Goal: Information Seeking & Learning: Find contact information

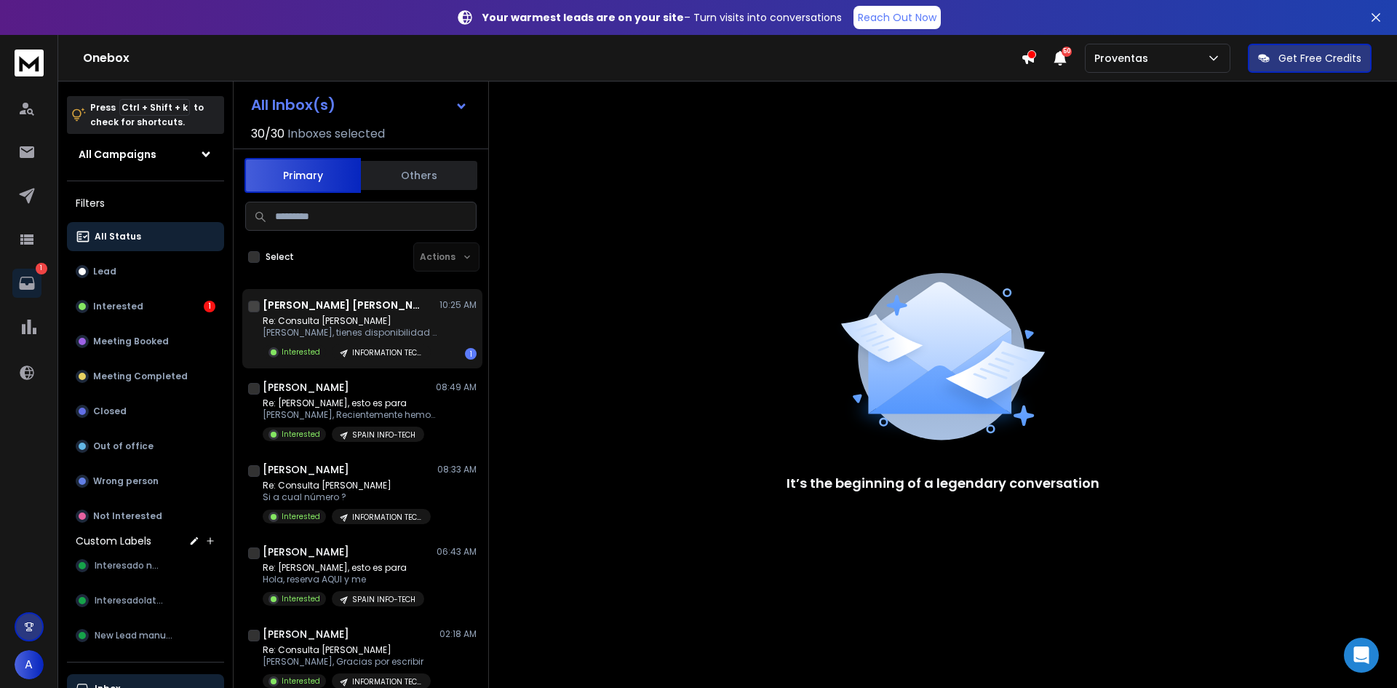
drag, startPoint x: 0, startPoint y: 0, endPoint x: 370, endPoint y: 310, distance: 483.0
click at [370, 310] on h1 "[PERSON_NAME] [PERSON_NAME]" at bounding box center [343, 305] width 160 height 15
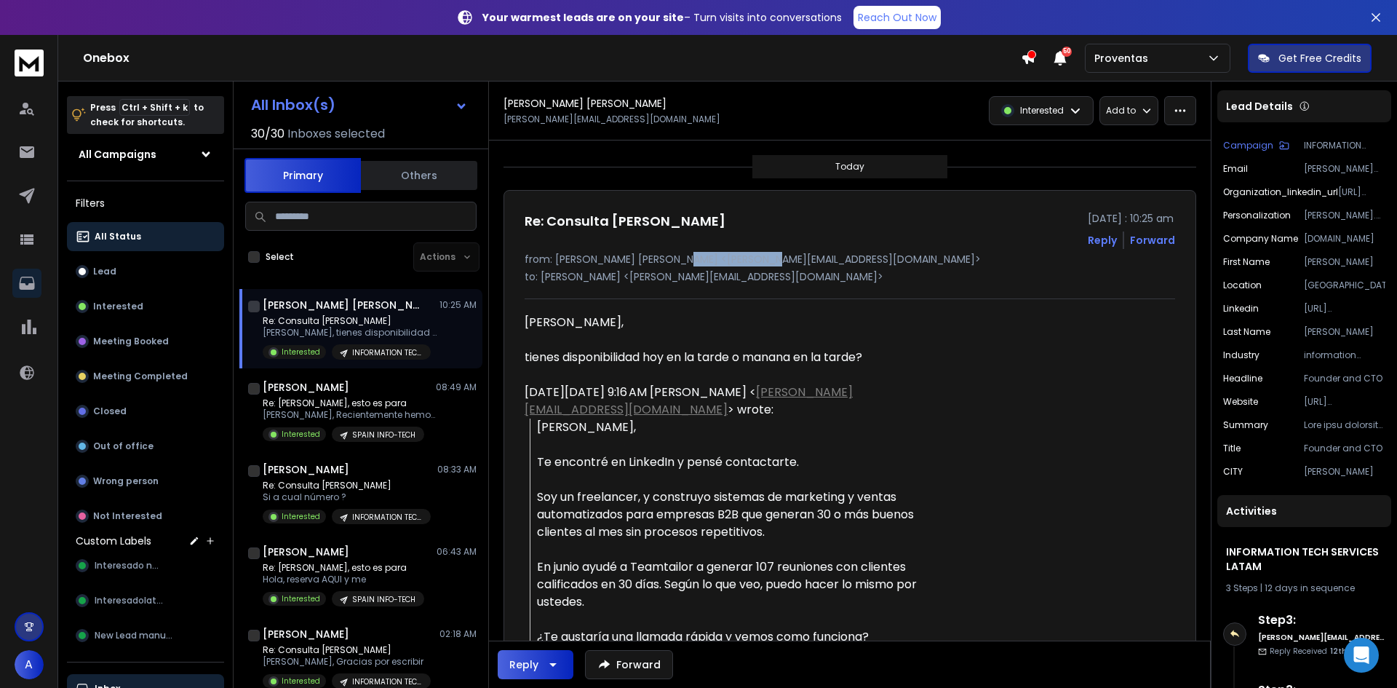
drag, startPoint x: 764, startPoint y: 262, endPoint x: 675, endPoint y: 261, distance: 88.8
click at [675, 261] on p "from: [PERSON_NAME] [PERSON_NAME] <[PERSON_NAME][EMAIL_ADDRESS][DOMAIN_NAME]>" at bounding box center [850, 259] width 650 height 15
copy p "[PERSON_NAME][EMAIL_ADDRESS][DOMAIN_NAME]"
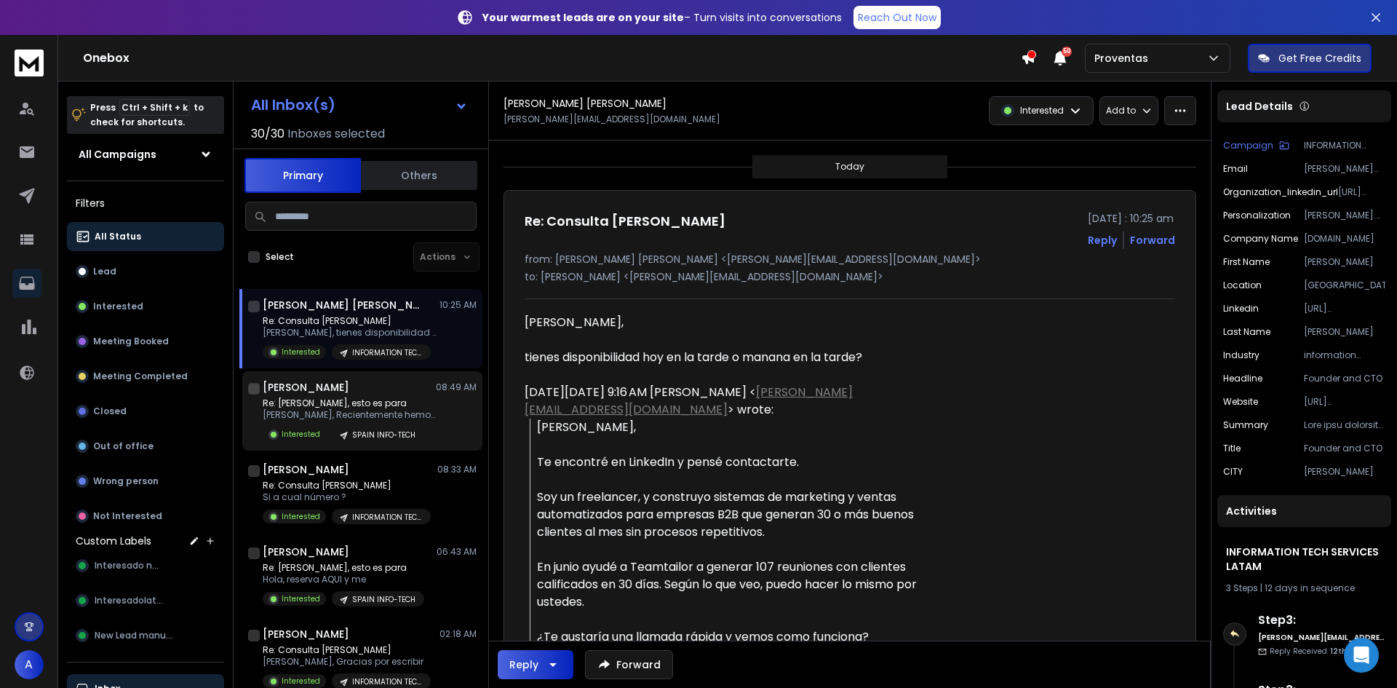
click at [394, 403] on p "Re: [PERSON_NAME], esto es para" at bounding box center [350, 403] width 175 height 12
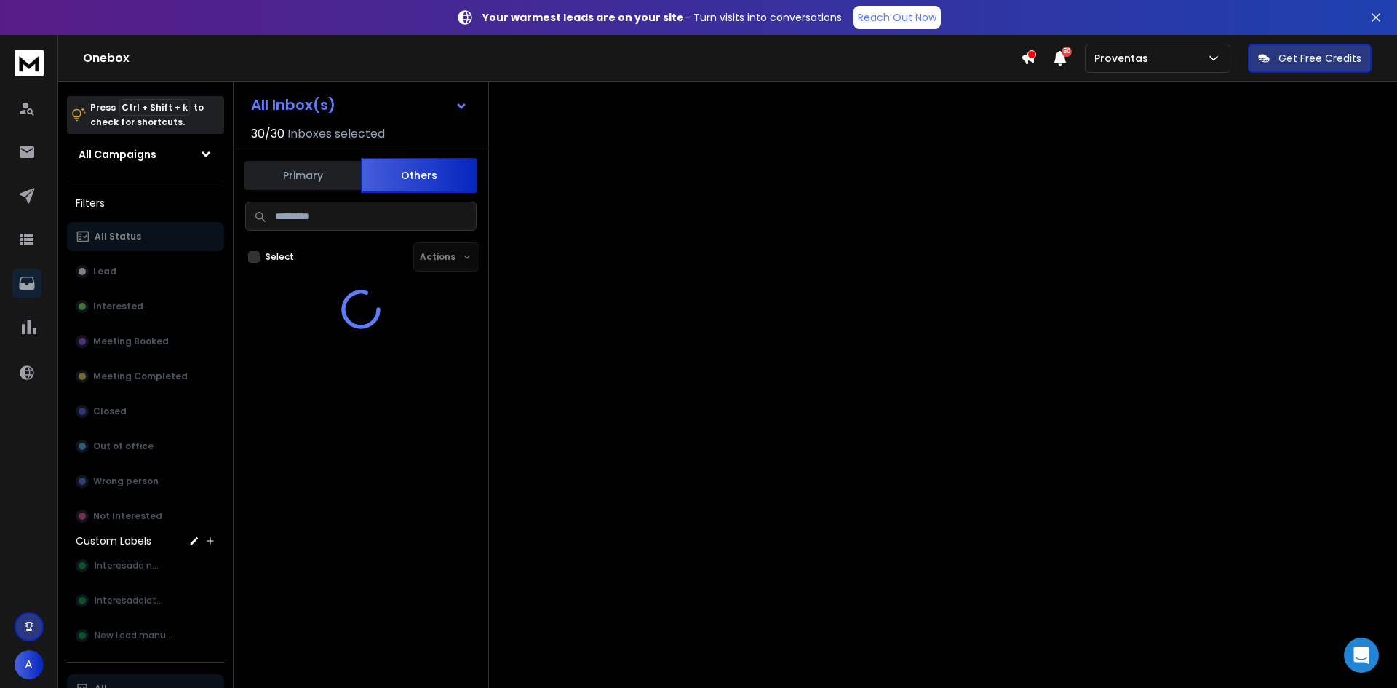
click at [443, 167] on button "Others" at bounding box center [419, 175] width 116 height 35
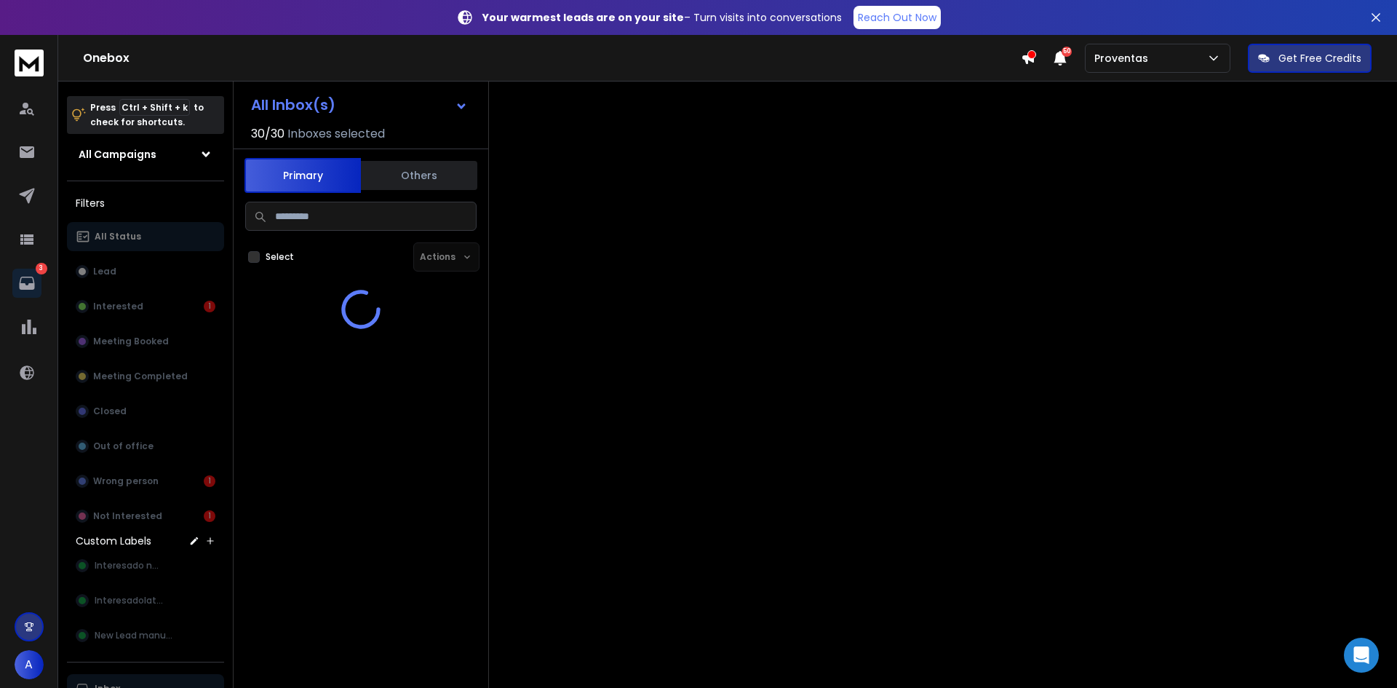
click at [317, 177] on button "Primary" at bounding box center [302, 175] width 116 height 35
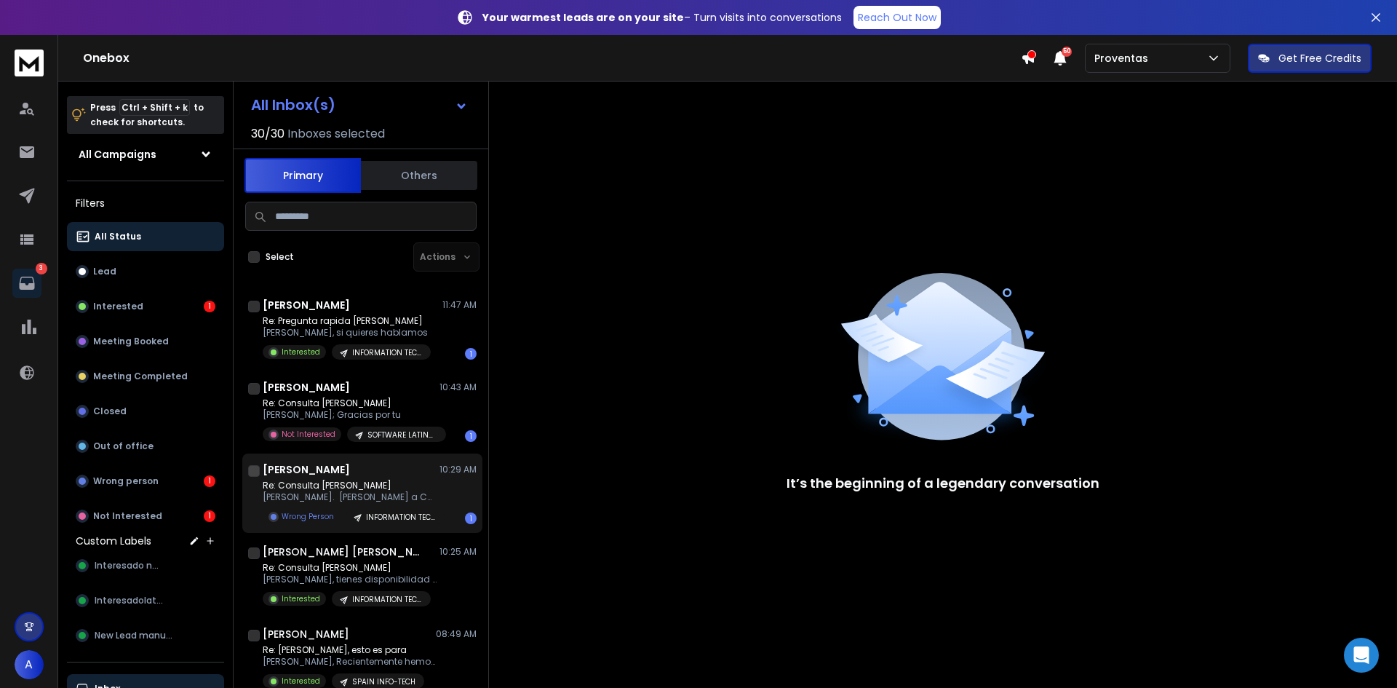
click at [391, 474] on div "[PERSON_NAME] 10:29 AM" at bounding box center [370, 469] width 214 height 15
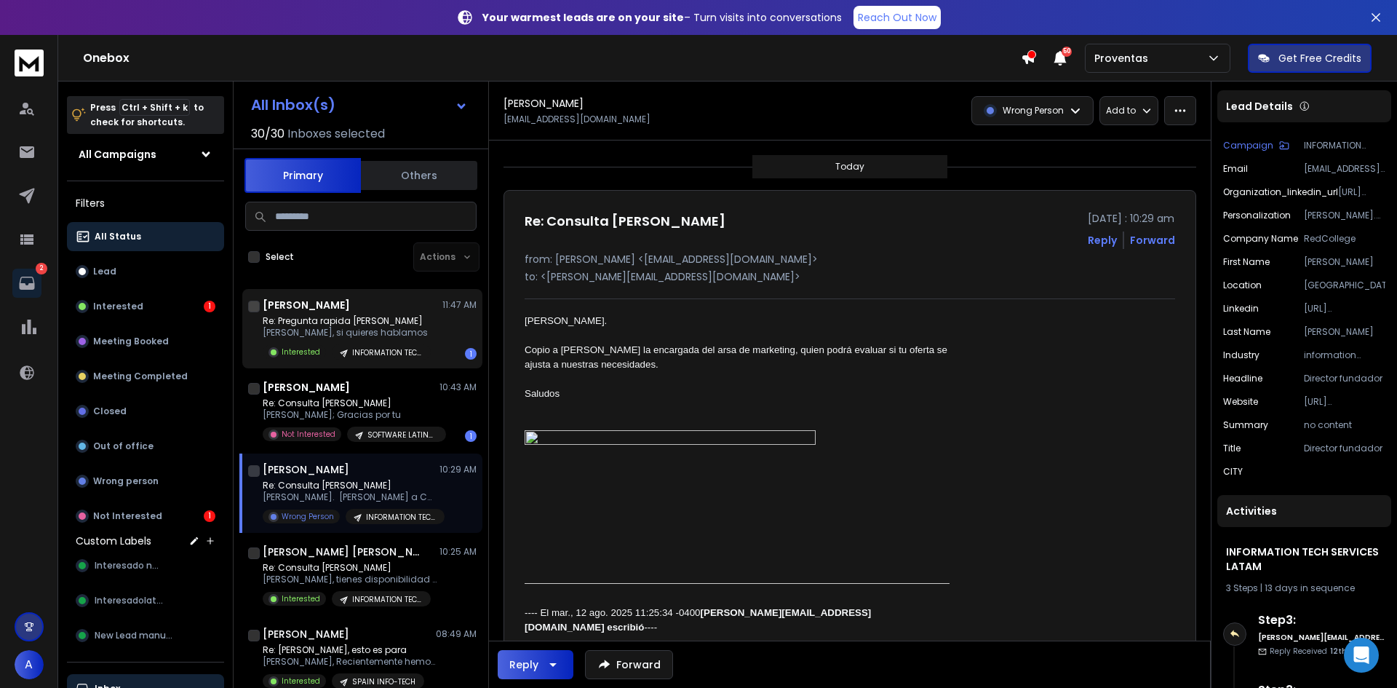
click at [400, 320] on p "Re: Pregunta rapida [PERSON_NAME]" at bounding box center [347, 321] width 168 height 12
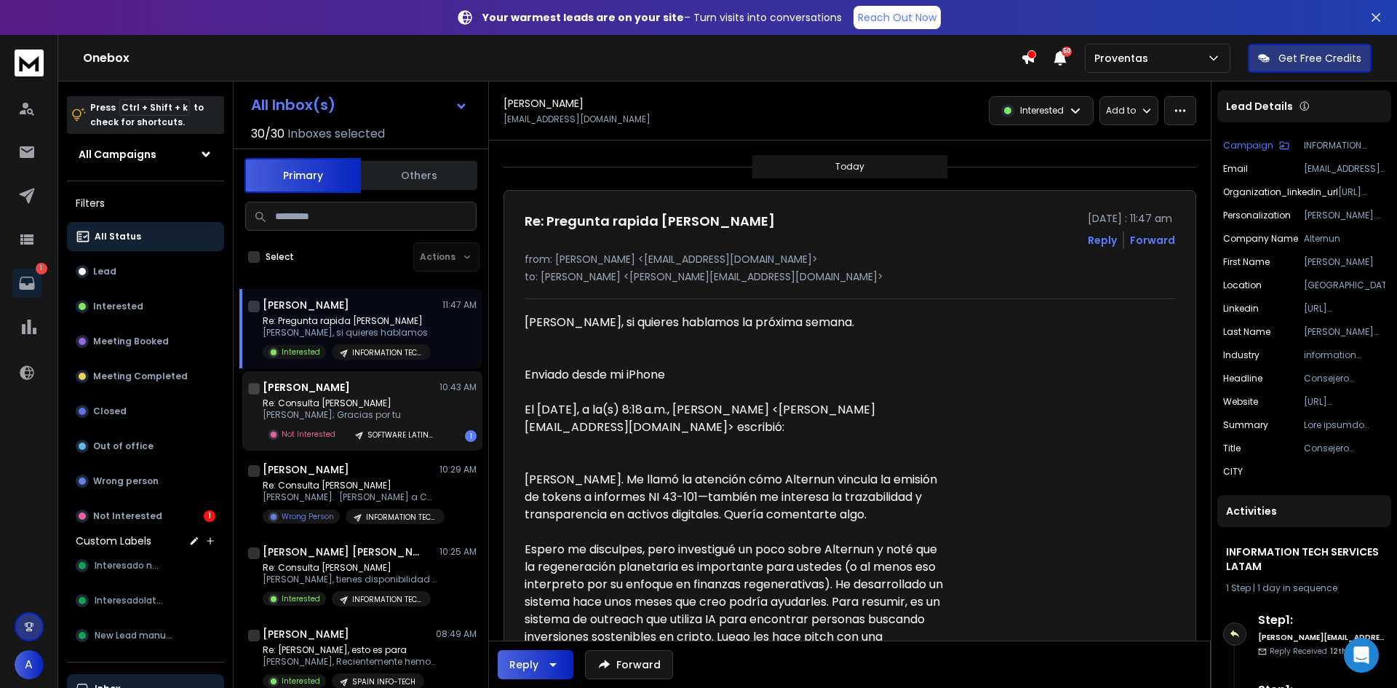
click at [363, 374] on div "[PERSON_NAME] 10:43 AM Re: Consulta [PERSON_NAME] Hola [PERSON_NAME]; Gracias p…" at bounding box center [362, 410] width 240 height 79
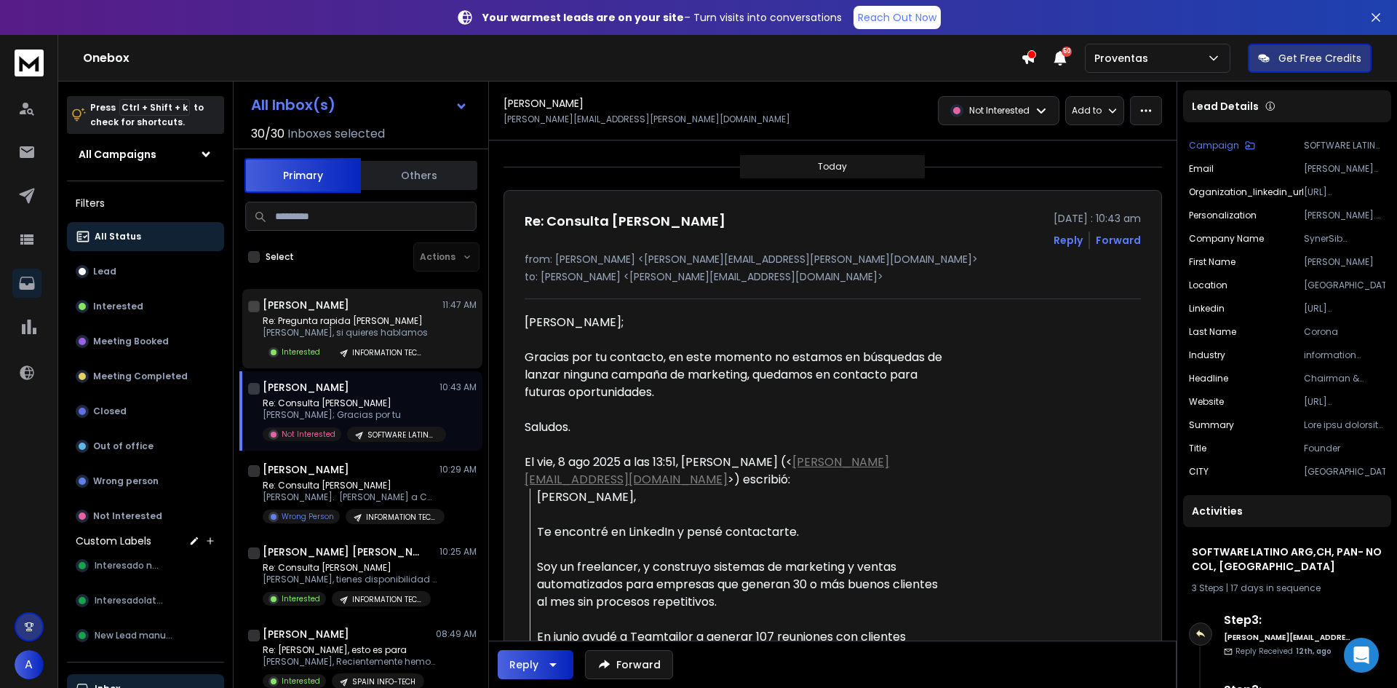
click at [365, 322] on p "Re: Pregunta rapida [PERSON_NAME]" at bounding box center [347, 321] width 168 height 12
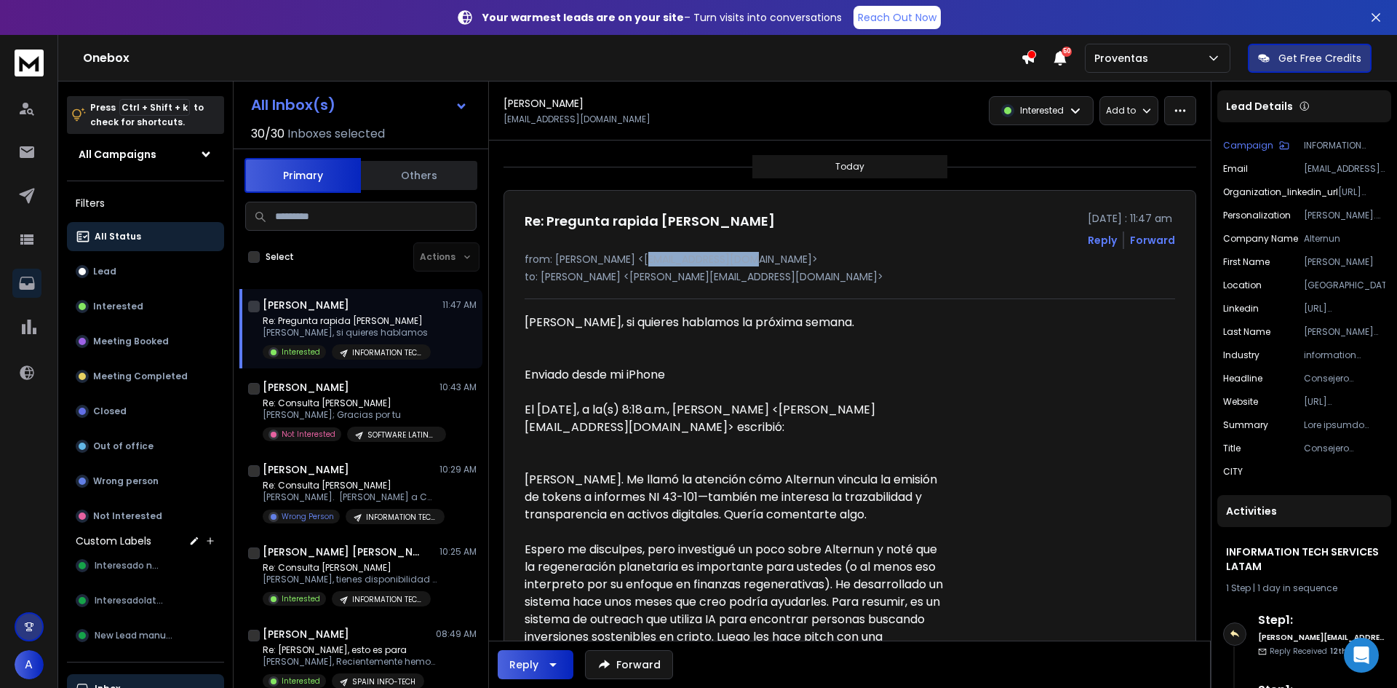
drag, startPoint x: 752, startPoint y: 261, endPoint x: 648, endPoint y: 258, distance: 104.8
click at [648, 258] on p "from: [PERSON_NAME] <[EMAIL_ADDRESS][DOMAIN_NAME]>" at bounding box center [850, 259] width 650 height 15
copy p "[EMAIL_ADDRESS][DOMAIN_NAME]"
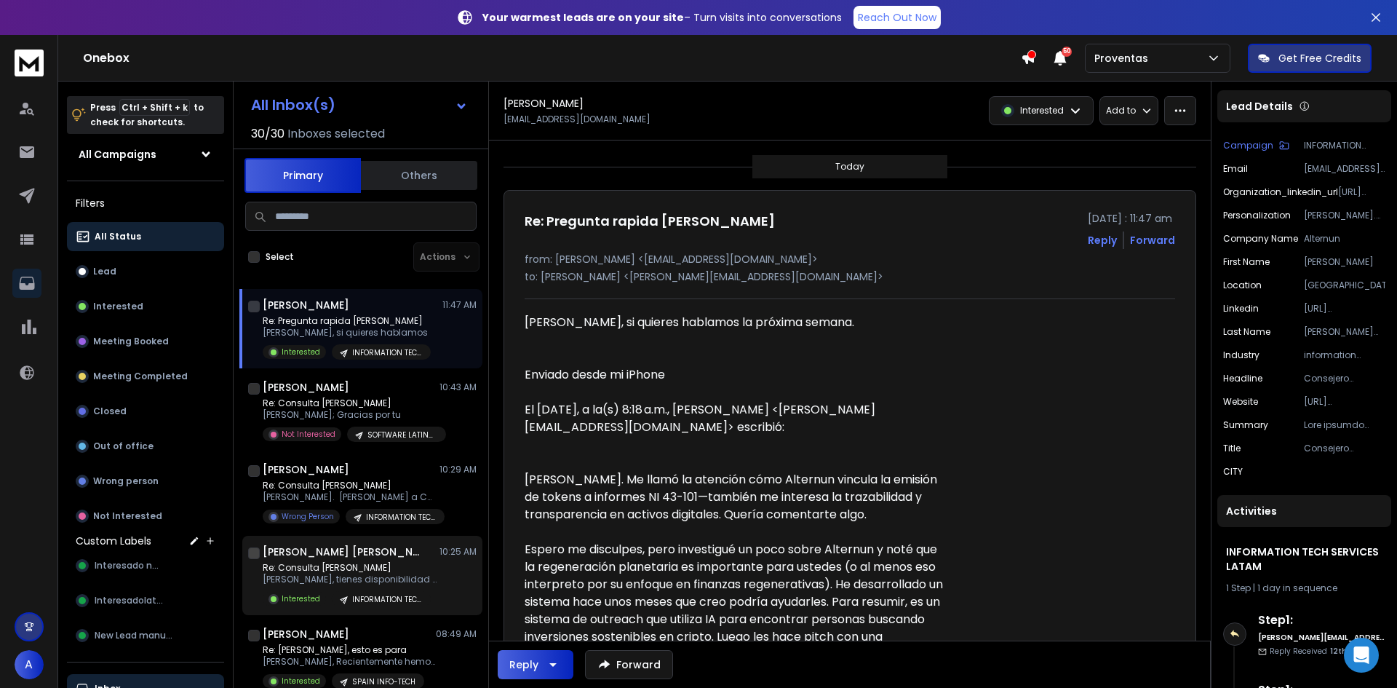
click at [461, 537] on div "[PERSON_NAME] [PERSON_NAME] 10:25 AM Re: Consulta [PERSON_NAME] hola [PERSON_NA…" at bounding box center [362, 575] width 240 height 79
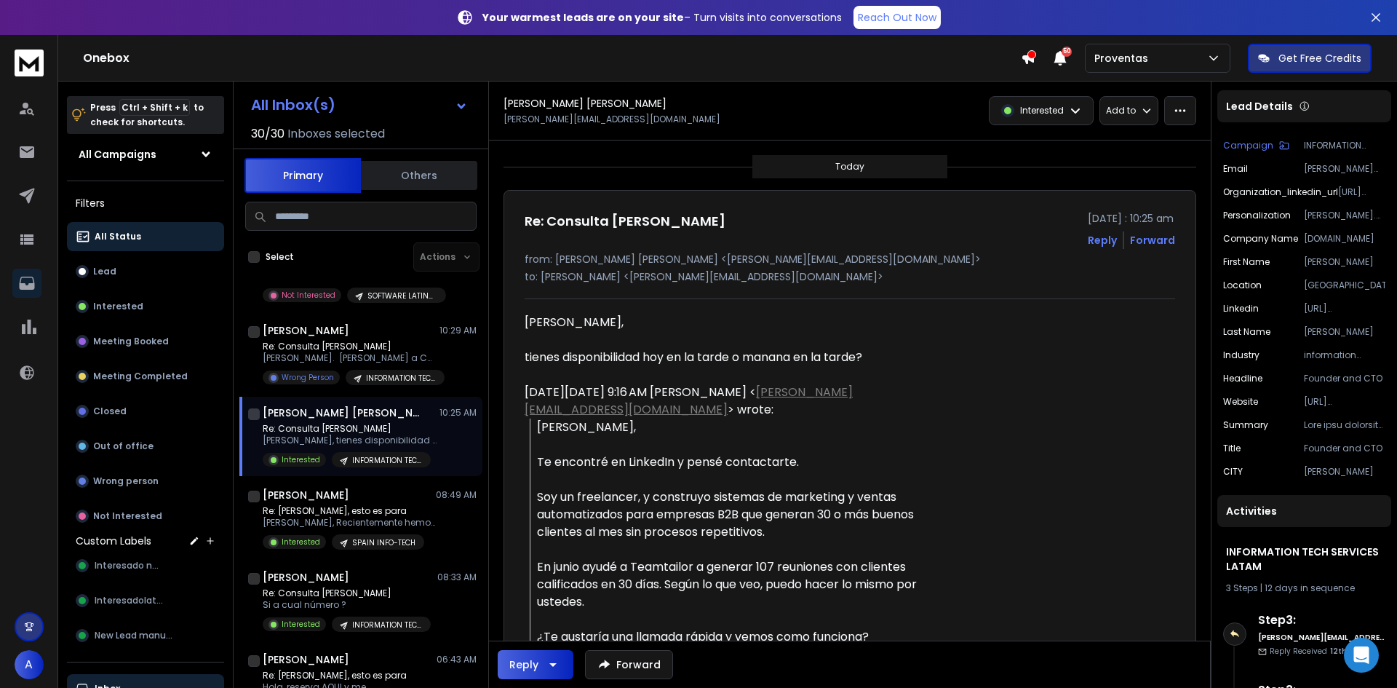
scroll to position [146, 0]
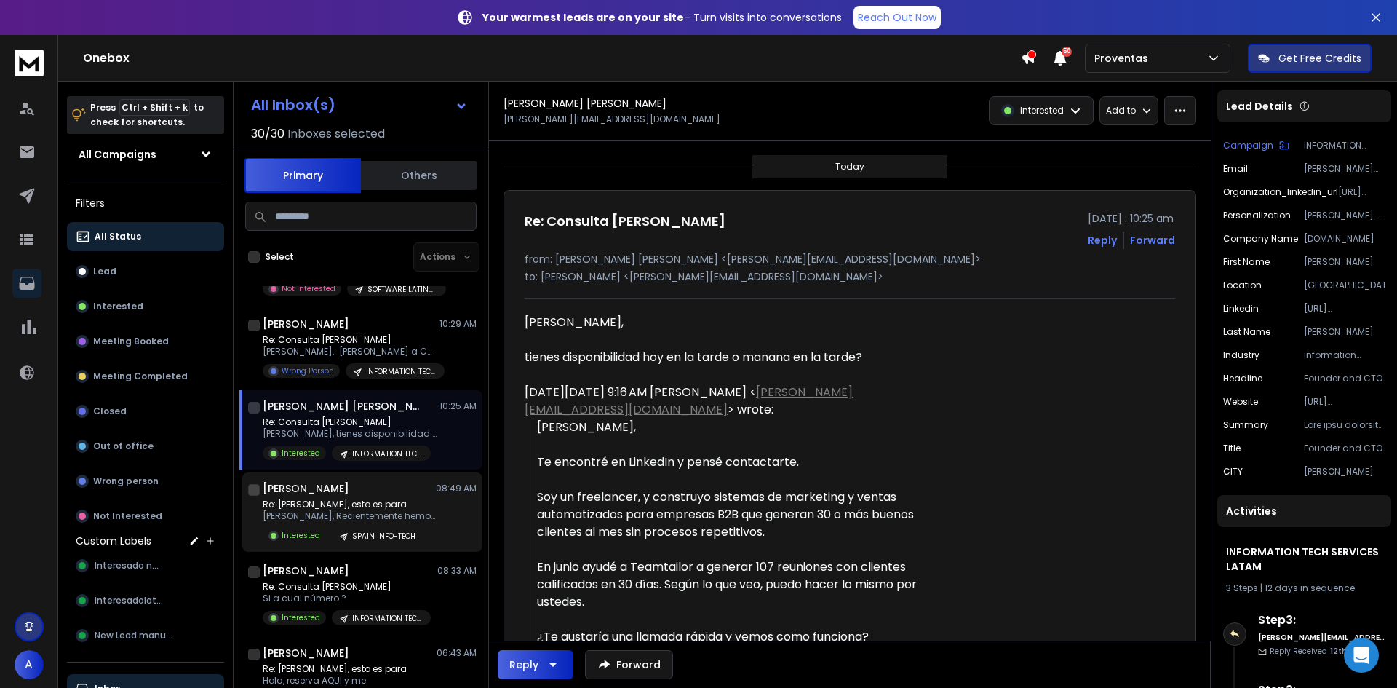
click at [416, 500] on p "Re: [PERSON_NAME], esto es para" at bounding box center [350, 504] width 175 height 12
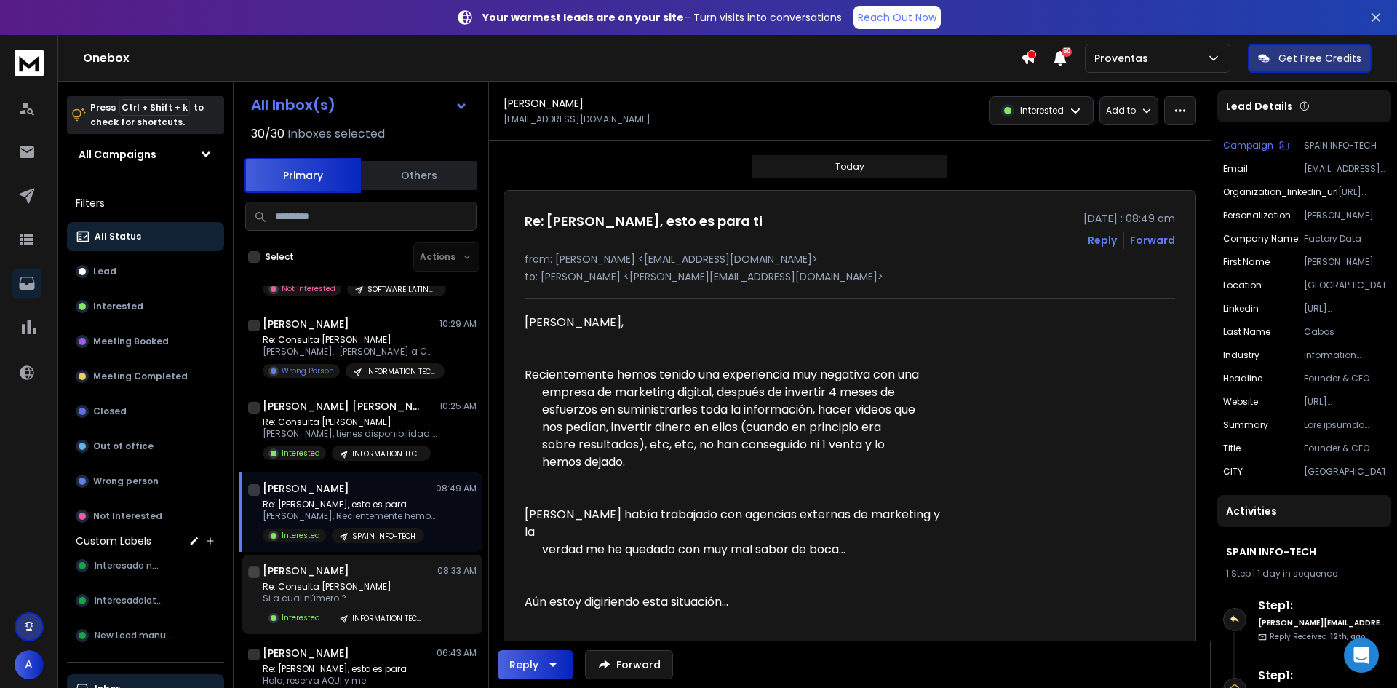
click at [405, 568] on div "[PERSON_NAME] 08:33 AM" at bounding box center [370, 570] width 214 height 15
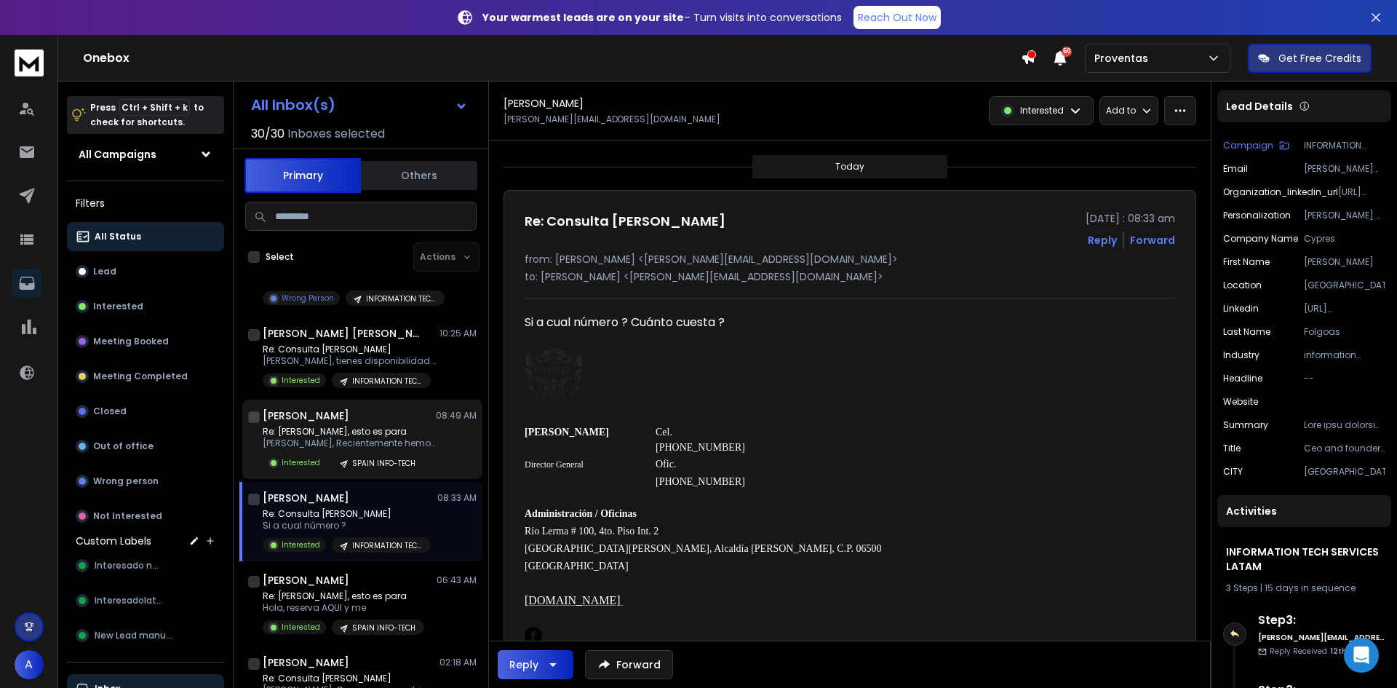
scroll to position [0, 0]
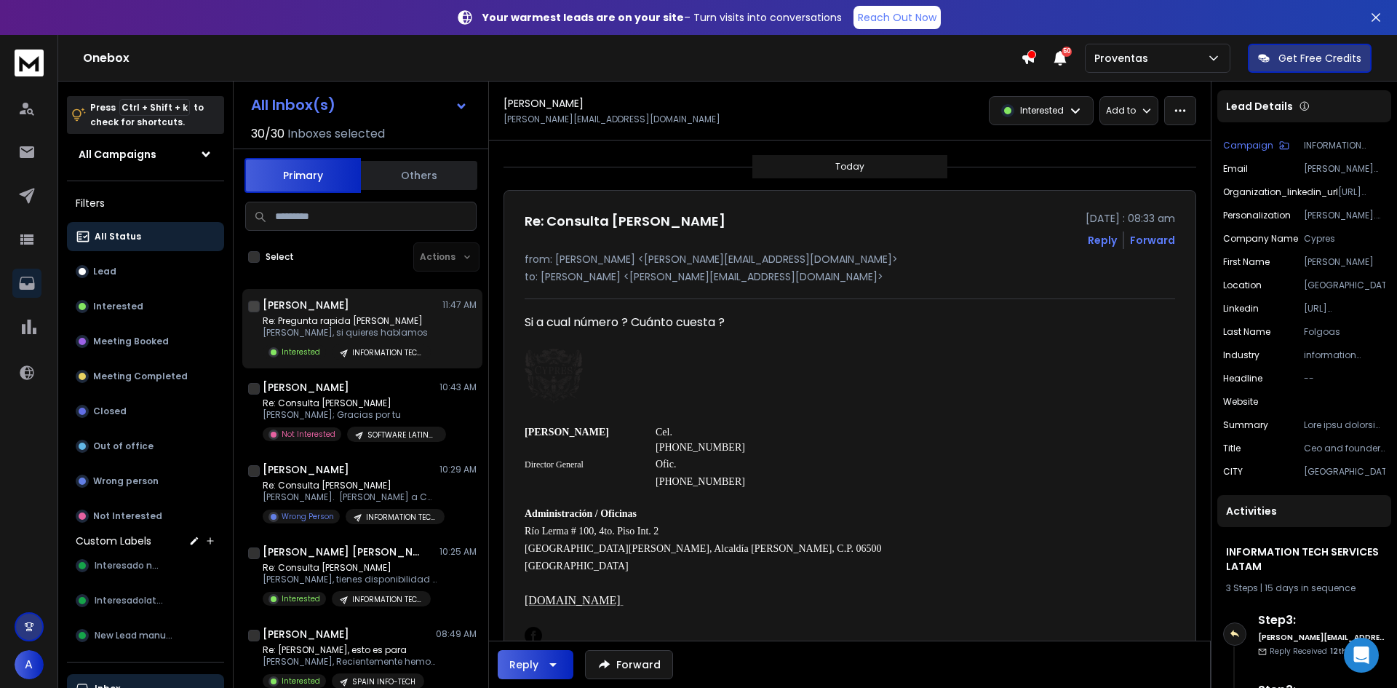
click at [393, 320] on p "Re: Pregunta rapida [PERSON_NAME]" at bounding box center [347, 321] width 168 height 12
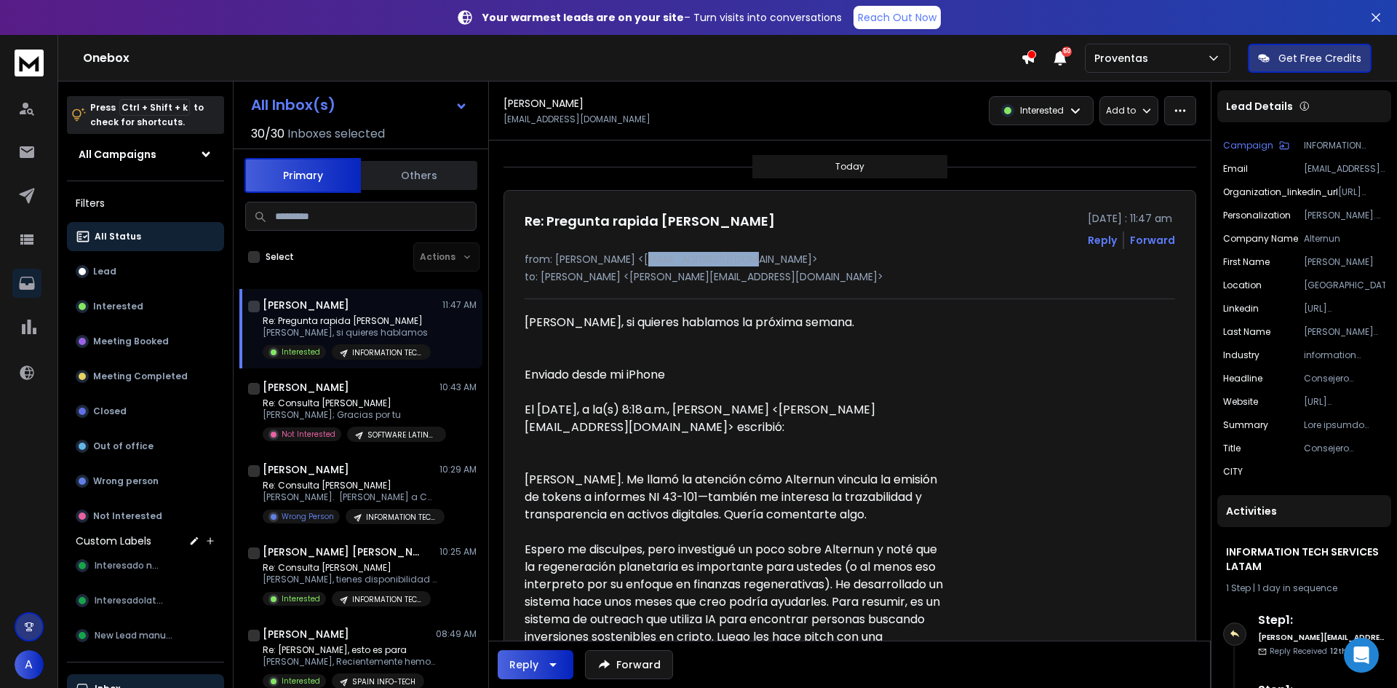
drag, startPoint x: 751, startPoint y: 258, endPoint x: 645, endPoint y: 258, distance: 106.2
click at [645, 258] on p "from: [PERSON_NAME] <[EMAIL_ADDRESS][DOMAIN_NAME]>" at bounding box center [850, 259] width 650 height 15
copy p "[EMAIL_ADDRESS][DOMAIN_NAME]"
click at [1330, 445] on p "Consejero delegado" at bounding box center [1344, 448] width 81 height 12
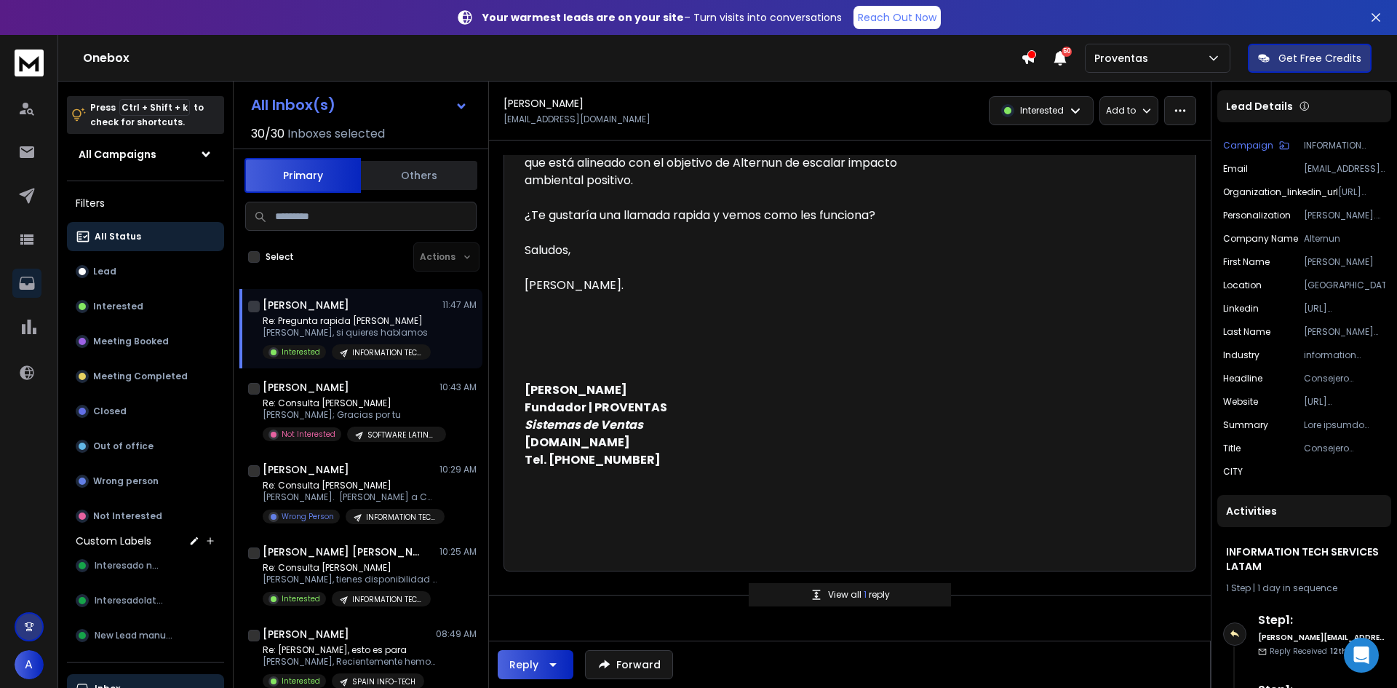
click at [896, 600] on div "View all 1 reply" at bounding box center [850, 594] width 202 height 23
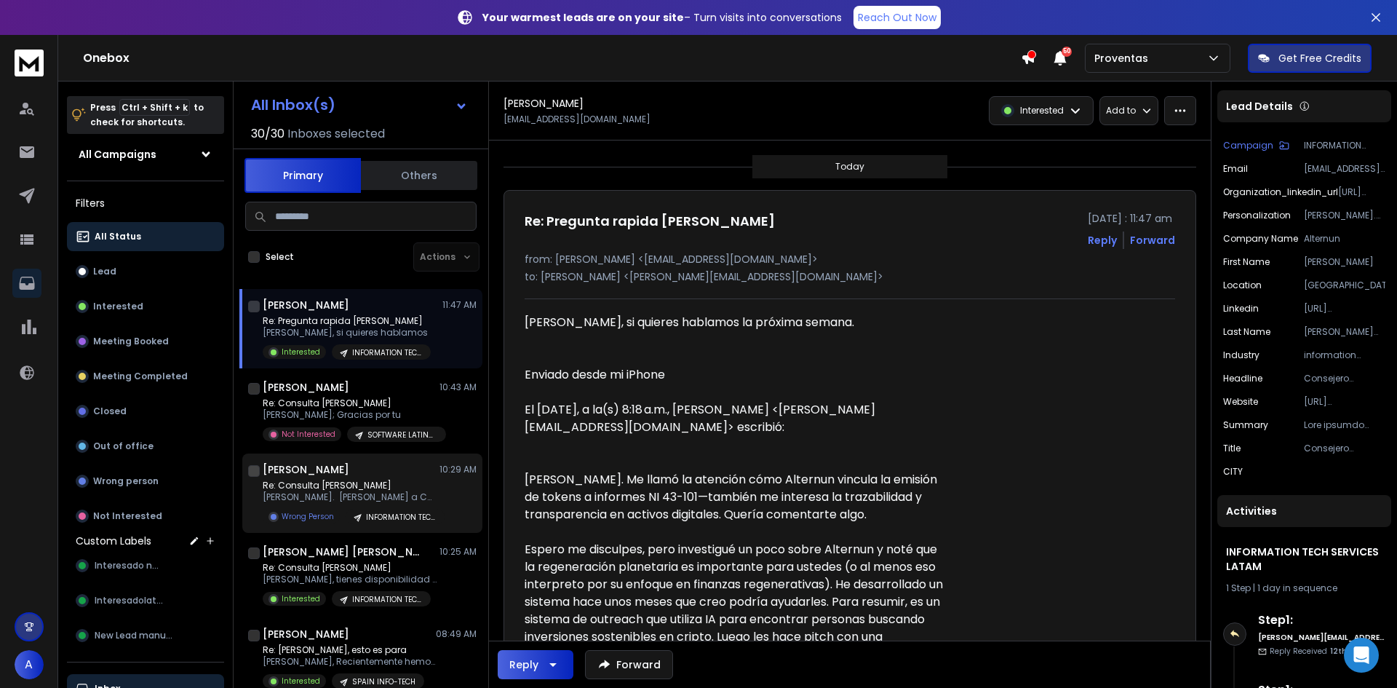
click at [379, 491] on p "[PERSON_NAME]. [PERSON_NAME] a Camila" at bounding box center [350, 497] width 175 height 12
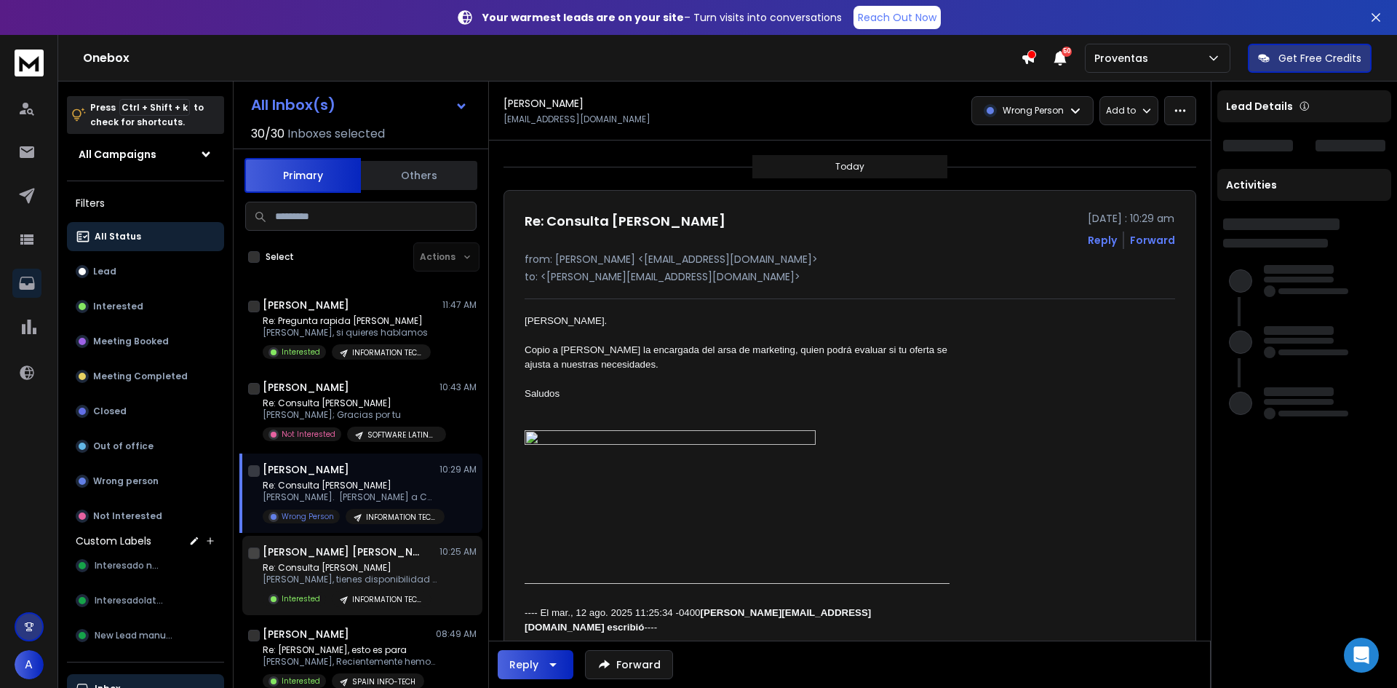
click at [378, 558] on div "[PERSON_NAME] [PERSON_NAME] 10:25 AM" at bounding box center [370, 551] width 214 height 15
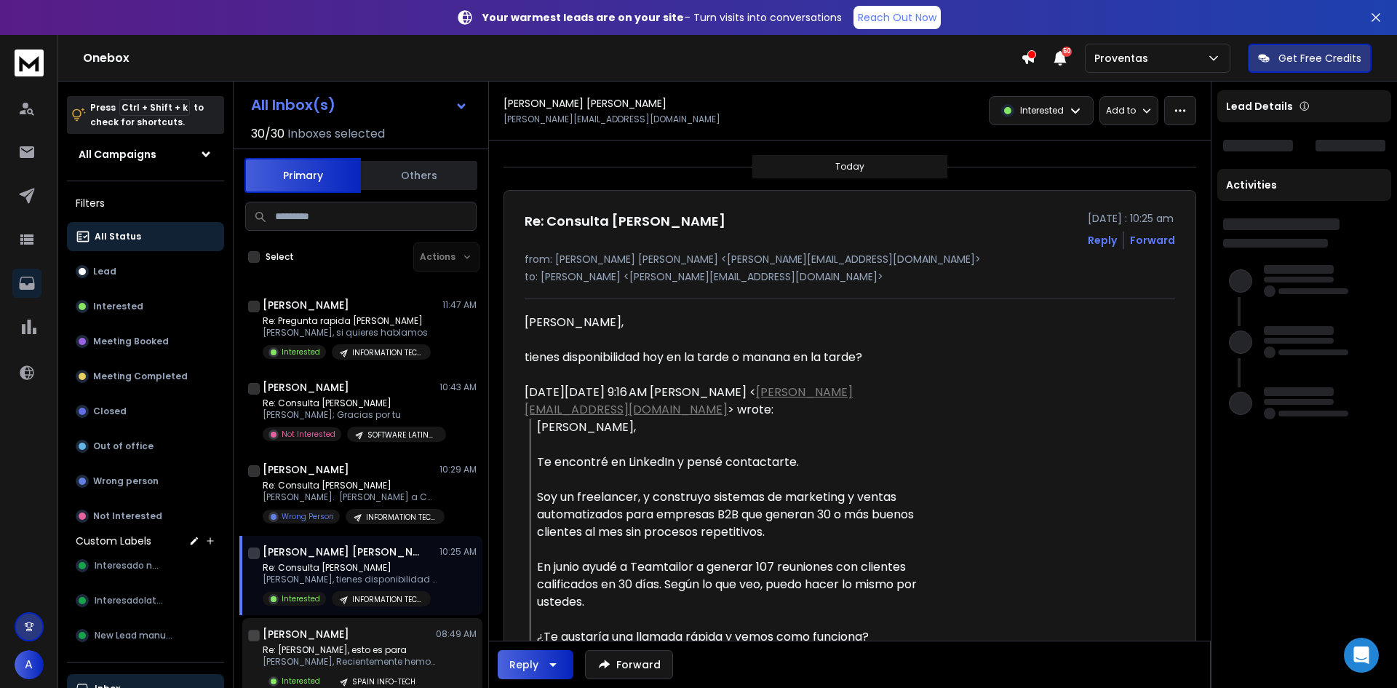
click at [356, 662] on p "[PERSON_NAME], Recientemente hemos tenido" at bounding box center [350, 662] width 175 height 12
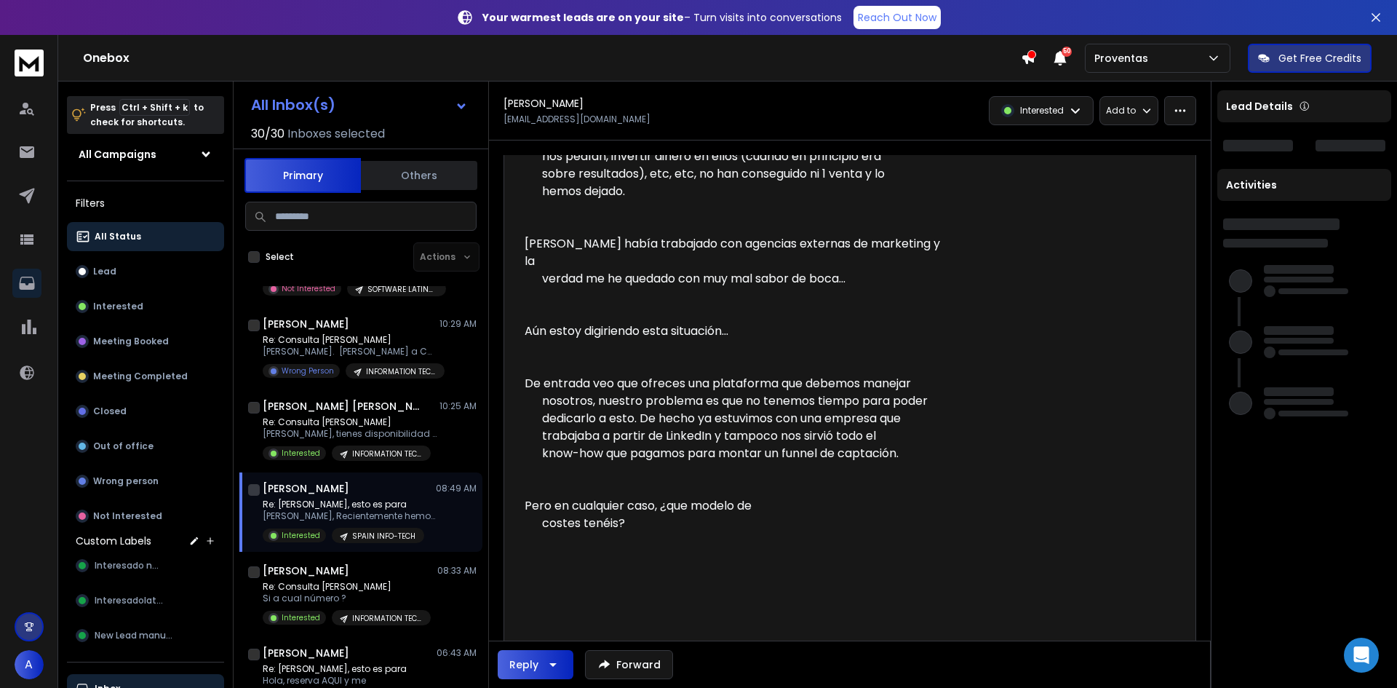
scroll to position [291, 0]
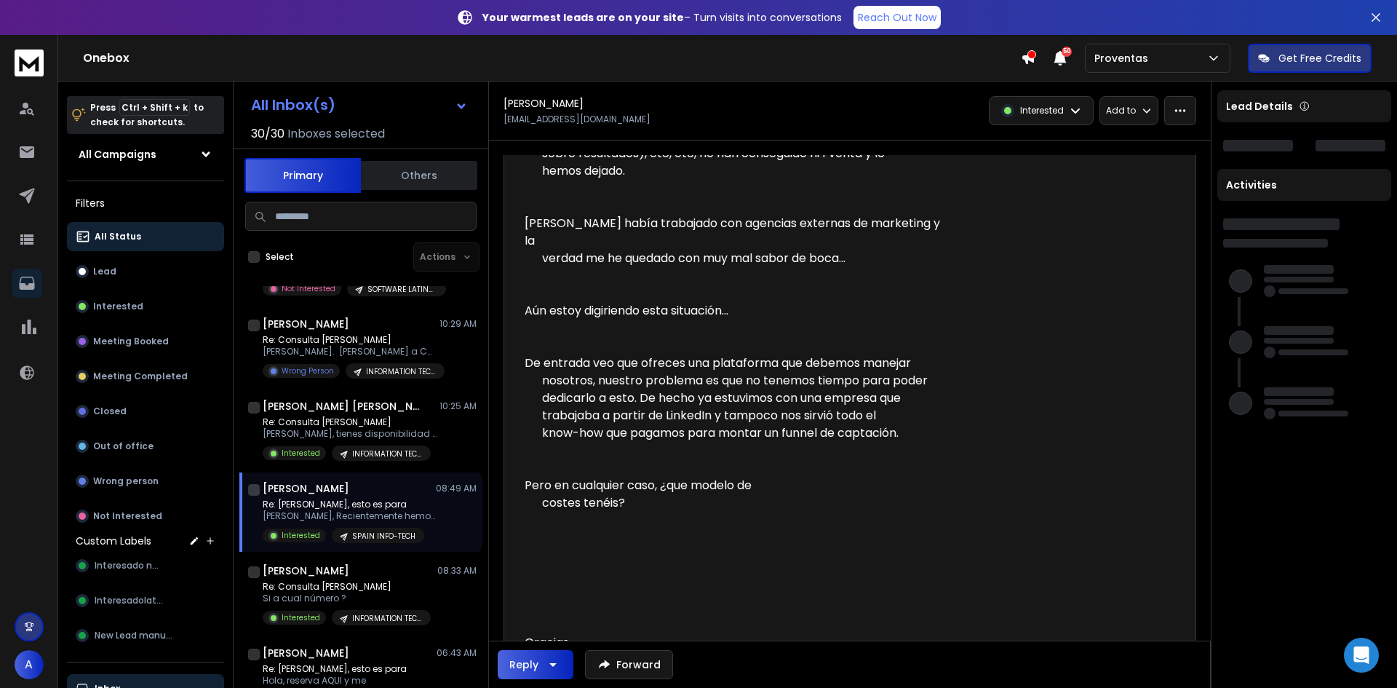
click at [1078, 114] on icon at bounding box center [1076, 111] width 12 height 12
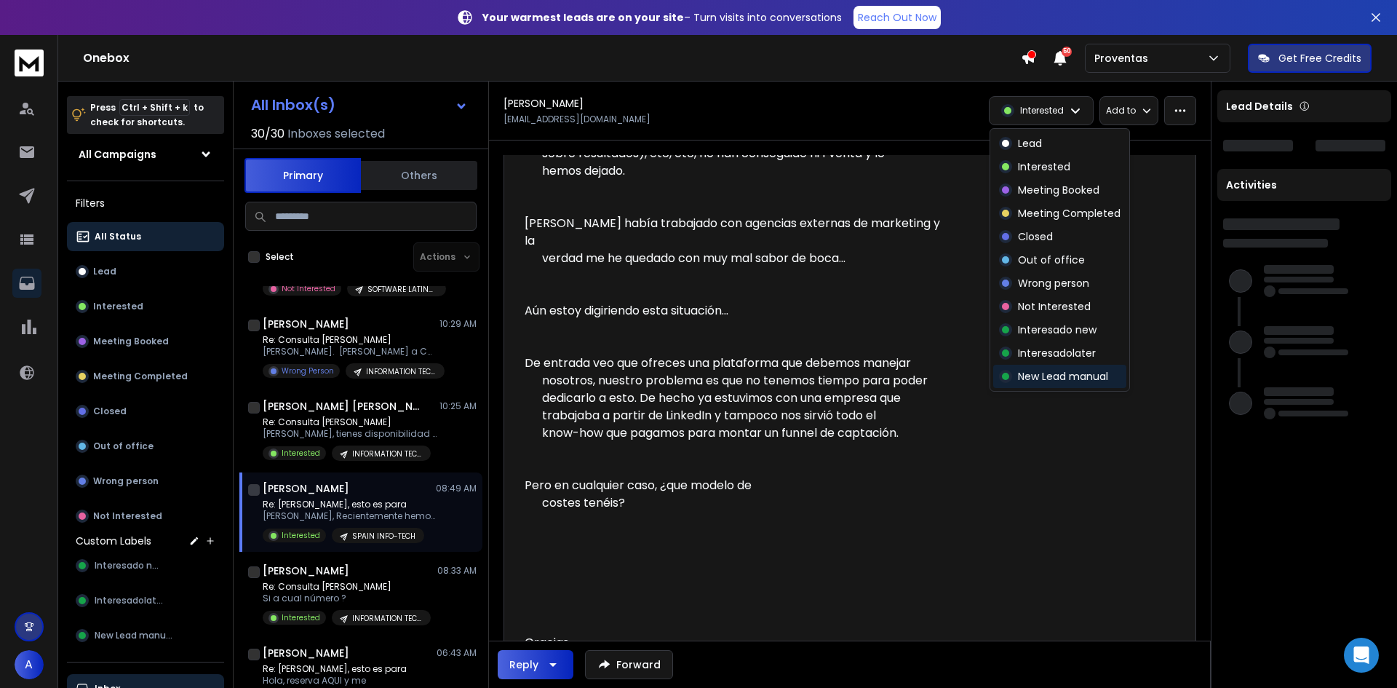
click at [1074, 370] on p "New Lead manual" at bounding box center [1063, 376] width 90 height 15
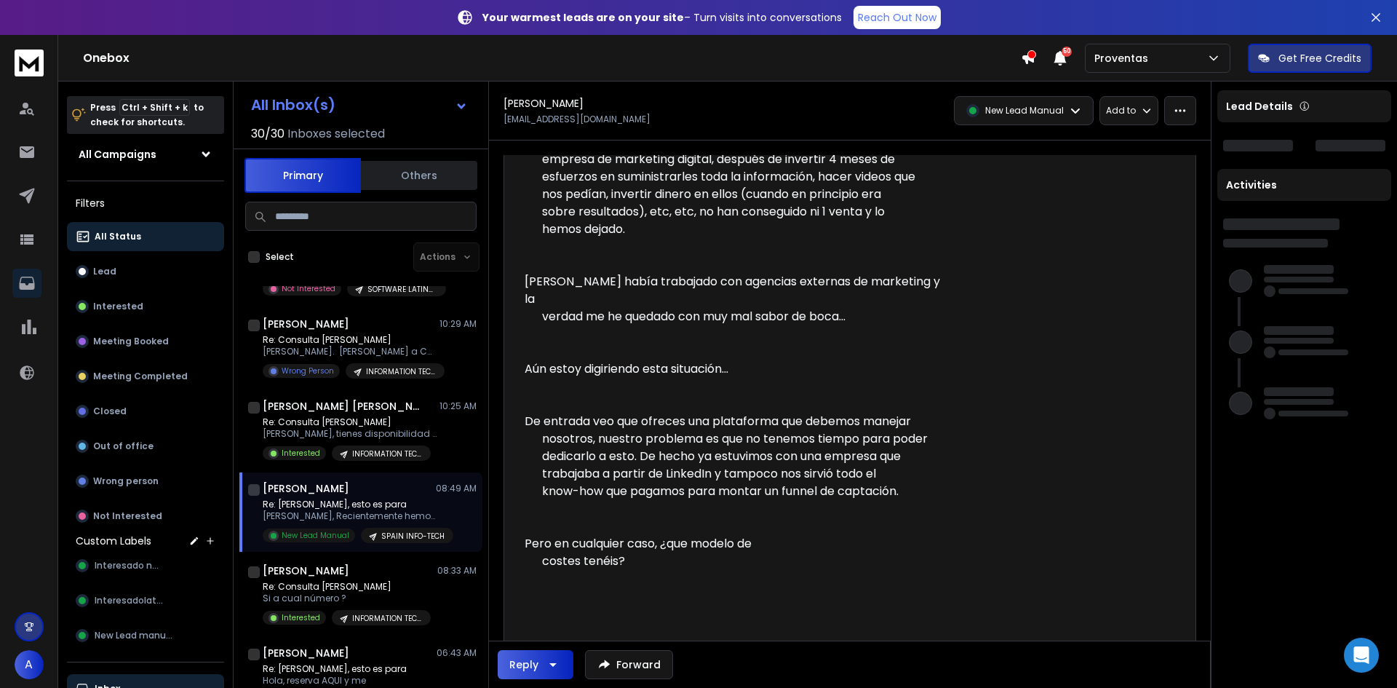
scroll to position [73, 0]
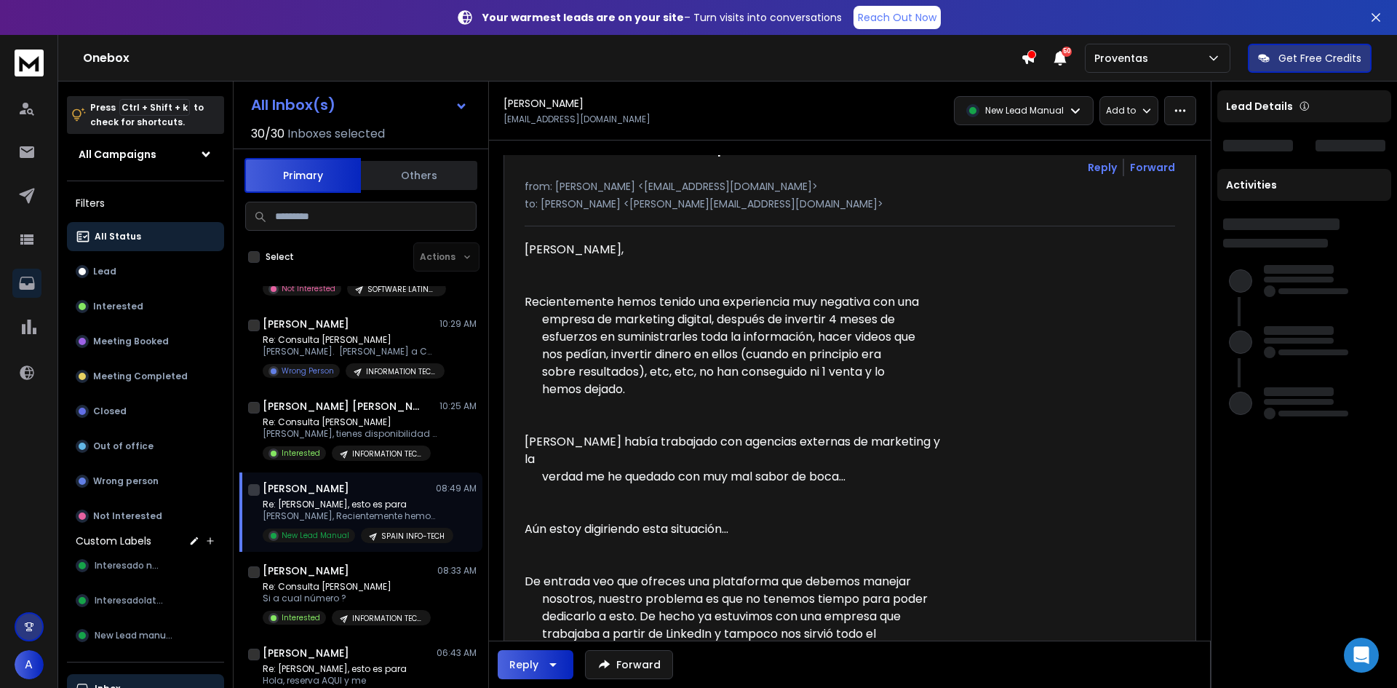
drag, startPoint x: 742, startPoint y: 200, endPoint x: 720, endPoint y: 183, distance: 27.5
click at [720, 183] on p "from: [PERSON_NAME] <[EMAIL_ADDRESS][DOMAIN_NAME]>" at bounding box center [850, 186] width 650 height 15
drag, startPoint x: 718, startPoint y: 184, endPoint x: 586, endPoint y: 186, distance: 132.4
click at [586, 186] on p "from: [PERSON_NAME] <[EMAIL_ADDRESS][DOMAIN_NAME]>" at bounding box center [850, 186] width 650 height 15
copy p "[EMAIL_ADDRESS][DOMAIN_NAME]"
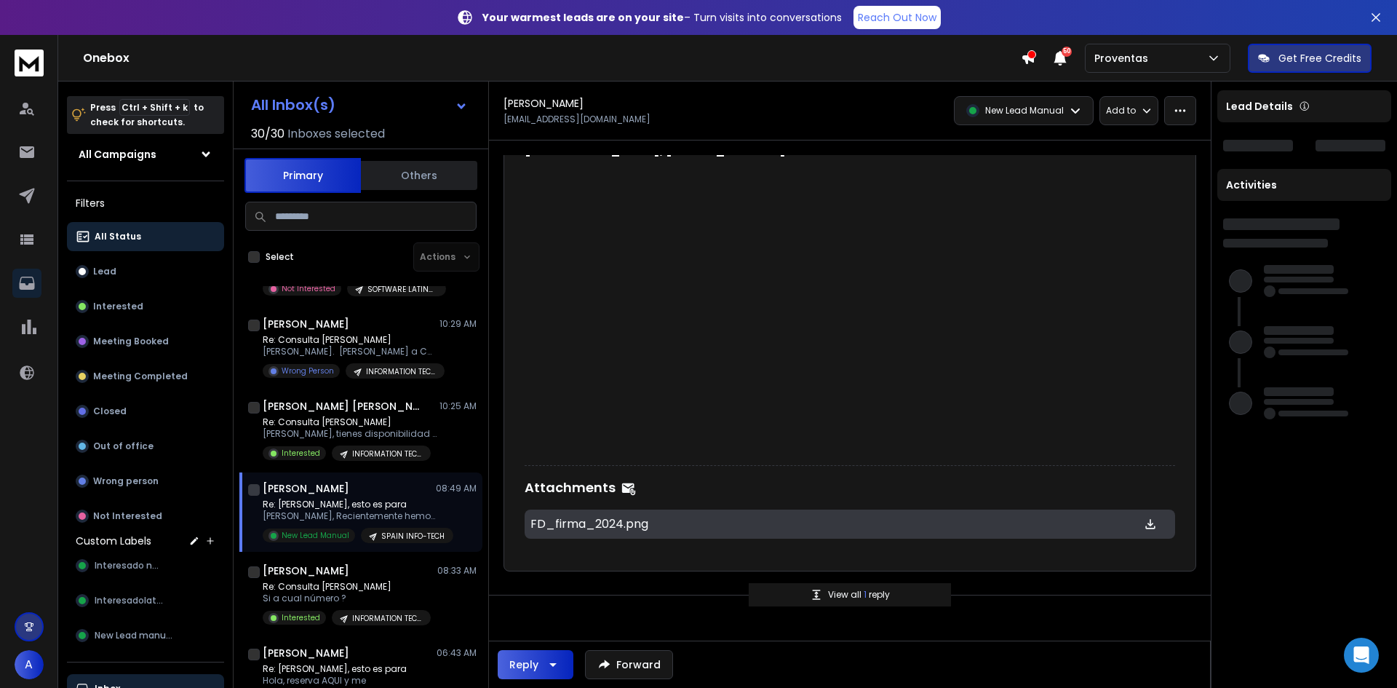
scroll to position [3864, 0]
click at [816, 593] on icon at bounding box center [817, 595] width 12 height 12
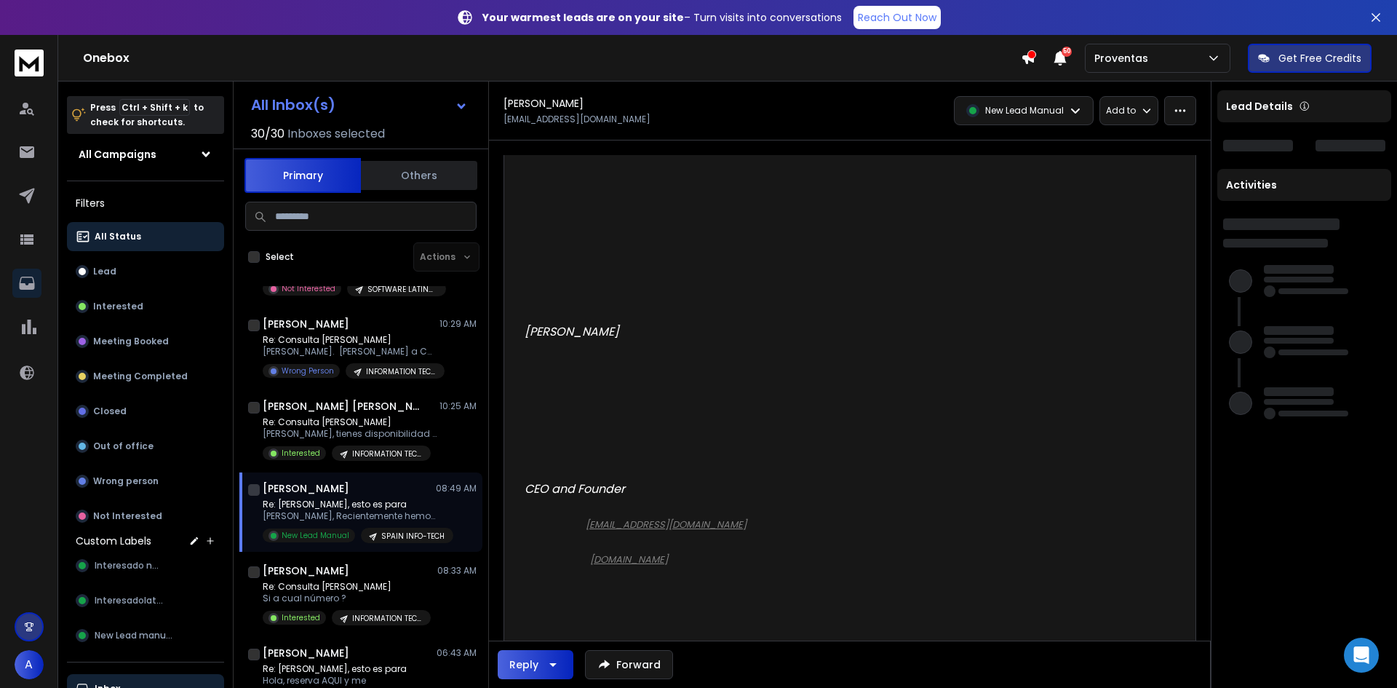
scroll to position [773, 0]
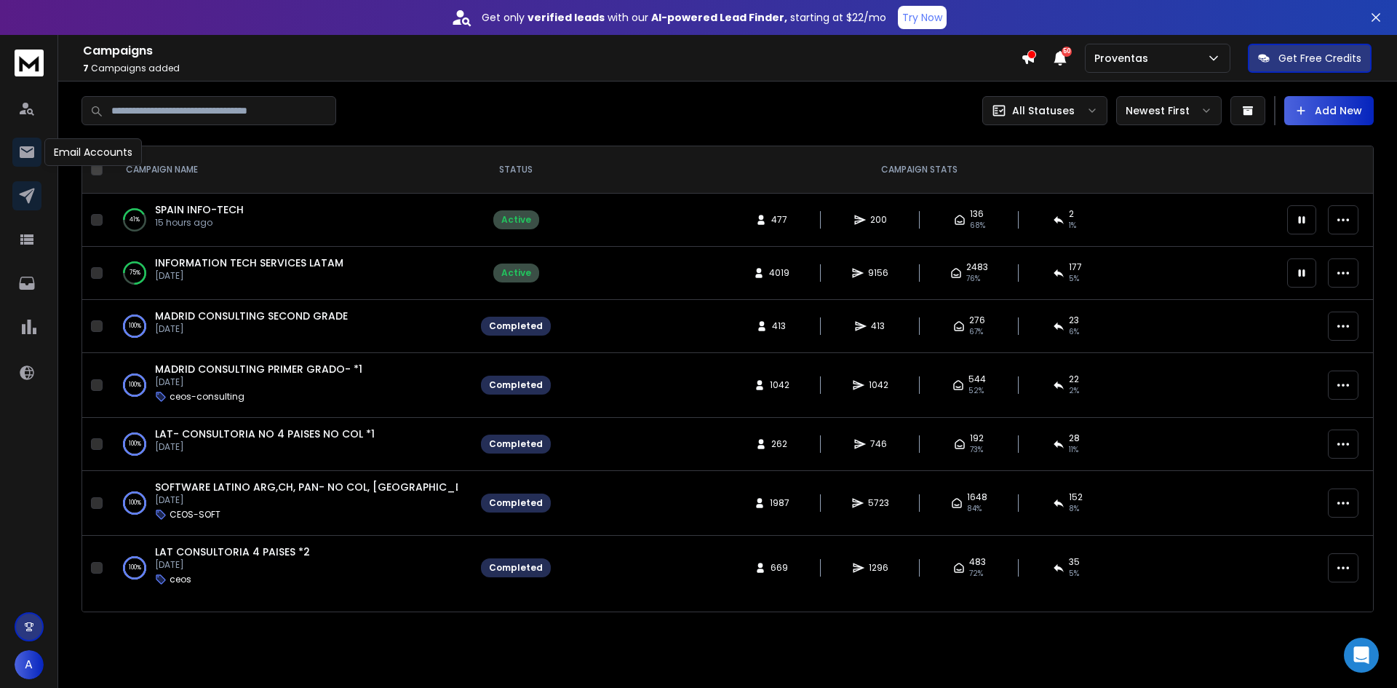
click at [30, 156] on icon at bounding box center [27, 152] width 15 height 12
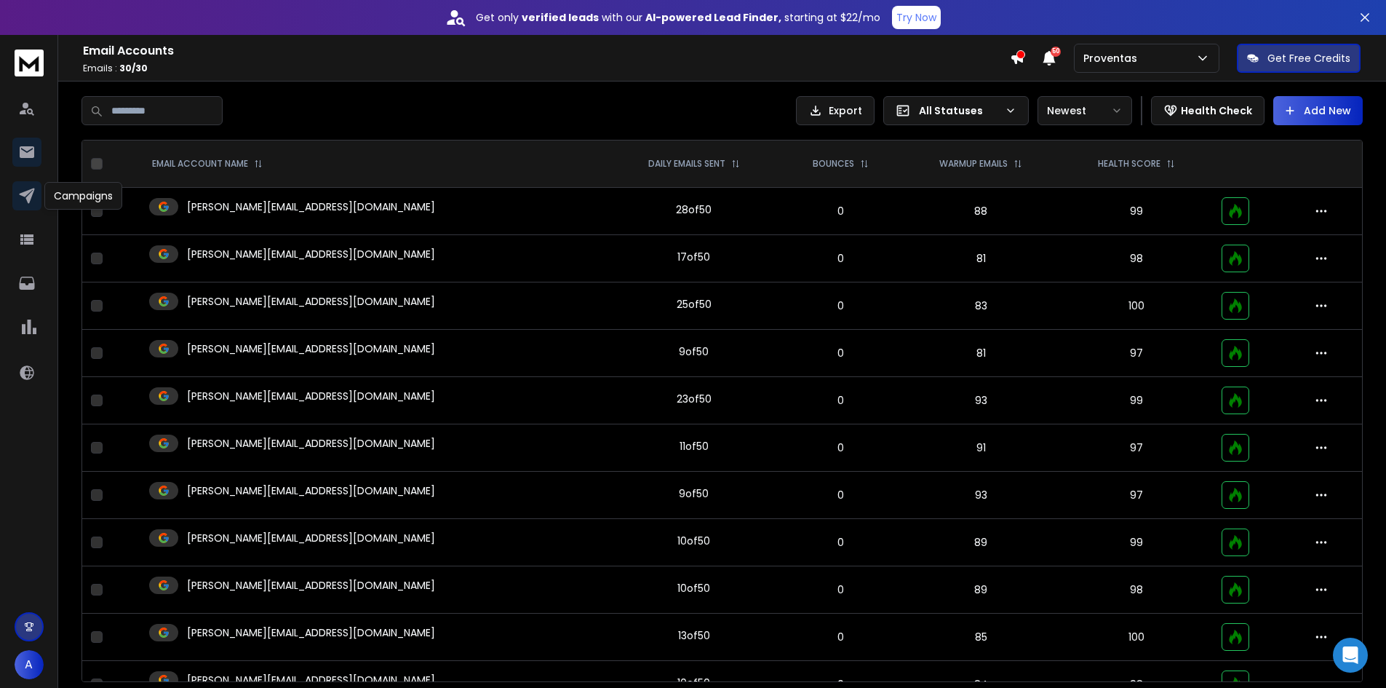
click at [31, 189] on icon at bounding box center [26, 195] width 15 height 15
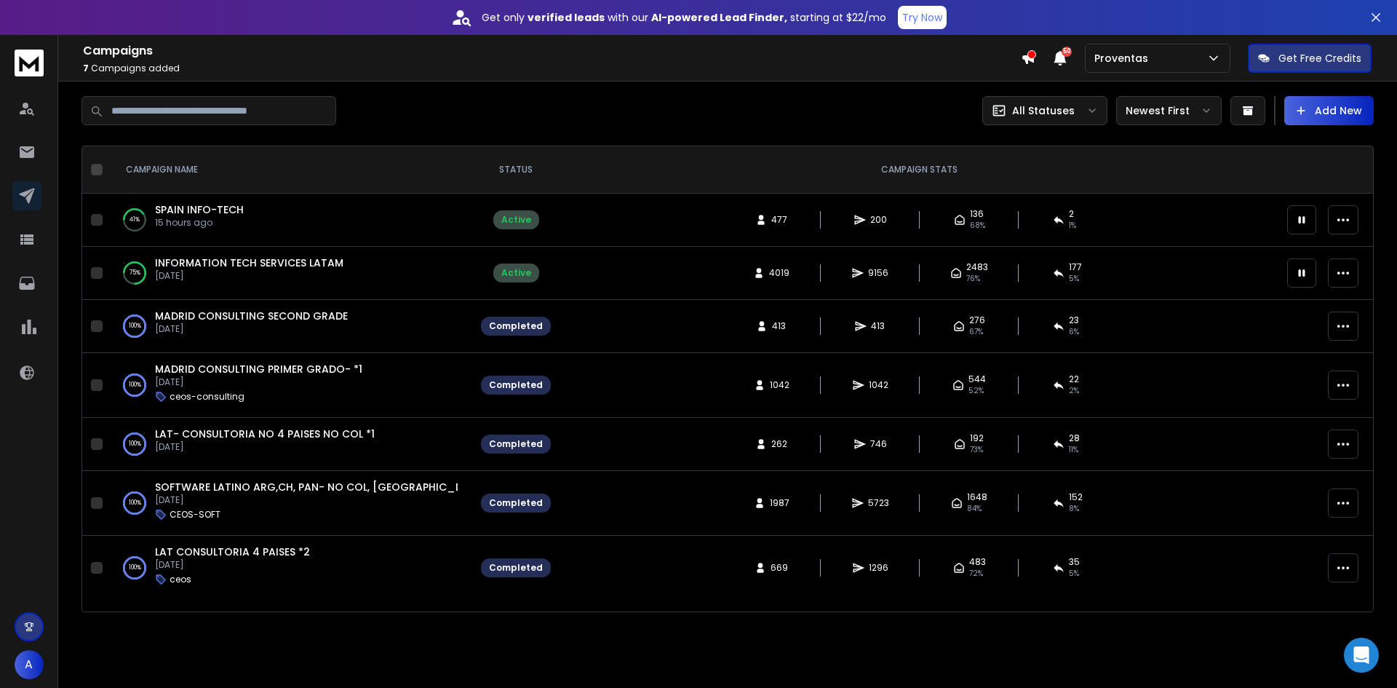
click at [195, 209] on span "SPAIN INFO-TECH" at bounding box center [199, 209] width 89 height 15
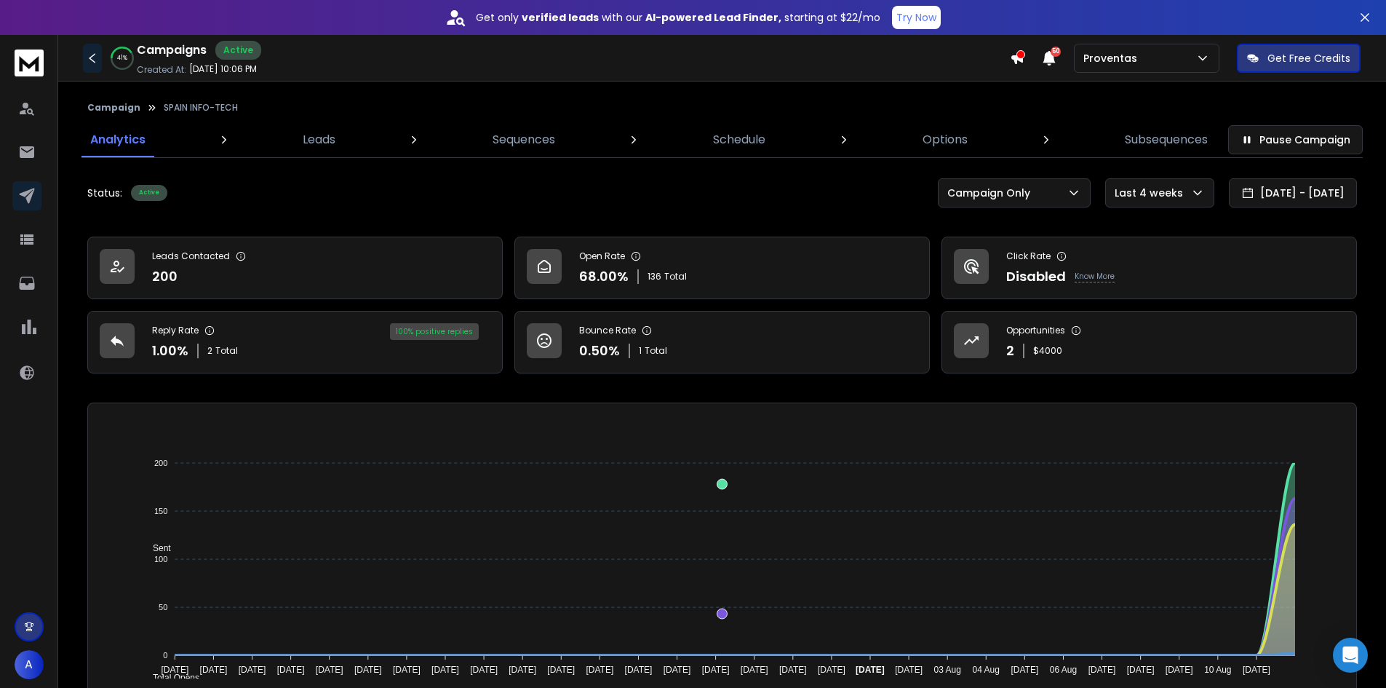
click at [85, 65] on button at bounding box center [92, 58] width 19 height 29
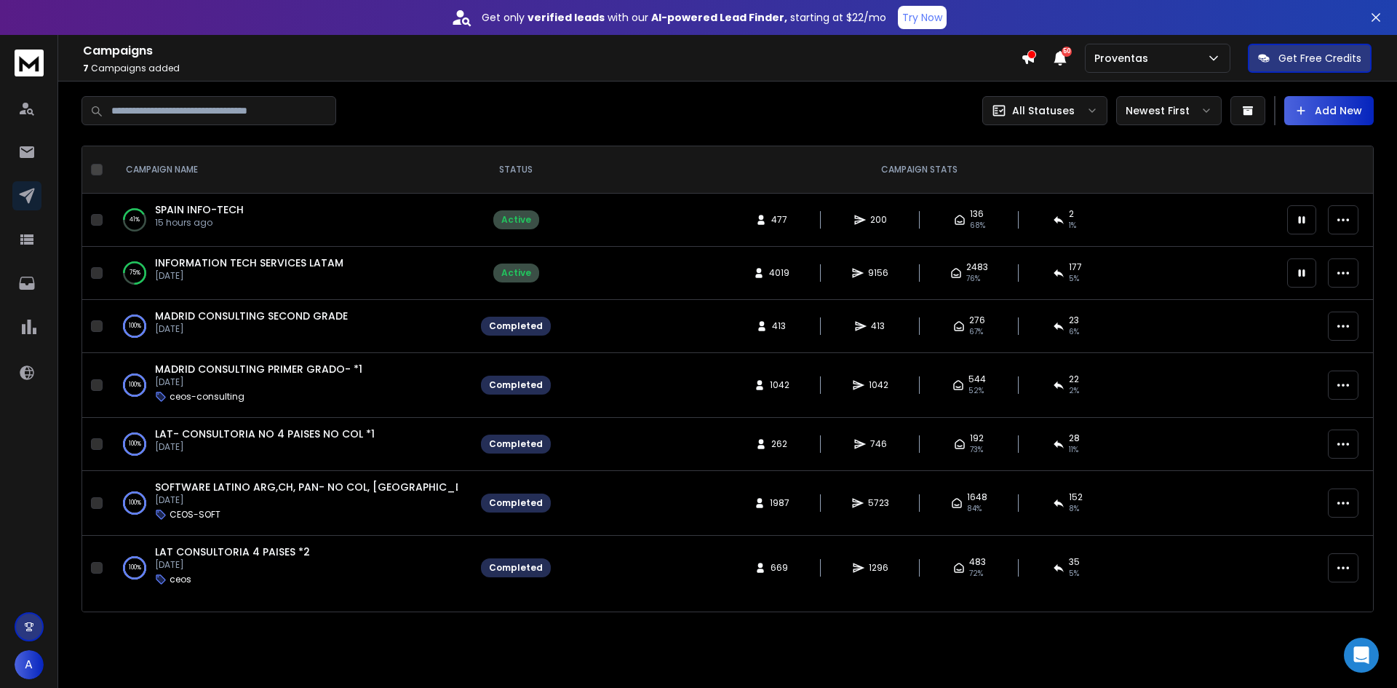
click at [637, 275] on div "4019 9156 2483 76 % 177 5 %" at bounding box center [918, 272] width 701 height 23
click at [25, 196] on icon at bounding box center [26, 195] width 15 height 15
click at [32, 153] on icon at bounding box center [27, 152] width 15 height 12
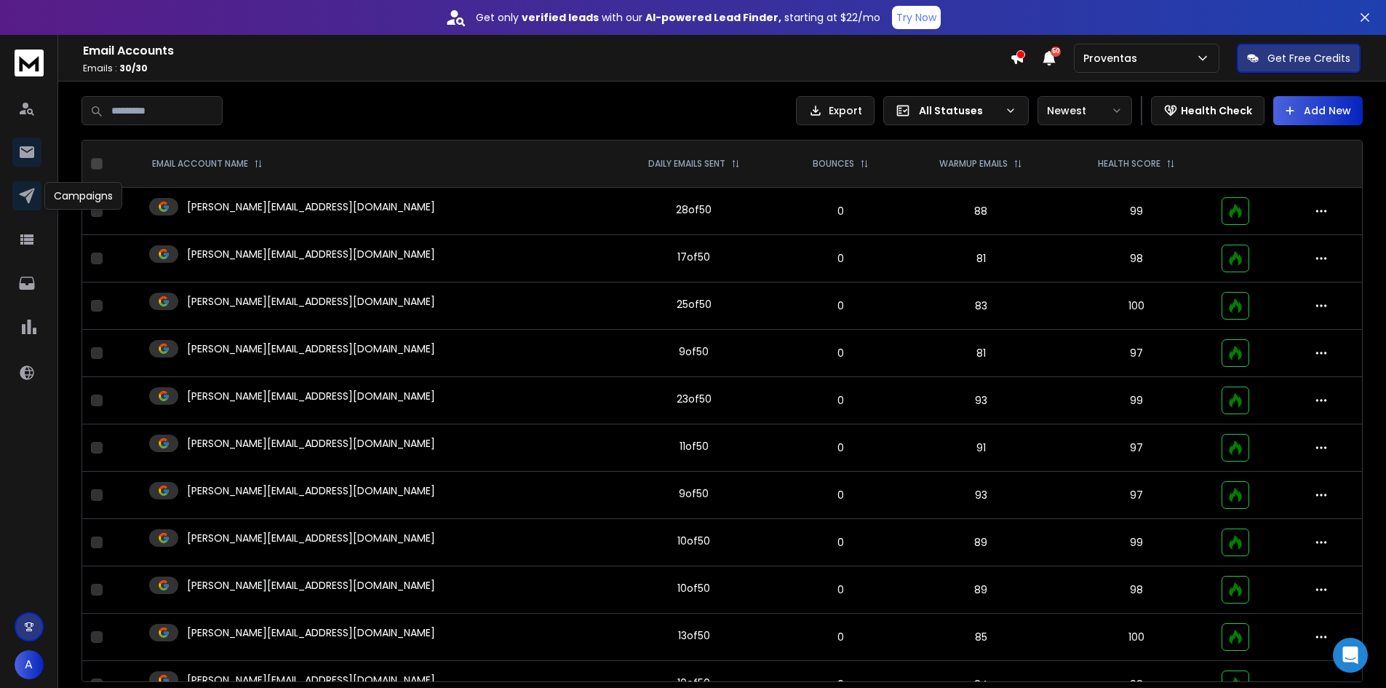
click at [31, 197] on icon at bounding box center [26, 195] width 15 height 15
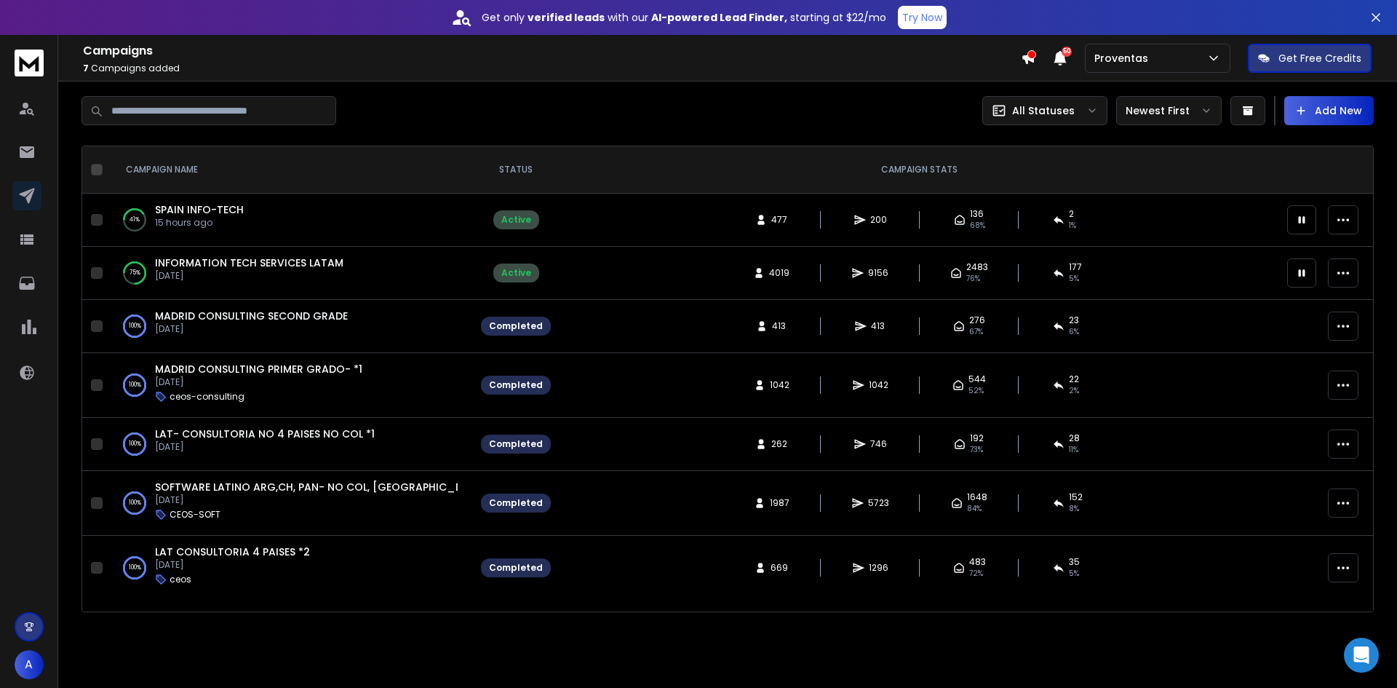
click at [41, 279] on div at bounding box center [28, 285] width 33 height 35
click at [28, 285] on icon at bounding box center [26, 282] width 17 height 17
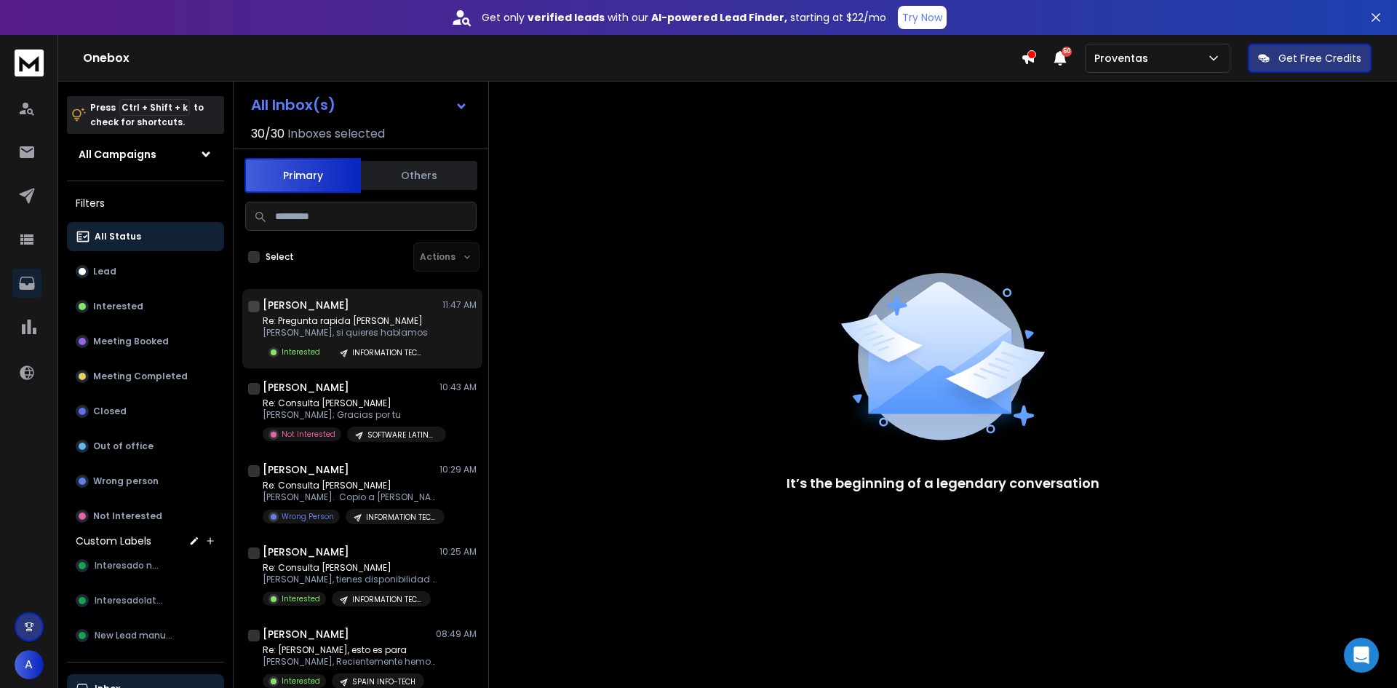
click at [312, 313] on div "Santiago Gomez 11:47 AM Re: Pregunta rapida Jose Hola Andrés, si quieres hablam…" at bounding box center [370, 329] width 214 height 62
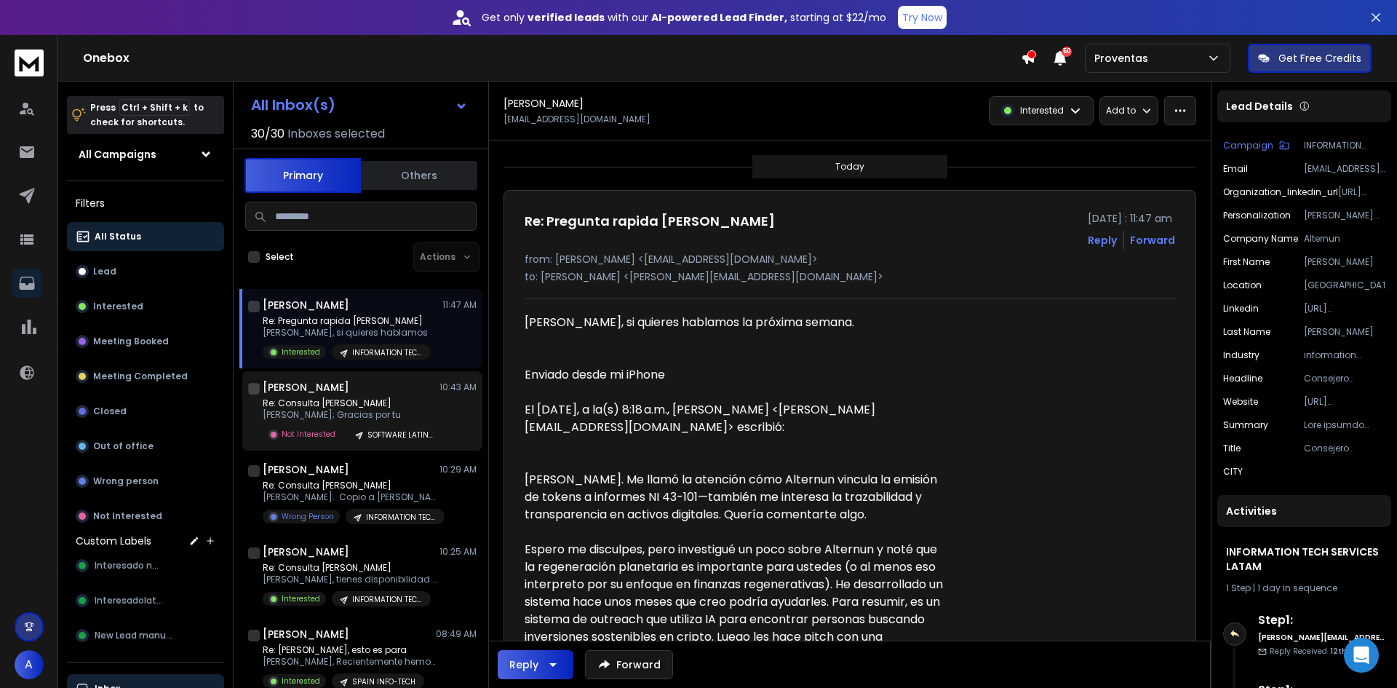
click at [349, 423] on div "Re: Consulta Romilio Hola Andres; Gracias por tu Not Interested SOFTWARE LATINO…" at bounding box center [354, 419] width 183 height 44
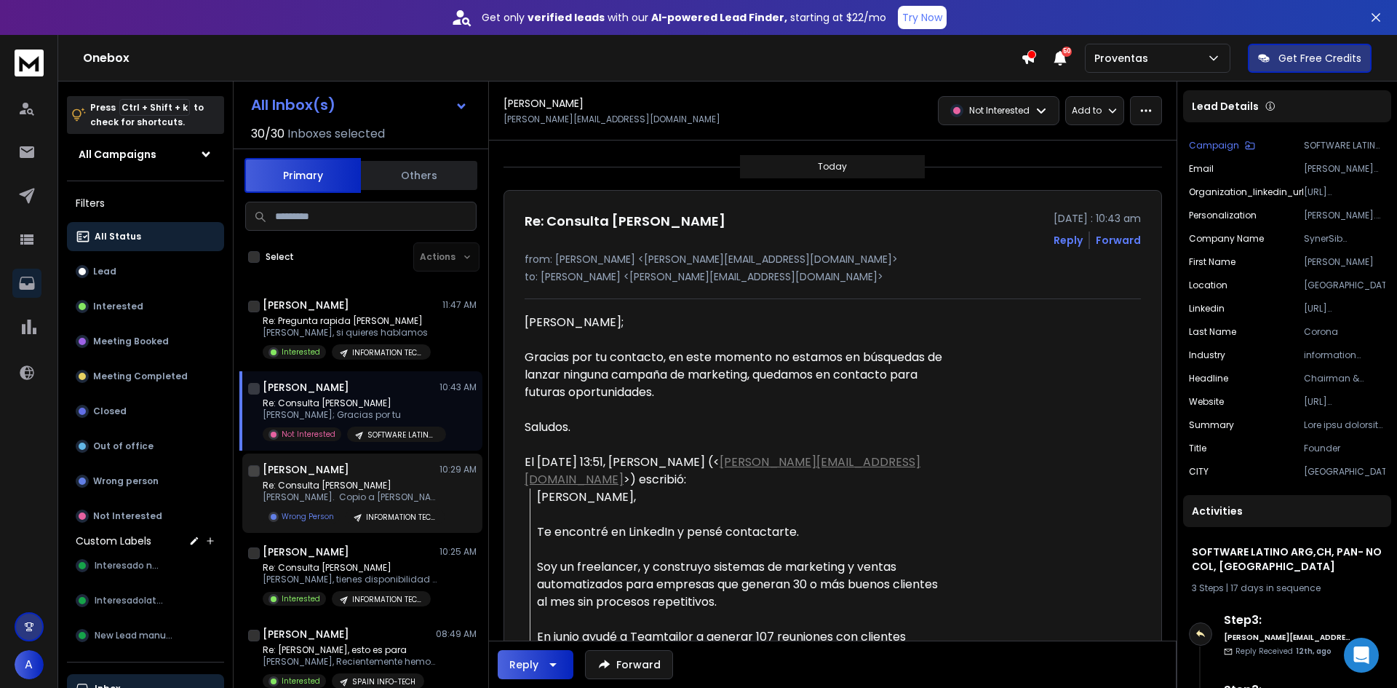
click at [365, 507] on div "Re: Consulta Alex Estimado Andrés. Copio a Camila Wrong Person INFORMATION TECH…" at bounding box center [354, 502] width 182 height 44
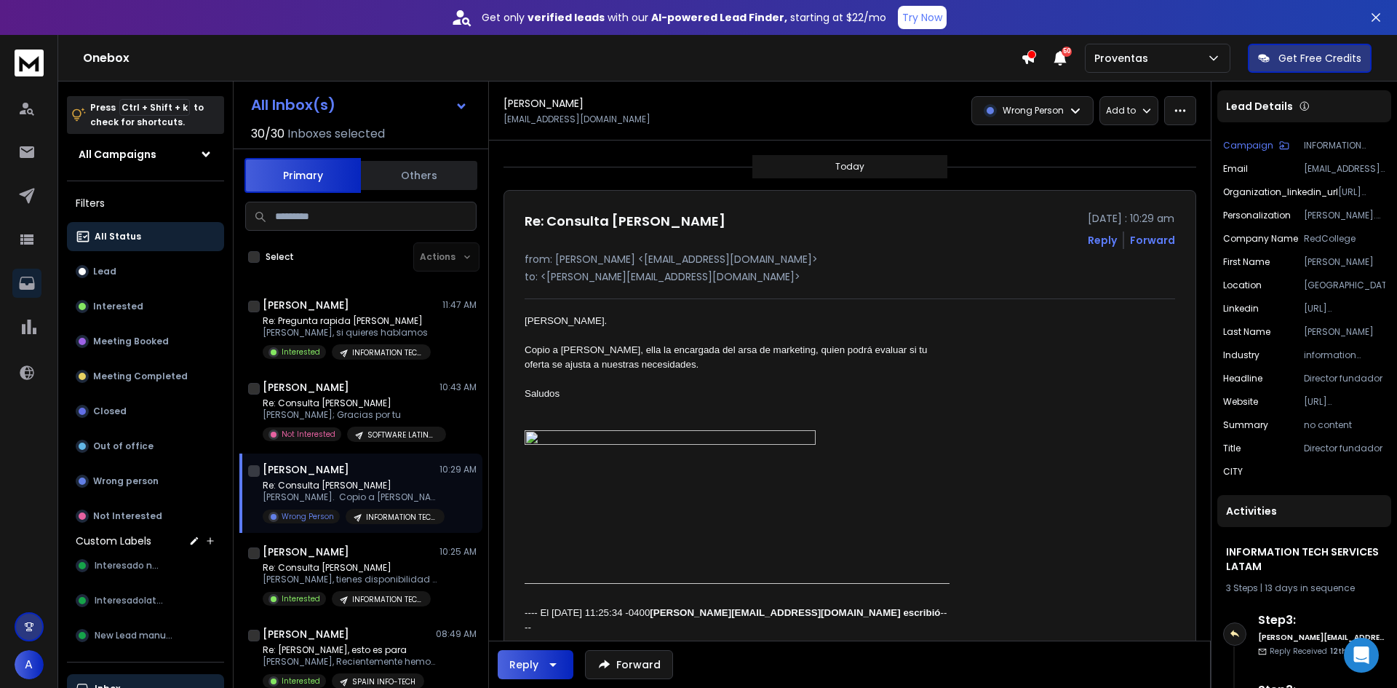
click at [1049, 107] on p "Wrong Person" at bounding box center [1033, 111] width 61 height 12
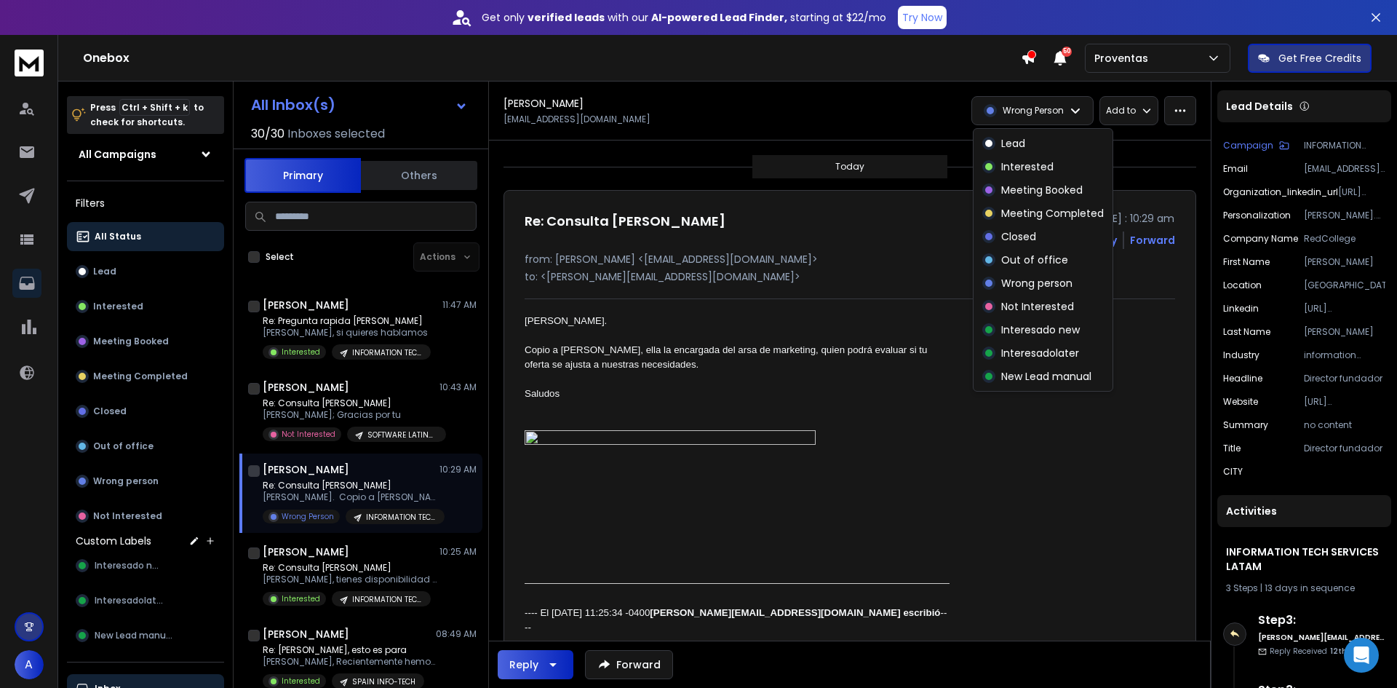
click at [851, 522] on div at bounding box center [737, 495] width 425 height 131
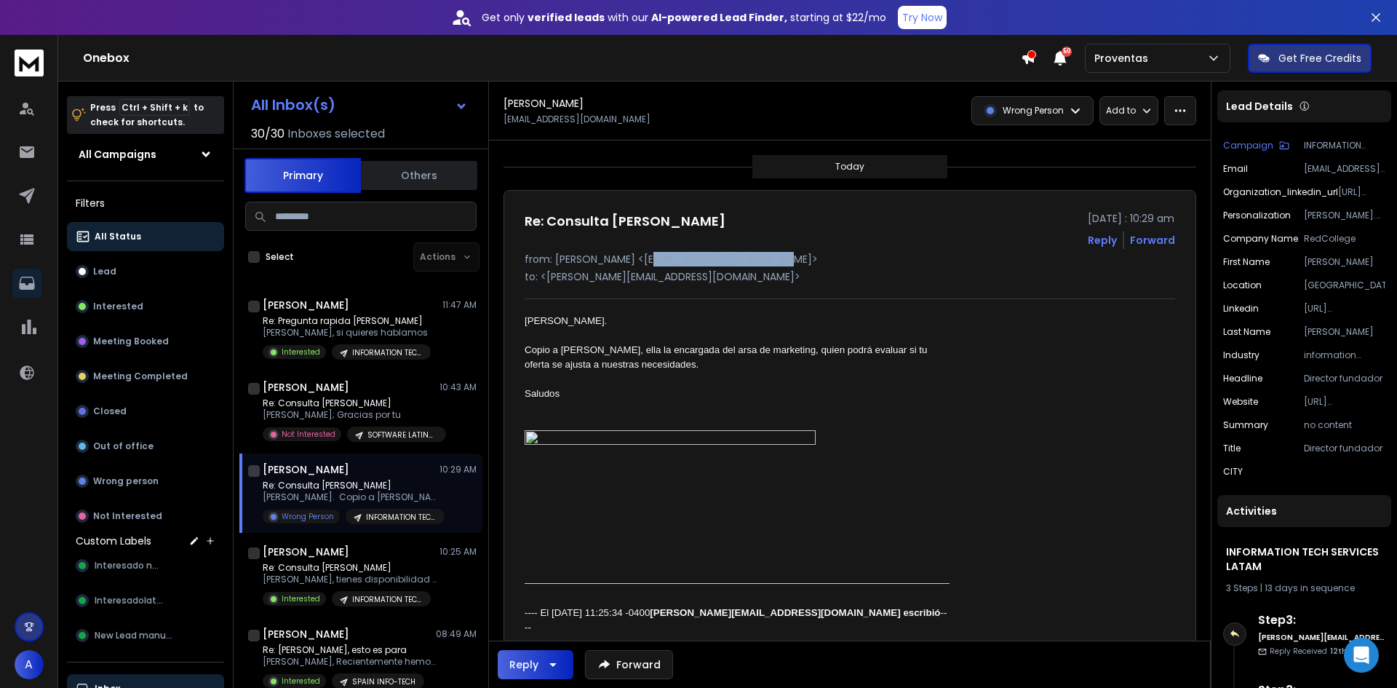
drag, startPoint x: 637, startPoint y: 258, endPoint x: 768, endPoint y: 254, distance: 131.8
click at [768, 254] on p "from: Alex Morales S. <amorales@redcollege.net>" at bounding box center [850, 259] width 650 height 15
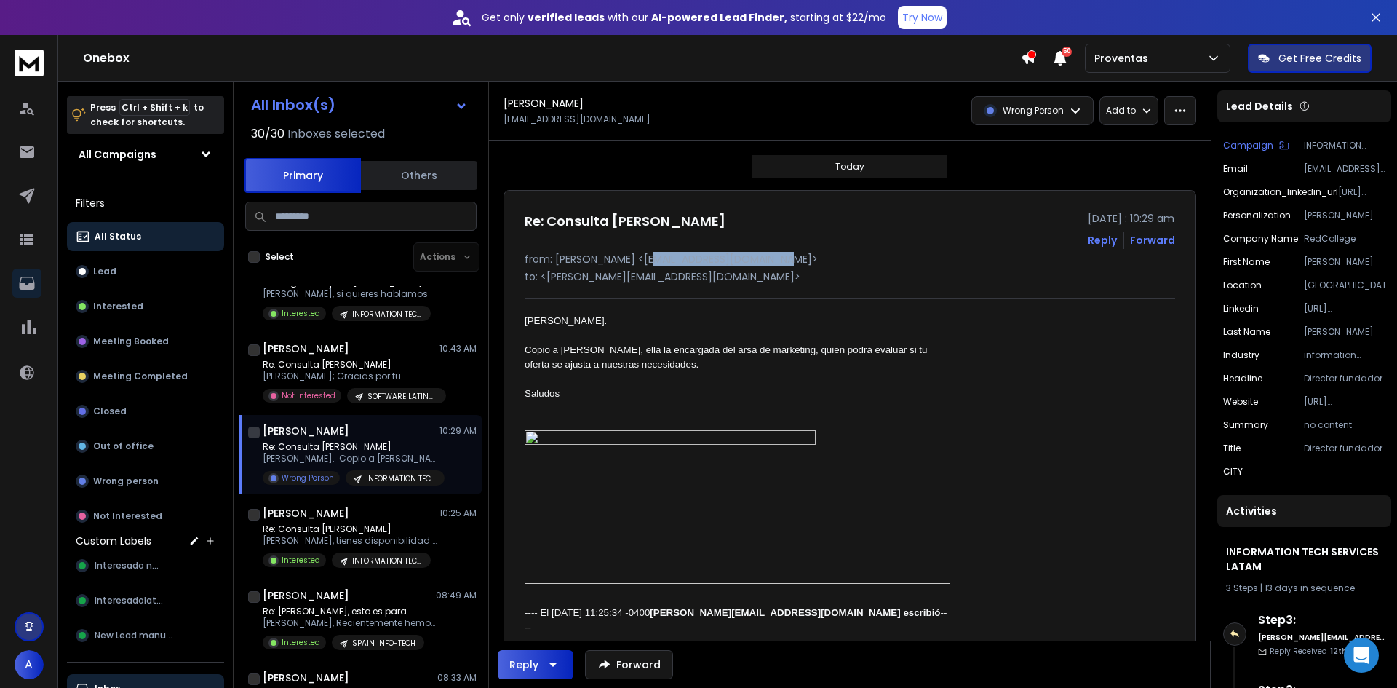
scroll to position [73, 0]
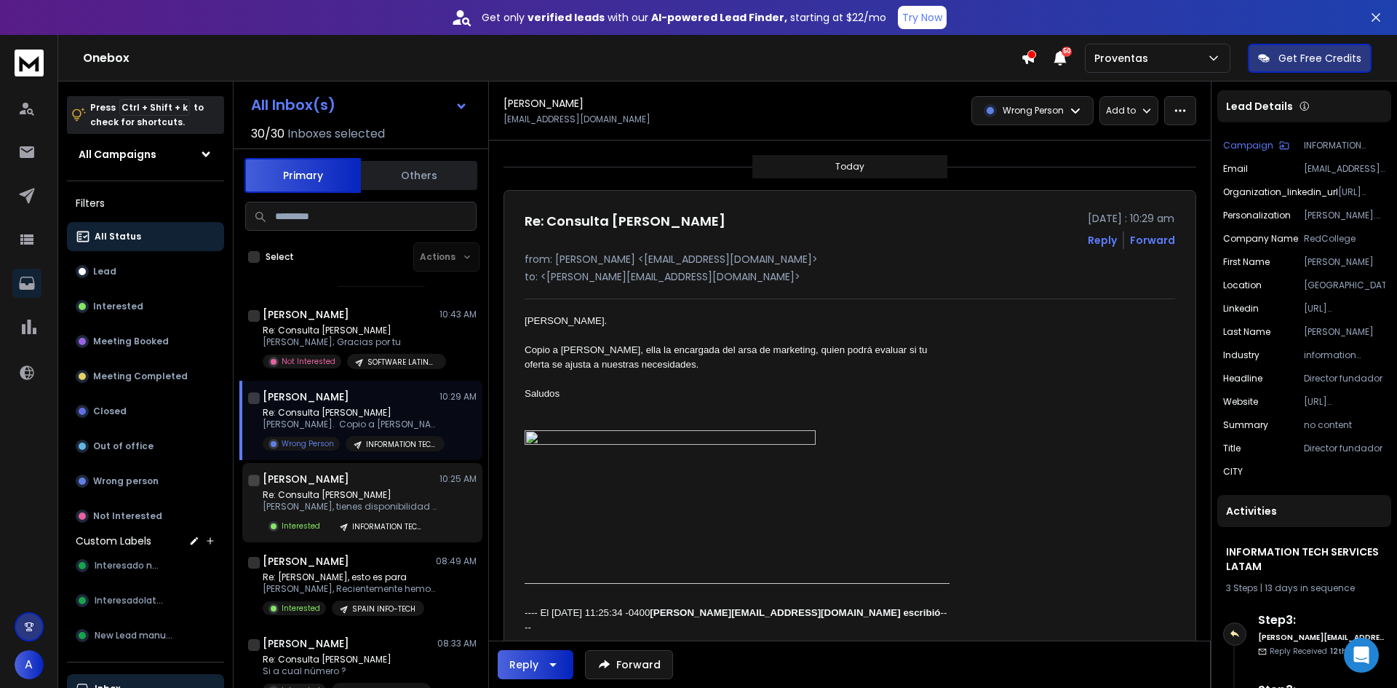
click at [401, 491] on p "Re: Consulta [PERSON_NAME]" at bounding box center [350, 495] width 175 height 12
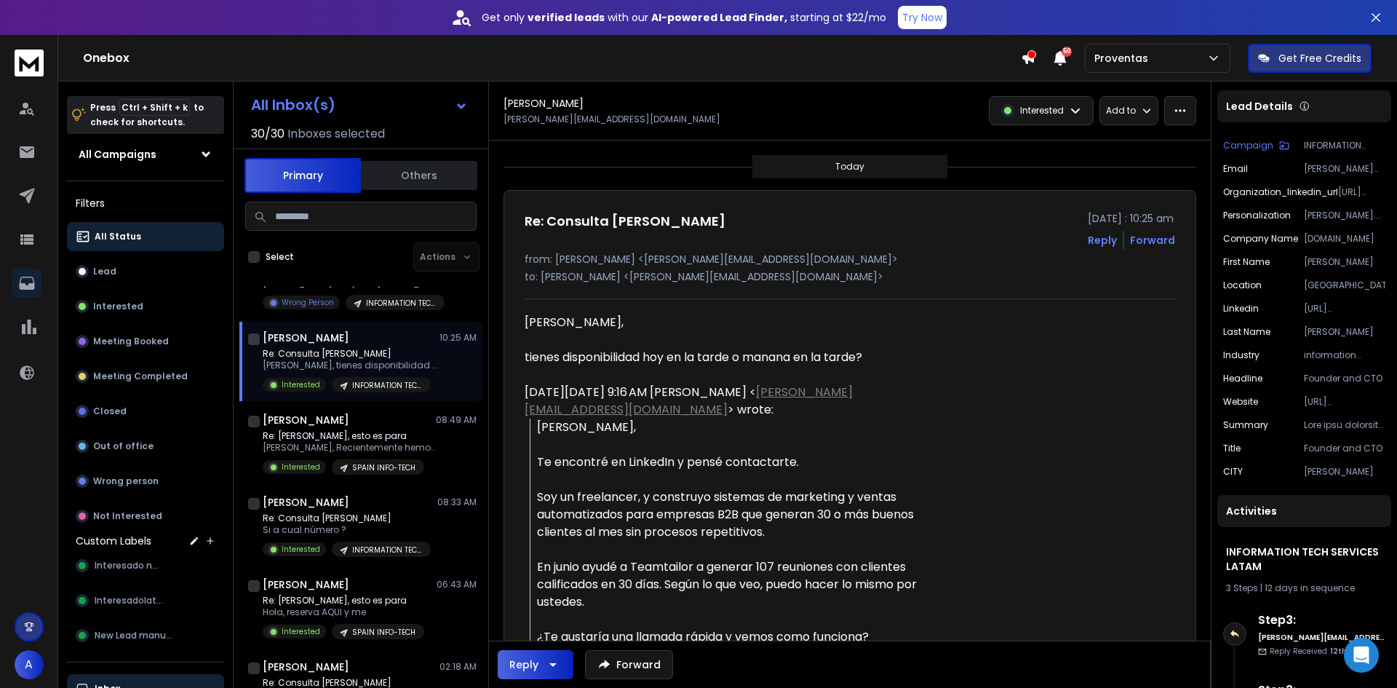
scroll to position [218, 0]
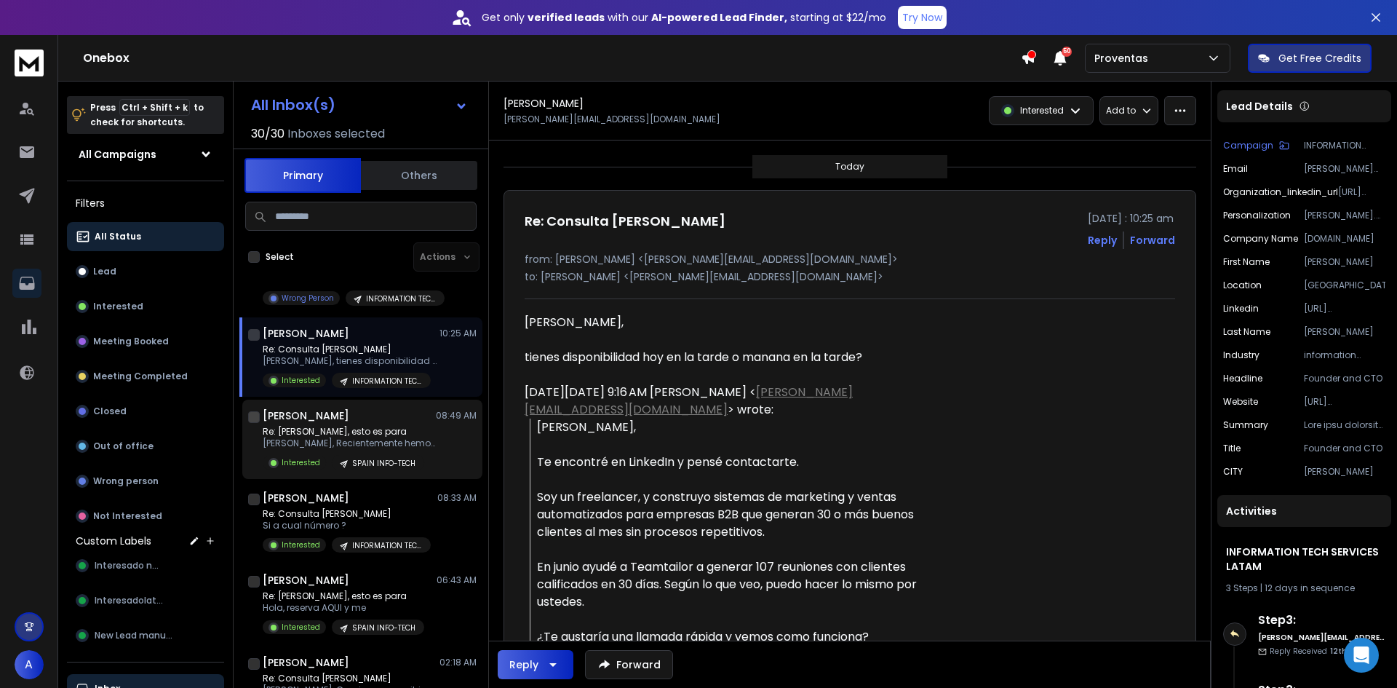
click at [401, 439] on p "[PERSON_NAME], Recientemente hemos tenido" at bounding box center [350, 443] width 175 height 12
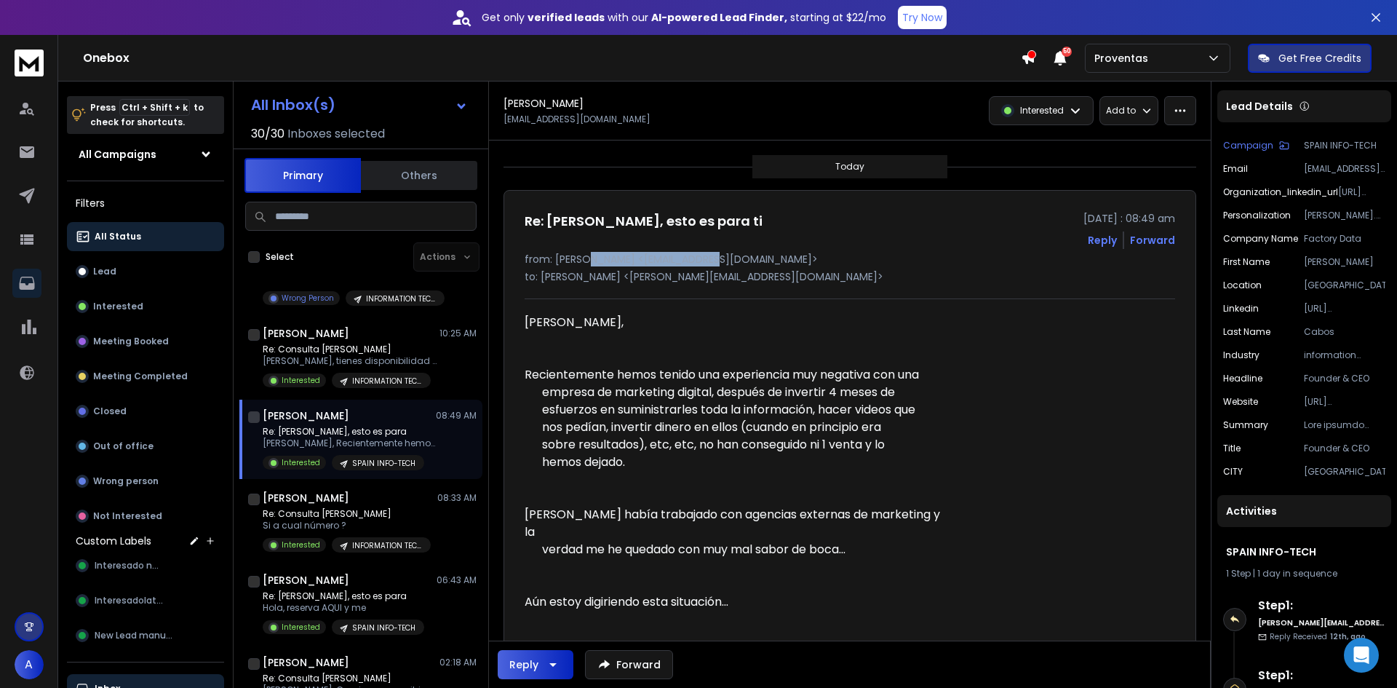
drag, startPoint x: 586, startPoint y: 259, endPoint x: 717, endPoint y: 259, distance: 131.0
click at [717, 259] on p "from: [PERSON_NAME] <[EMAIL_ADDRESS][DOMAIN_NAME]>" at bounding box center [850, 259] width 650 height 15
copy p "[EMAIL_ADDRESS][DOMAIN_NAME]"
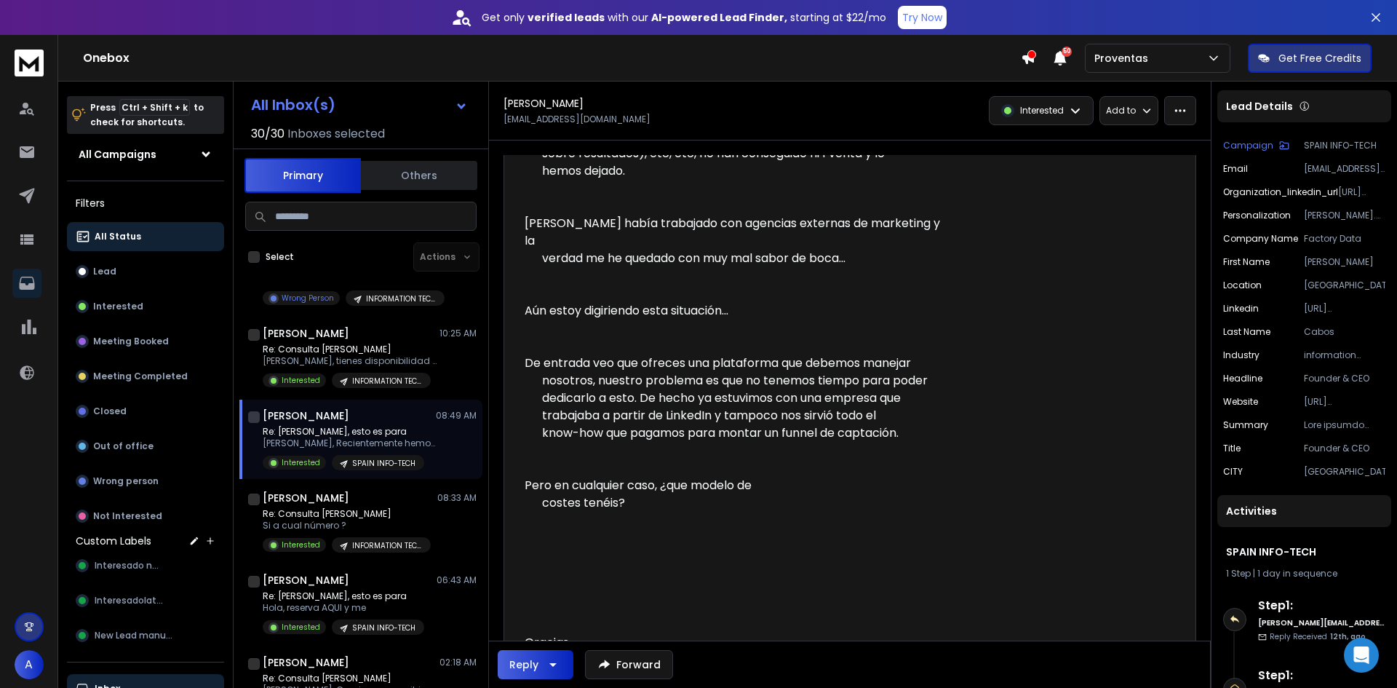
scroll to position [0, 0]
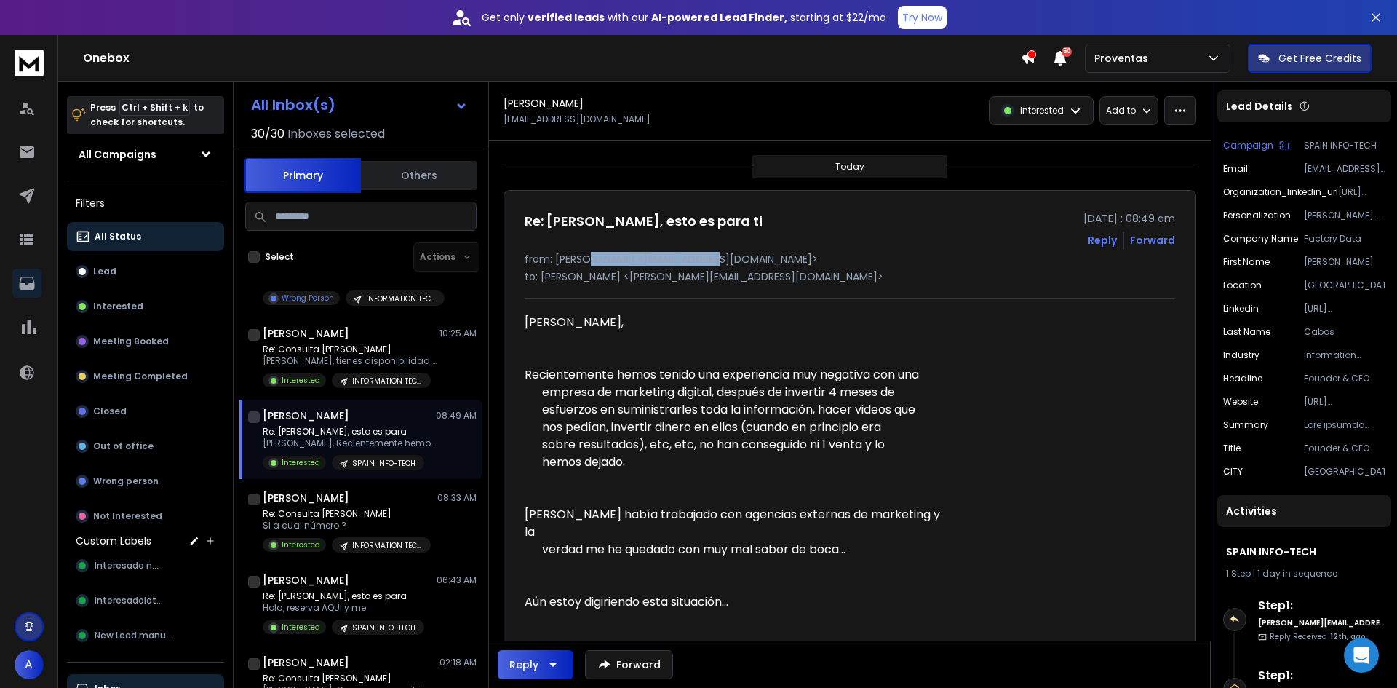
copy p "[EMAIL_ADDRESS][DOMAIN_NAME]"
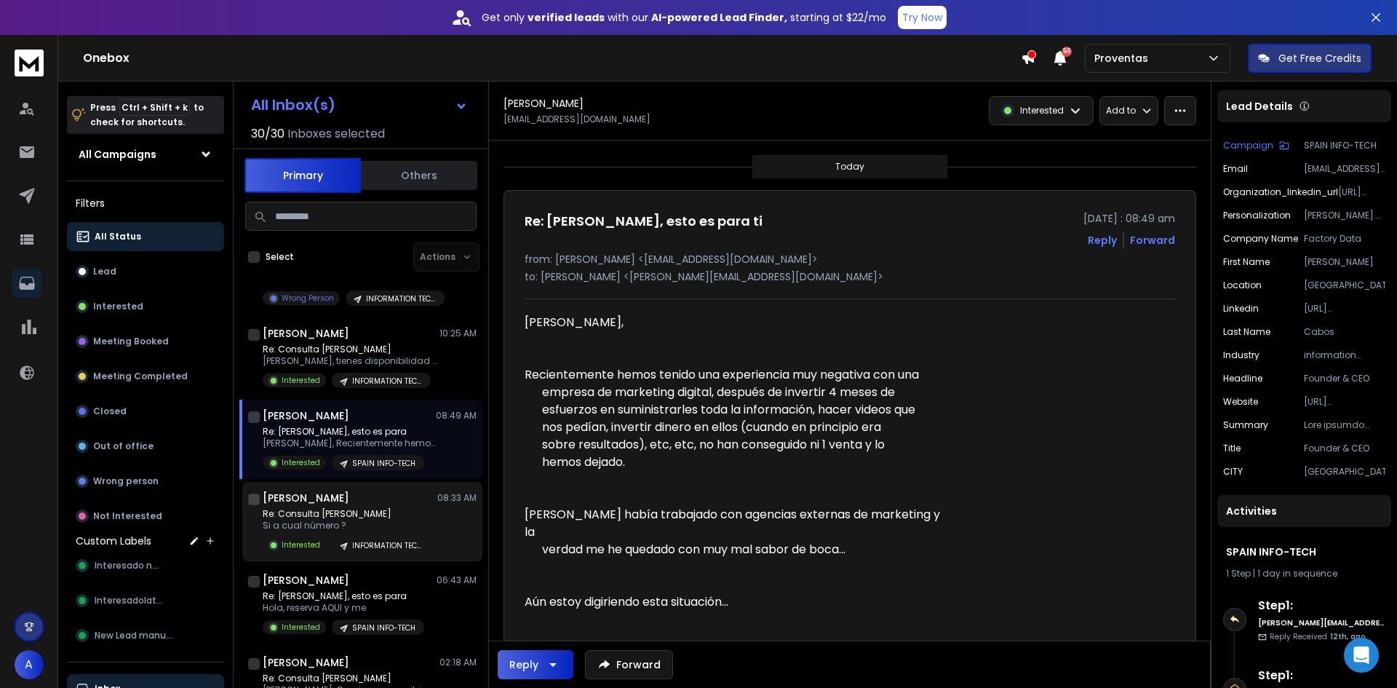
click at [420, 518] on p "Re: Consulta [PERSON_NAME]" at bounding box center [347, 514] width 168 height 12
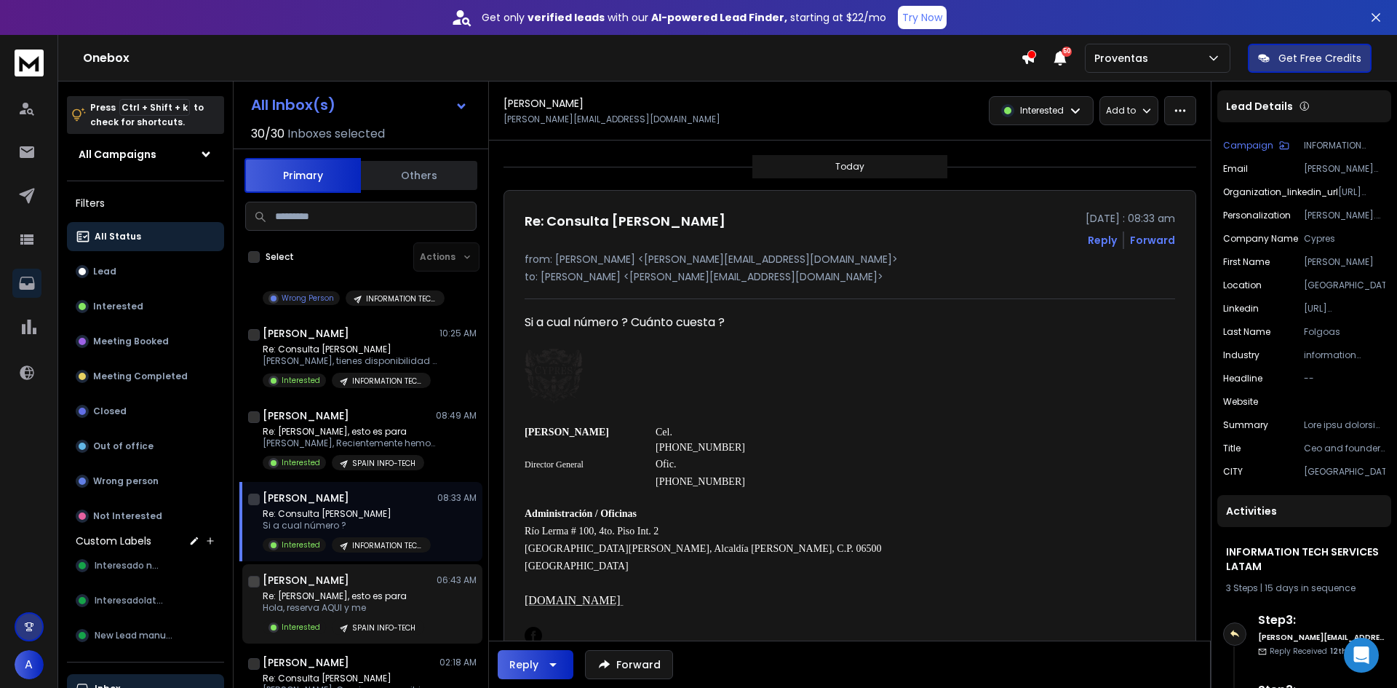
click at [333, 585] on h1 "[PERSON_NAME]" at bounding box center [306, 580] width 87 height 15
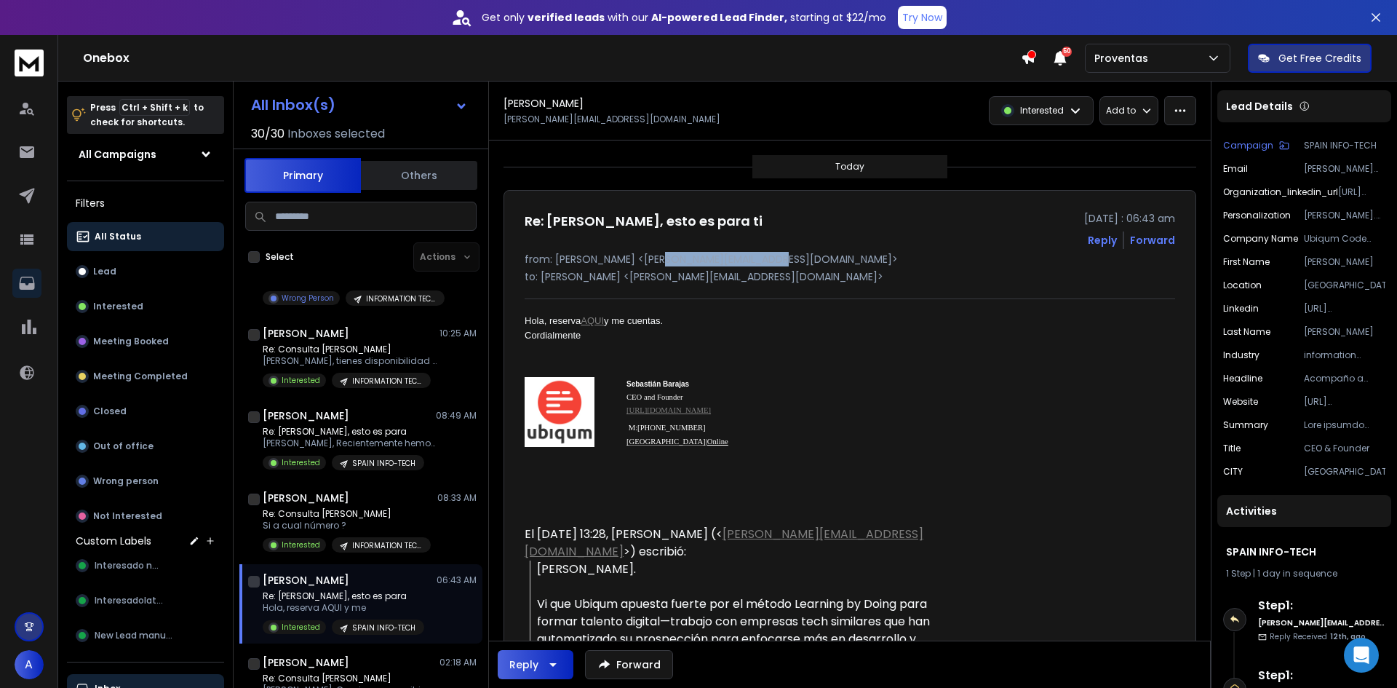
drag, startPoint x: 779, startPoint y: 255, endPoint x: 654, endPoint y: 260, distance: 125.2
click at [654, 260] on p "from: Sebastian Barajas <sebastian@ubiqum.com>" at bounding box center [850, 259] width 650 height 15
copy p "sebastian@ubiqum.com"
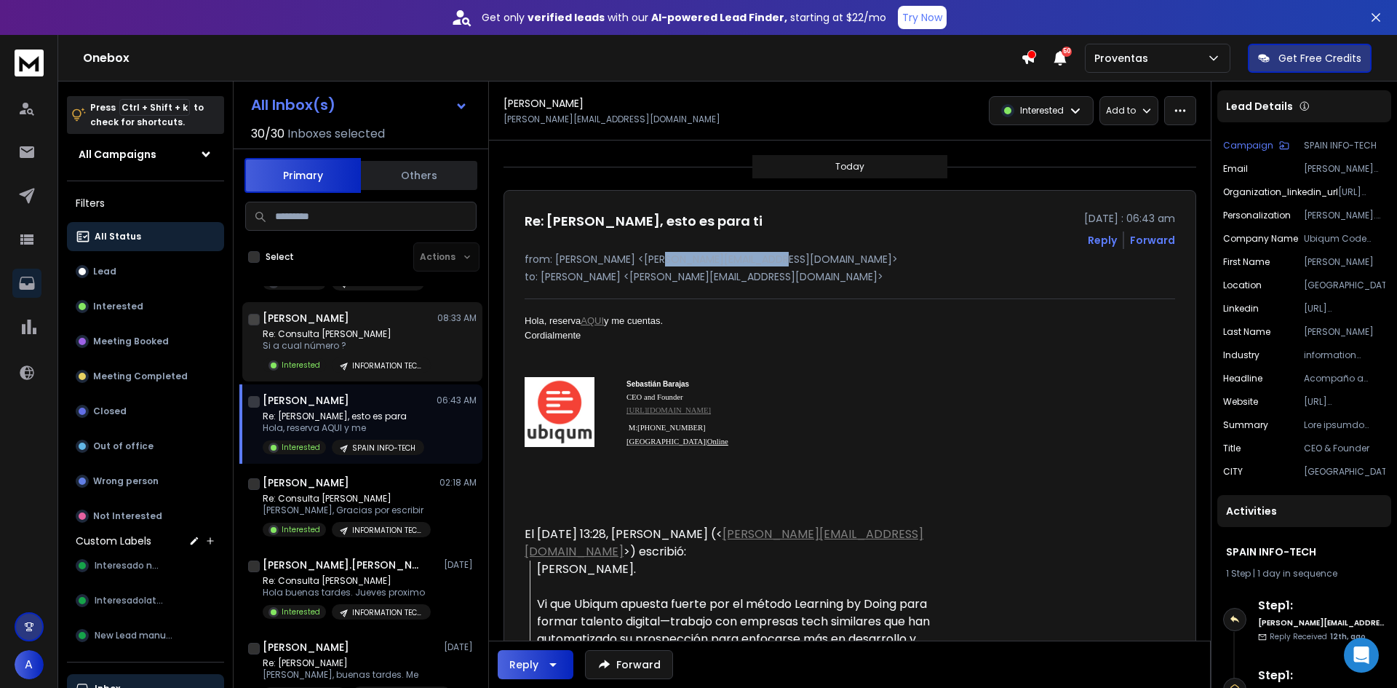
scroll to position [437, 0]
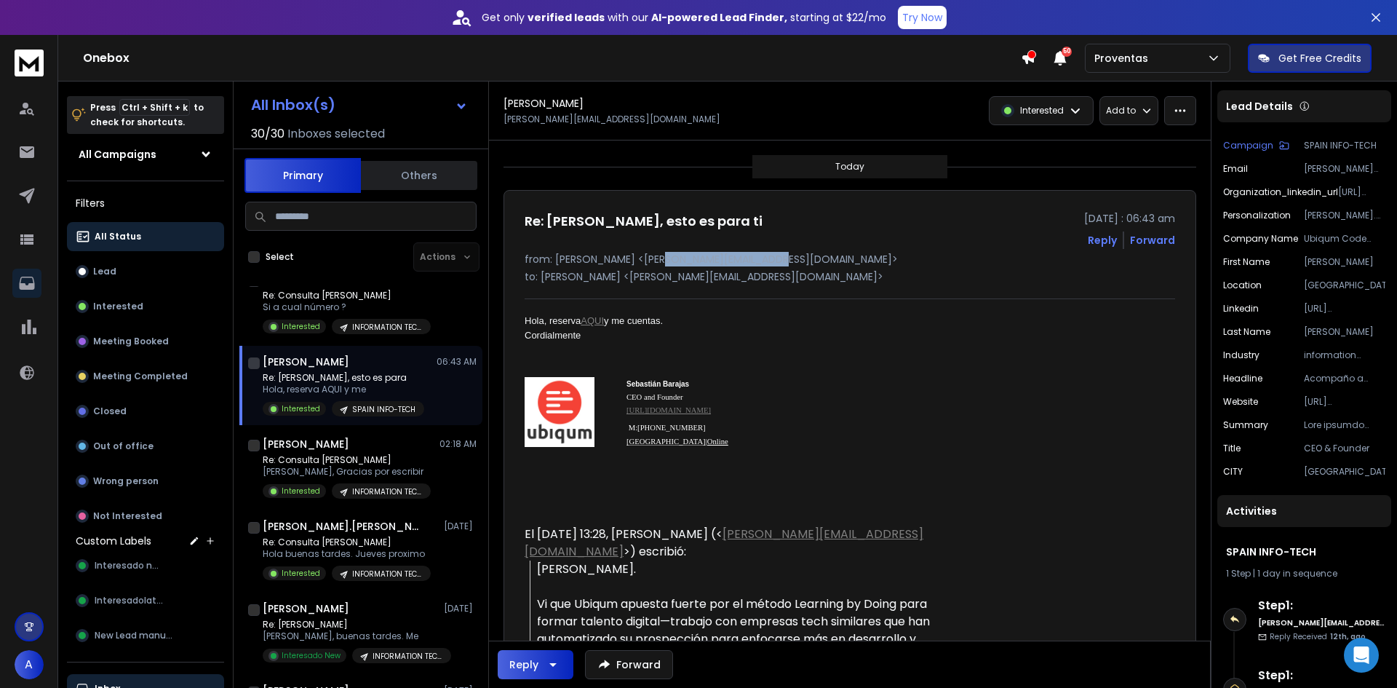
copy p "sebastian@ubiqum.com"
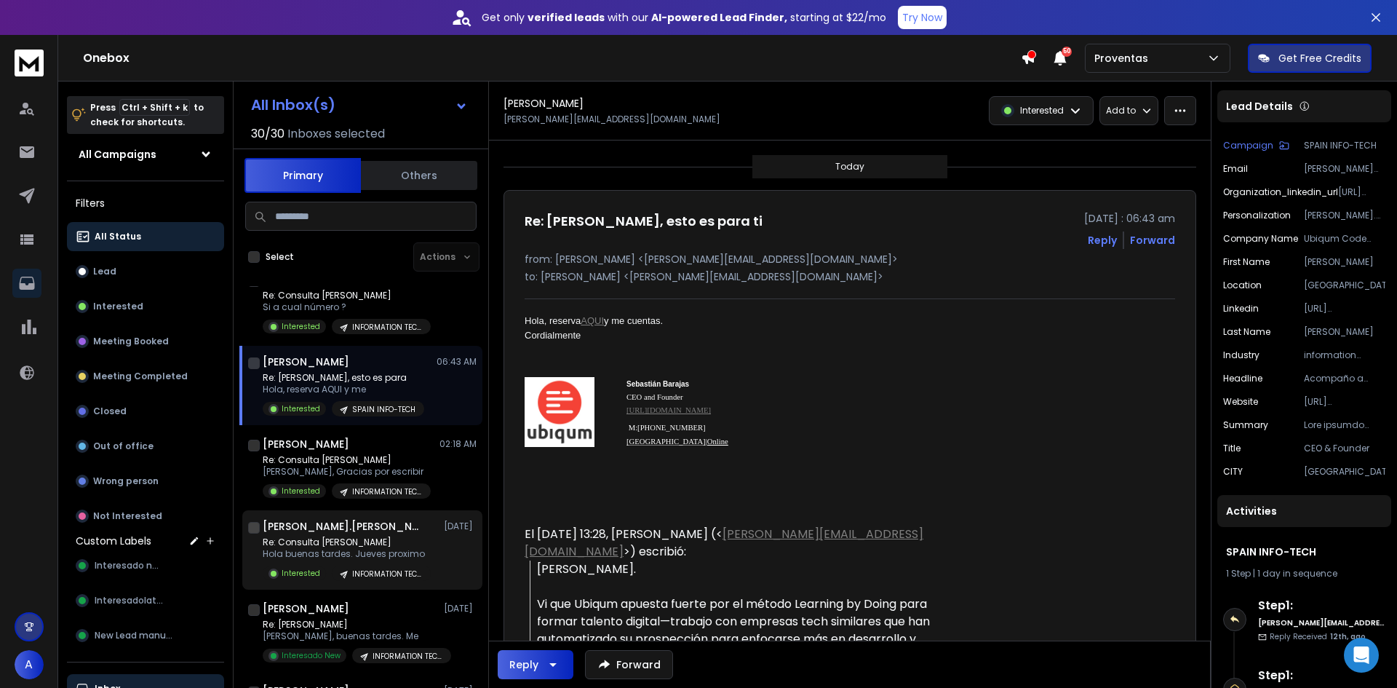
click at [423, 549] on p "Hola buenas tardes. Jueves proximo" at bounding box center [347, 554] width 168 height 12
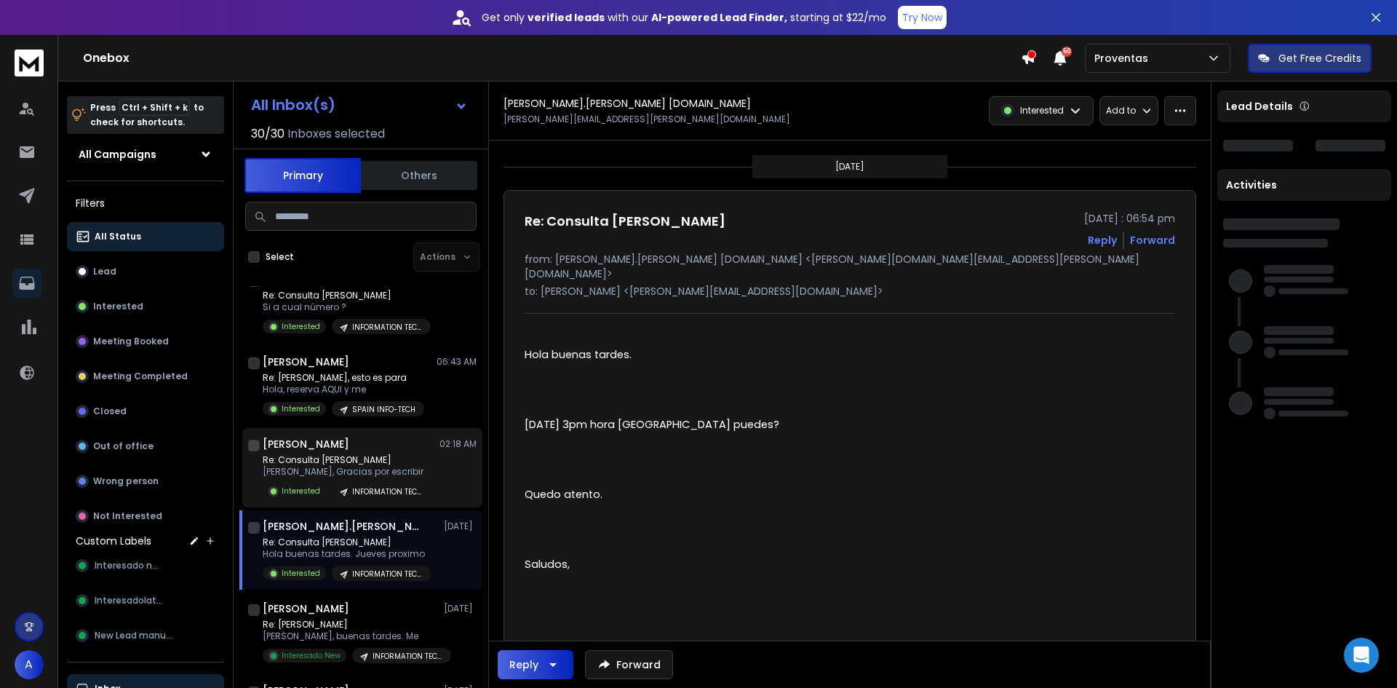
click at [428, 447] on div "Alberto Domínguez 02:18 AM" at bounding box center [370, 444] width 214 height 15
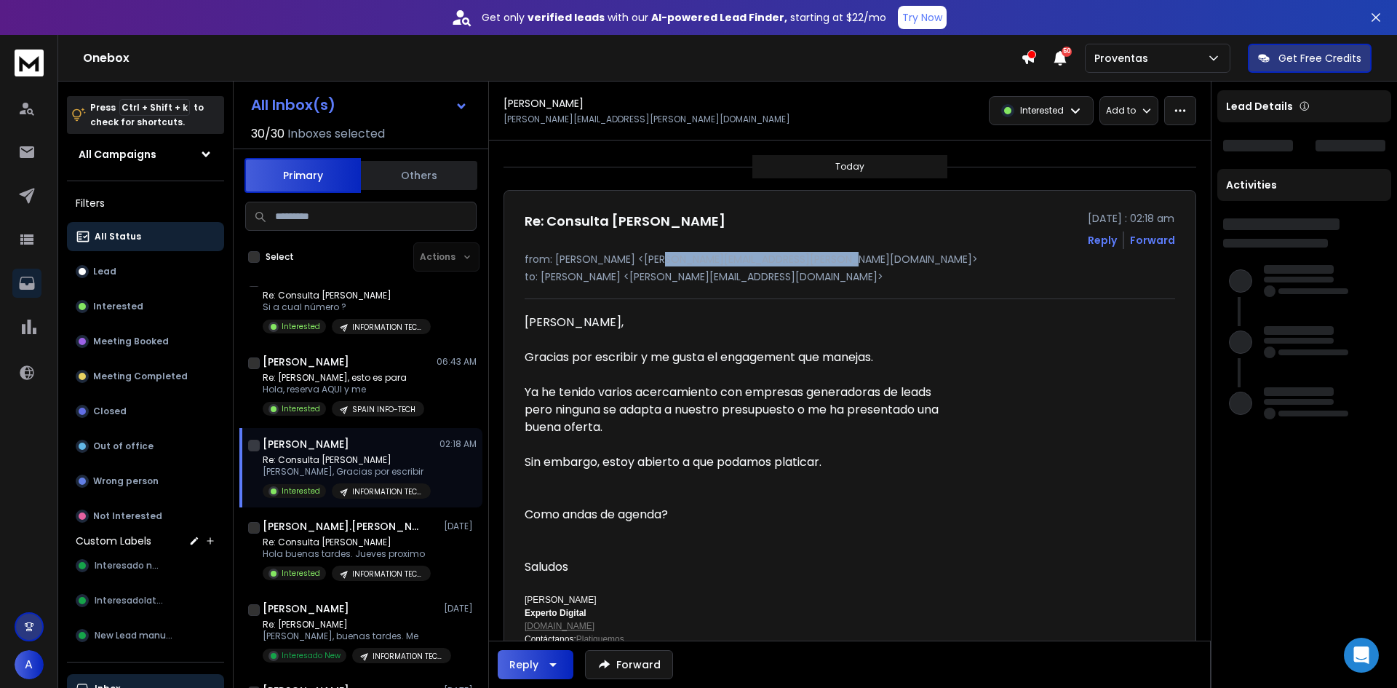
drag, startPoint x: 851, startPoint y: 259, endPoint x: 662, endPoint y: 260, distance: 189.2
click at [662, 260] on p "from: Alberto Domínguez <alberto.dominguez@e-complace.mx>" at bounding box center [850, 259] width 650 height 15
copy p "alberto.dominguez@e-complace.mx>"
click at [846, 264] on p "from: Alberto Domínguez <alberto.dominguez@e-complace.mx>" at bounding box center [850, 259] width 650 height 15
drag, startPoint x: 846, startPoint y: 264, endPoint x: 796, endPoint y: 264, distance: 50.2
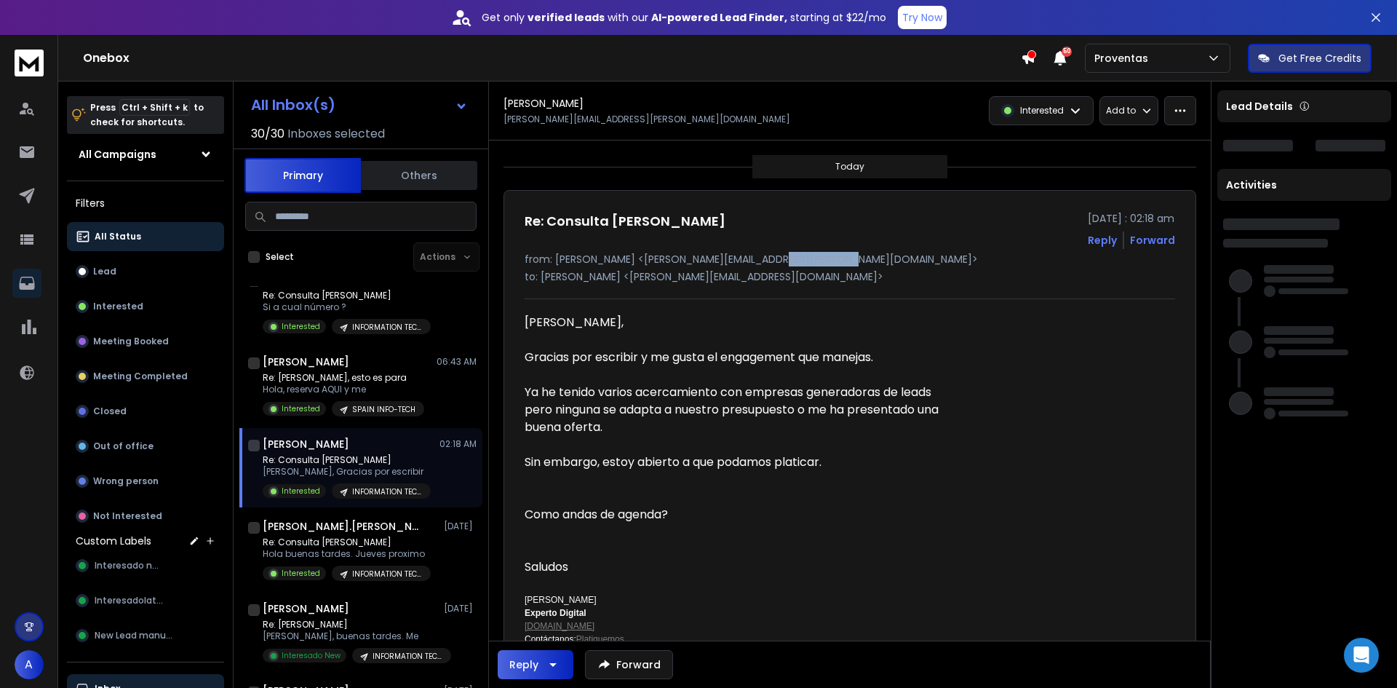
click at [796, 264] on p "from: Alberto Domínguez <alberto.dominguez@e-complace.mx>" at bounding box center [850, 259] width 650 height 15
drag, startPoint x: 796, startPoint y: 263, endPoint x: 870, endPoint y: 558, distance: 303.7
click at [870, 558] on div "Saludos" at bounding box center [737, 566] width 425 height 17
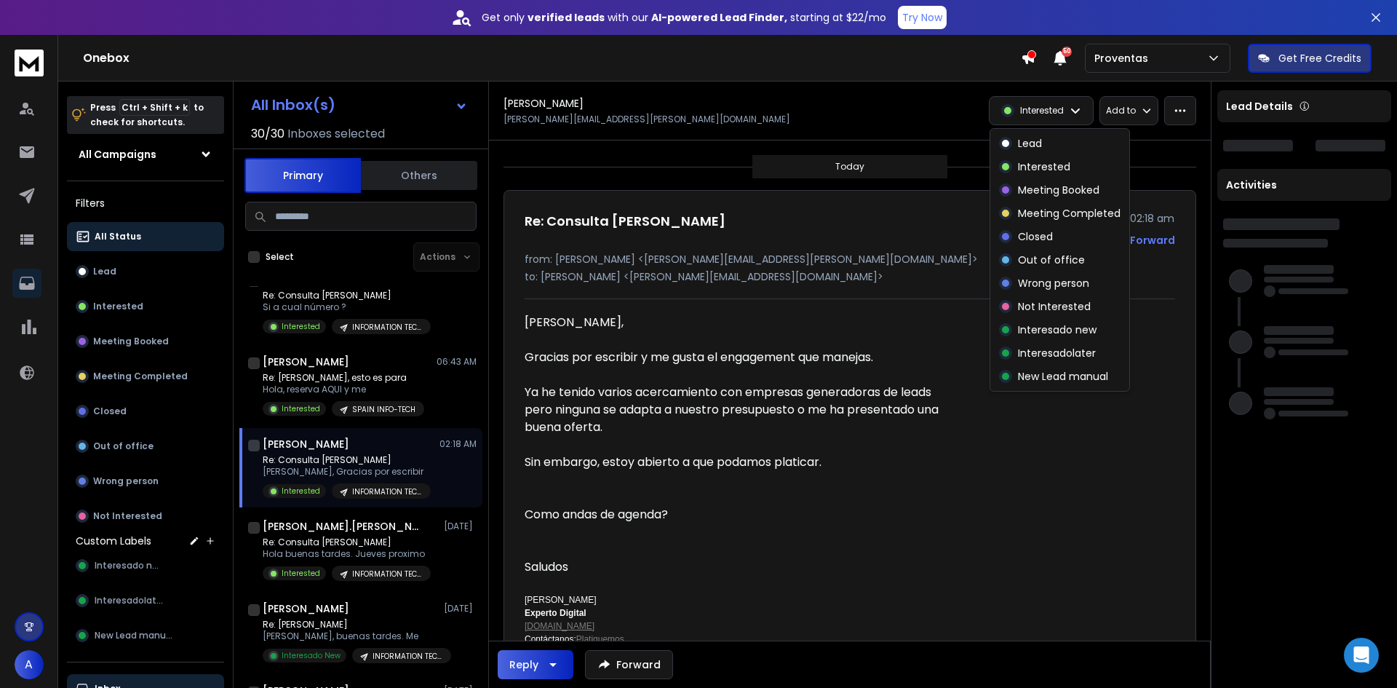
click at [1078, 108] on icon at bounding box center [1076, 111] width 12 height 12
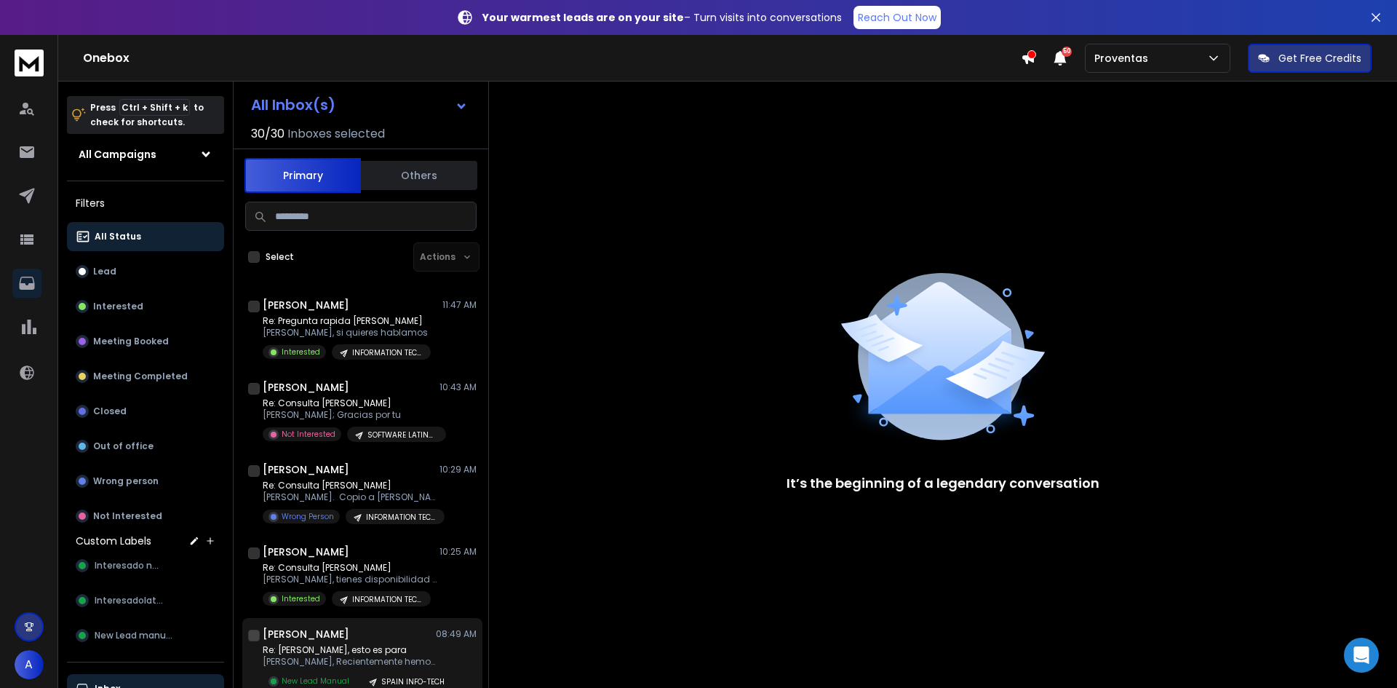
click at [362, 624] on div "Joan 08:49 AM Re: Joan, esto es para Hola Andrés, Recientemente hemos tenido Ne…" at bounding box center [362, 657] width 240 height 79
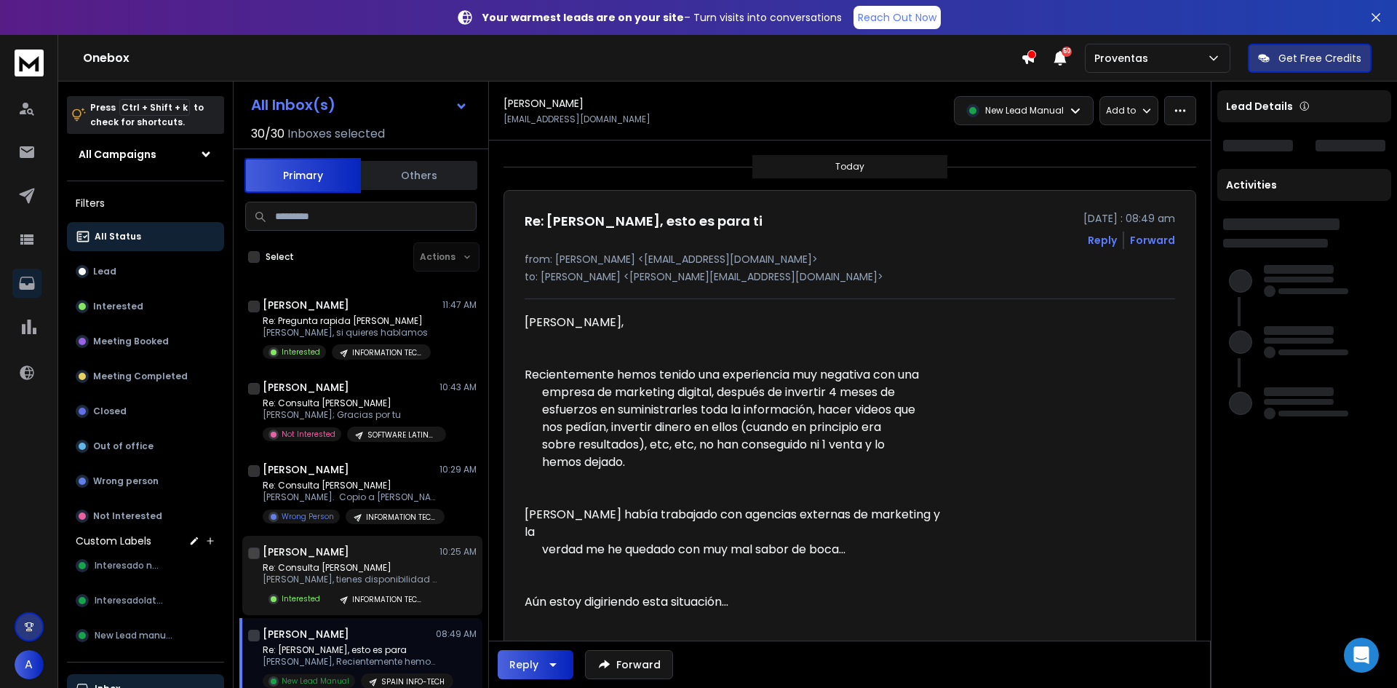
click at [386, 587] on div "Re: Consulta Martin hola Andres, tienes disponibilidad hoy Interested INFORMATI…" at bounding box center [350, 584] width 175 height 44
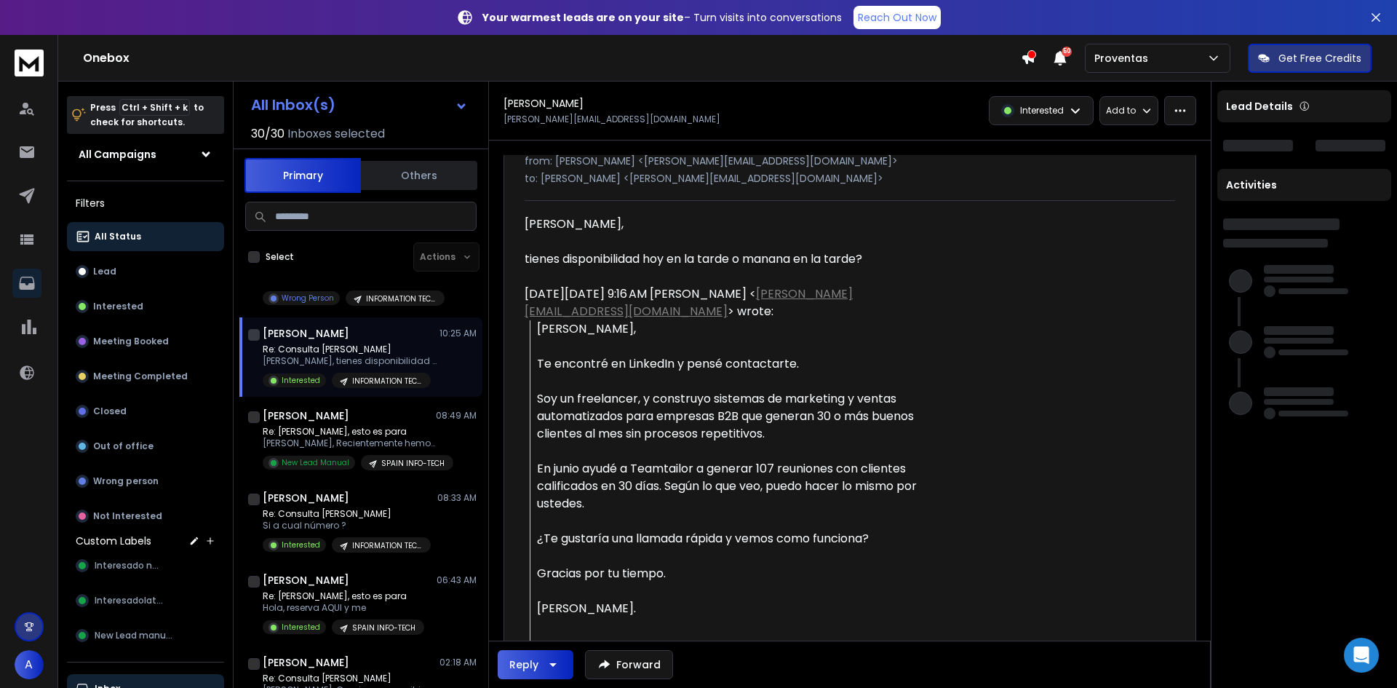
scroll to position [73, 0]
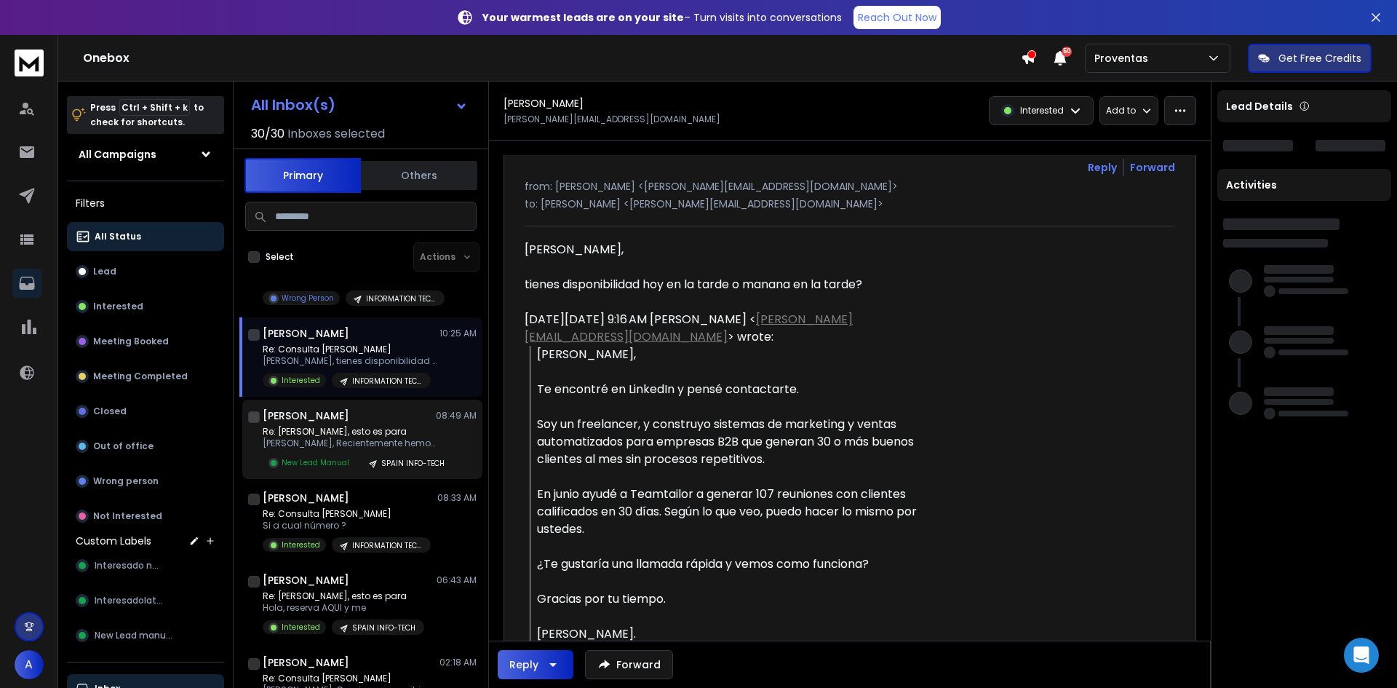
click at [402, 436] on p "Re: [PERSON_NAME], esto es para" at bounding box center [350, 432] width 175 height 12
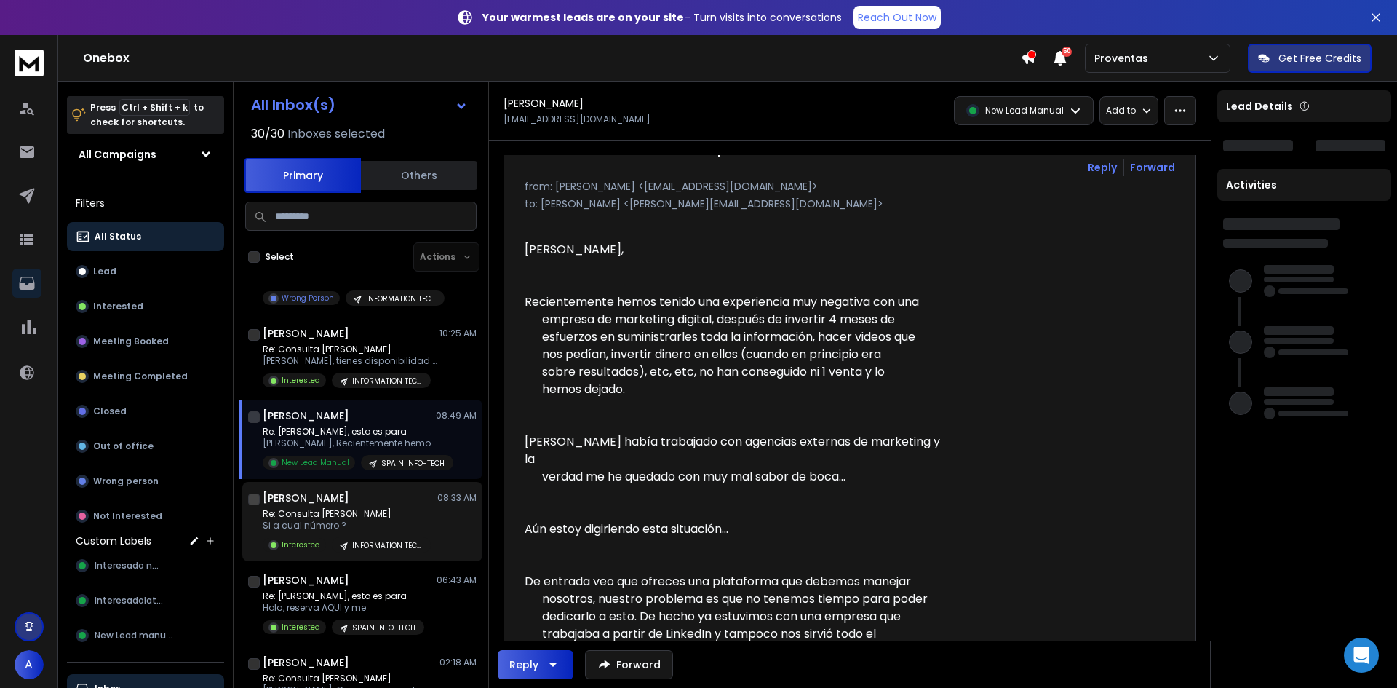
click at [397, 515] on p "Re: Consulta [PERSON_NAME]" at bounding box center [347, 514] width 168 height 12
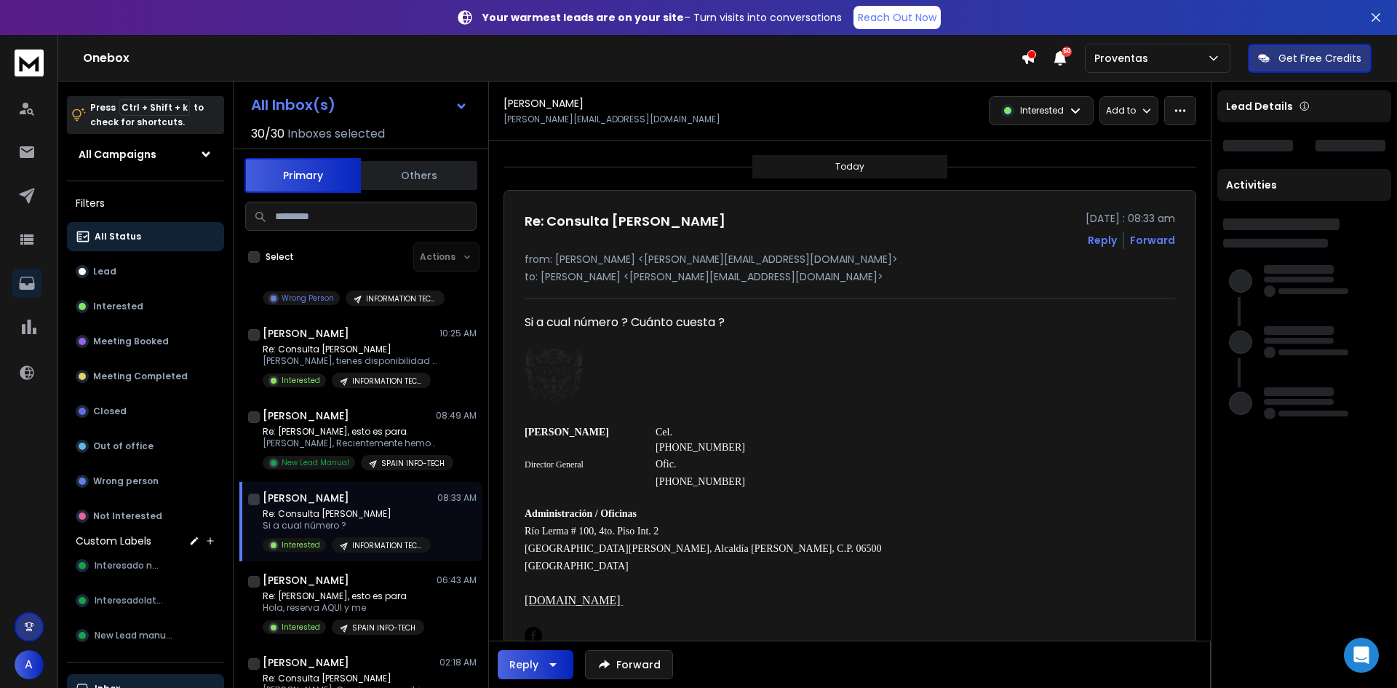
click at [388, 513] on p "Re: Consulta [PERSON_NAME]" at bounding box center [347, 514] width 168 height 12
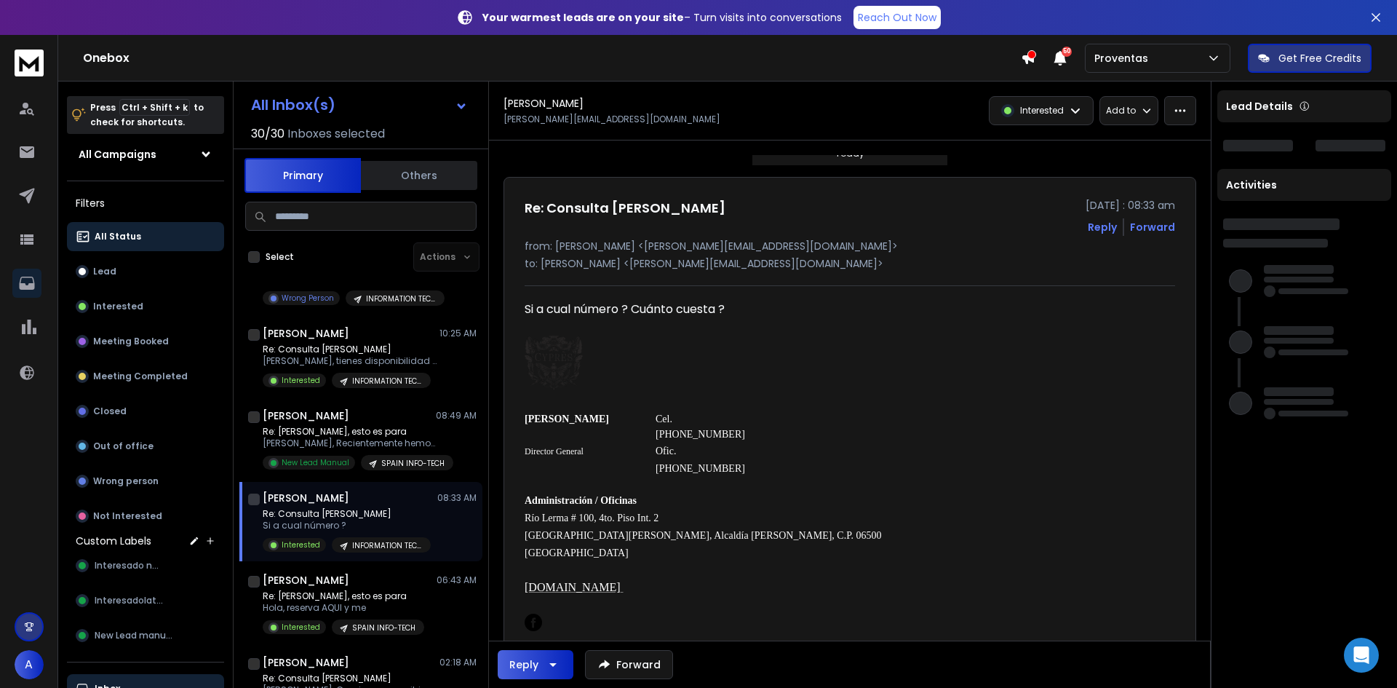
scroll to position [0, 0]
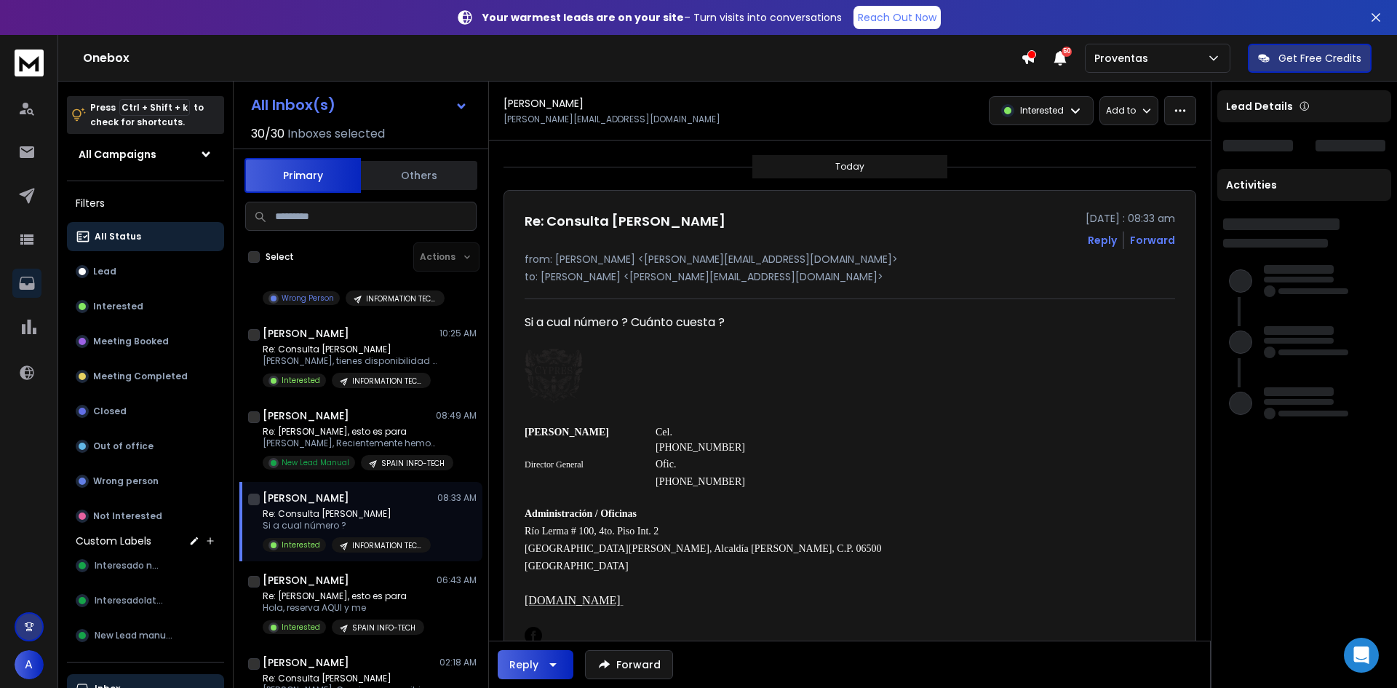
click at [1012, 106] on div at bounding box center [1007, 110] width 13 height 13
drag, startPoint x: 788, startPoint y: 258, endPoint x: 634, endPoint y: 262, distance: 153.6
click at [634, 262] on p "from: David Folgoas <david.folgoas@cypres.com.mx>" at bounding box center [850, 259] width 650 height 15
copy p "[PERSON_NAME][EMAIL_ADDRESS][DOMAIN_NAME]"
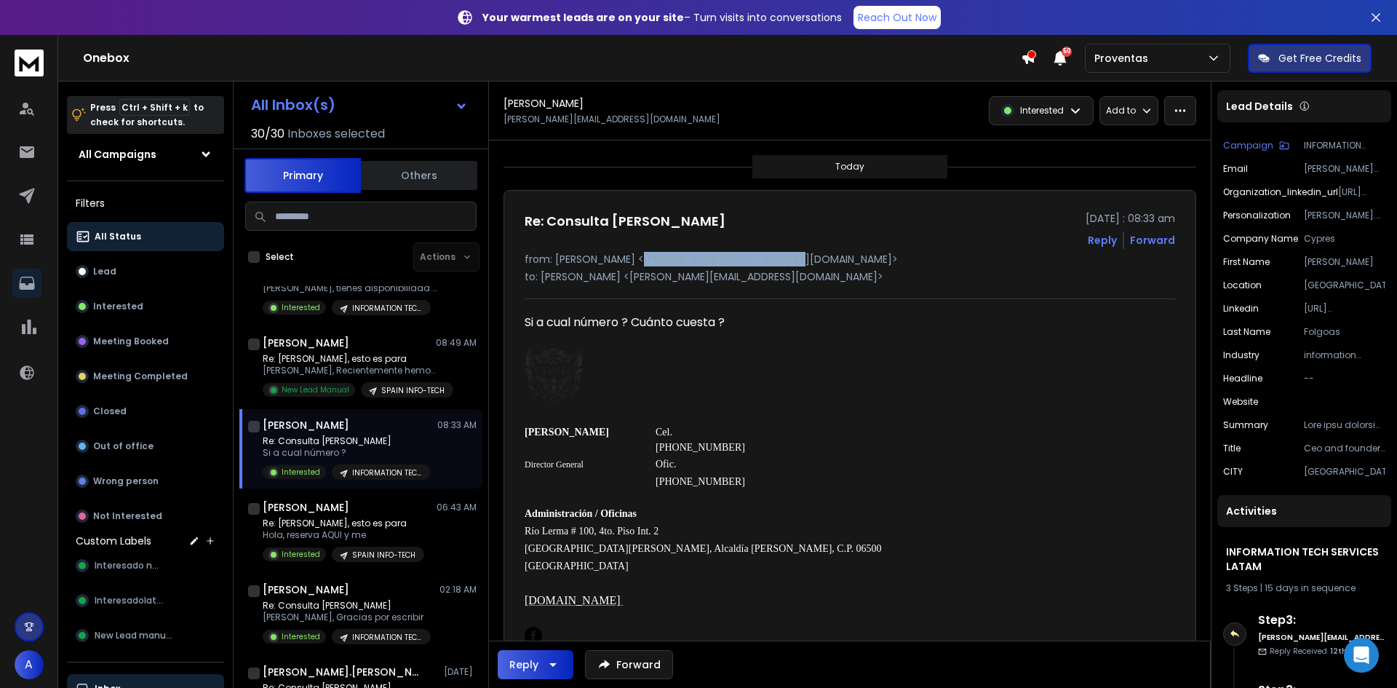
scroll to position [364, 0]
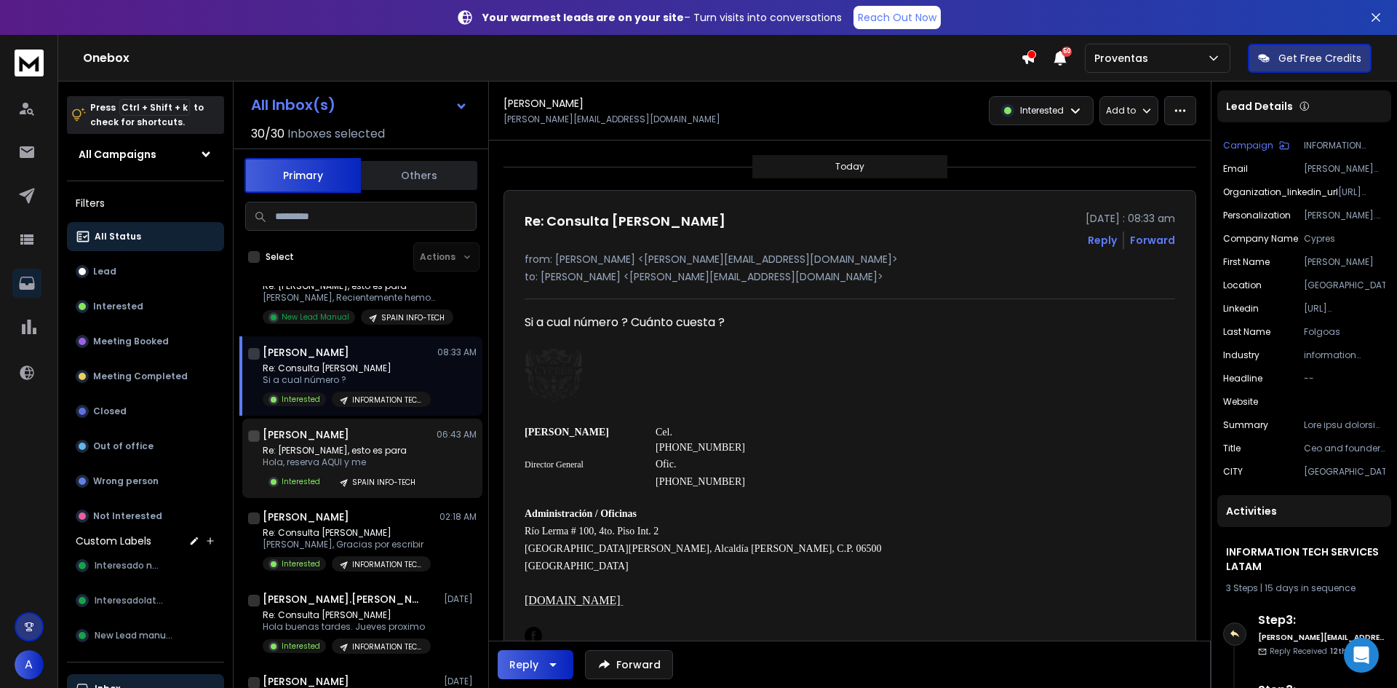
click at [421, 449] on div "Re: Sebastian, esto es para Hola, reserva AQUI y me Interested SPAIN INFO-TECH" at bounding box center [370, 467] width 214 height 44
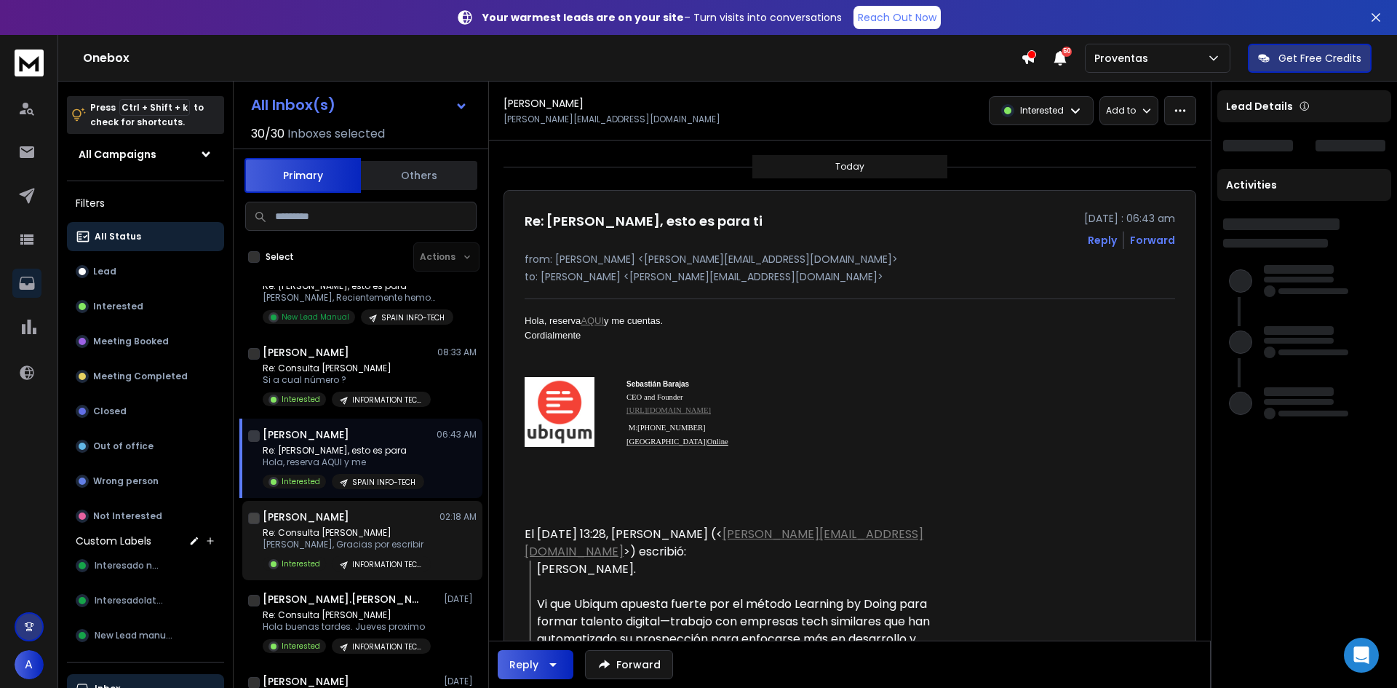
click at [416, 538] on p "[PERSON_NAME], Gracias por escribir" at bounding box center [347, 544] width 168 height 12
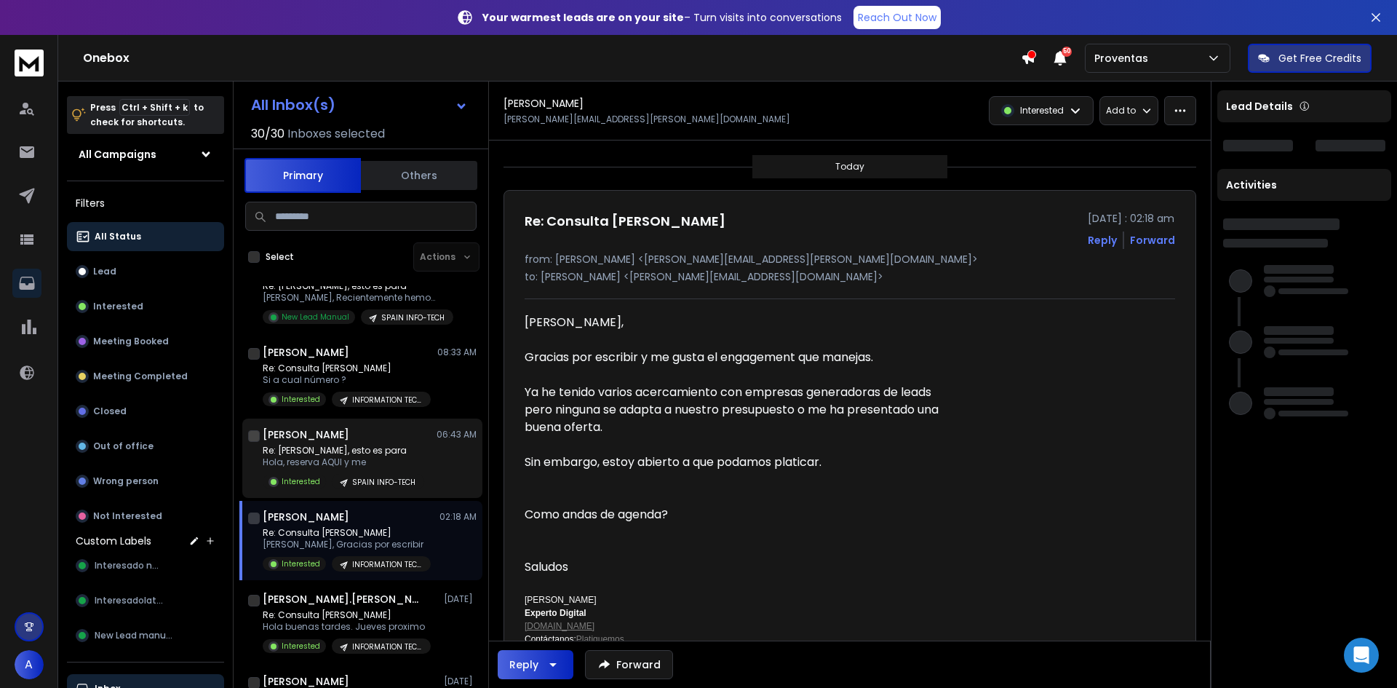
click at [418, 447] on p "Re: [PERSON_NAME], esto es para" at bounding box center [344, 451] width 162 height 12
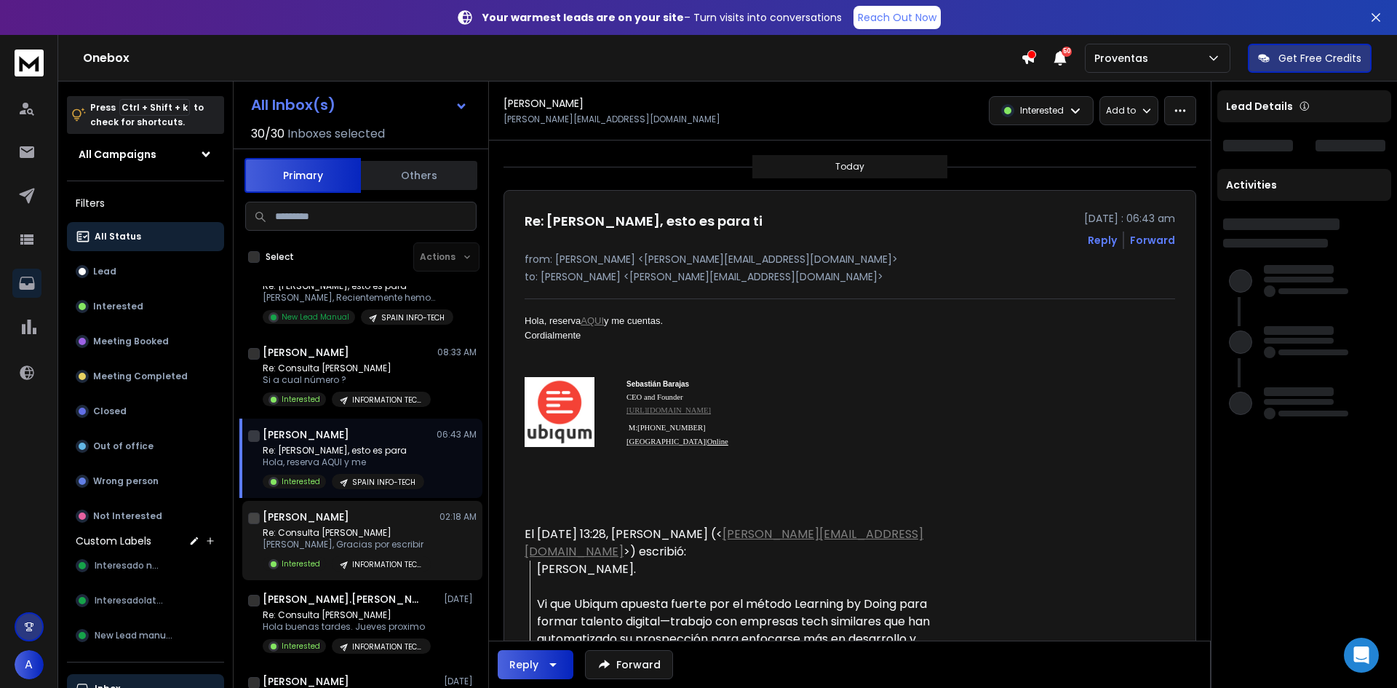
click at [404, 520] on div "Alberto Domínguez 02:18 AM" at bounding box center [370, 516] width 214 height 15
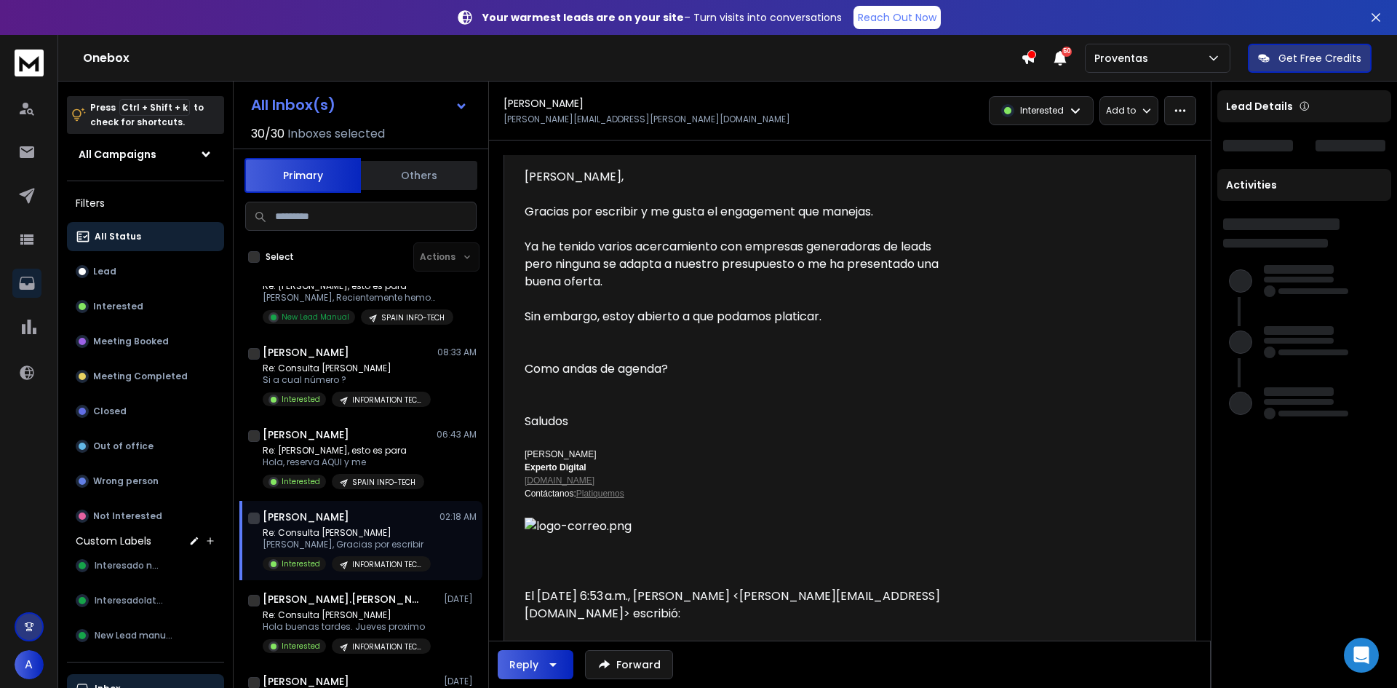
scroll to position [73, 0]
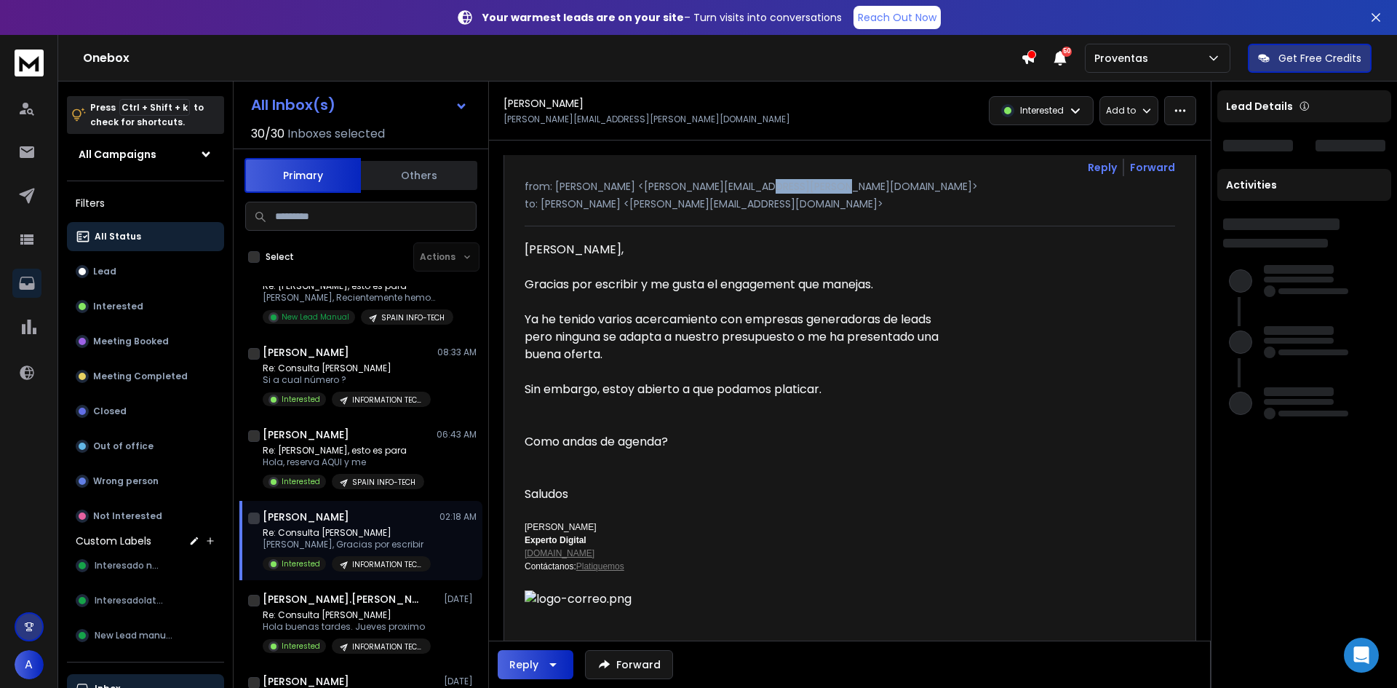
drag, startPoint x: 849, startPoint y: 186, endPoint x: 768, endPoint y: 190, distance: 81.6
click at [768, 190] on p "from: Alberto Domínguez <alberto.dominguez@e-complace.mx>" at bounding box center [850, 186] width 650 height 15
click at [418, 525] on div "Alberto Domínguez 02:18 AM Re: Consulta Alberto Hola Andres, Gracias por escrib…" at bounding box center [370, 540] width 214 height 62
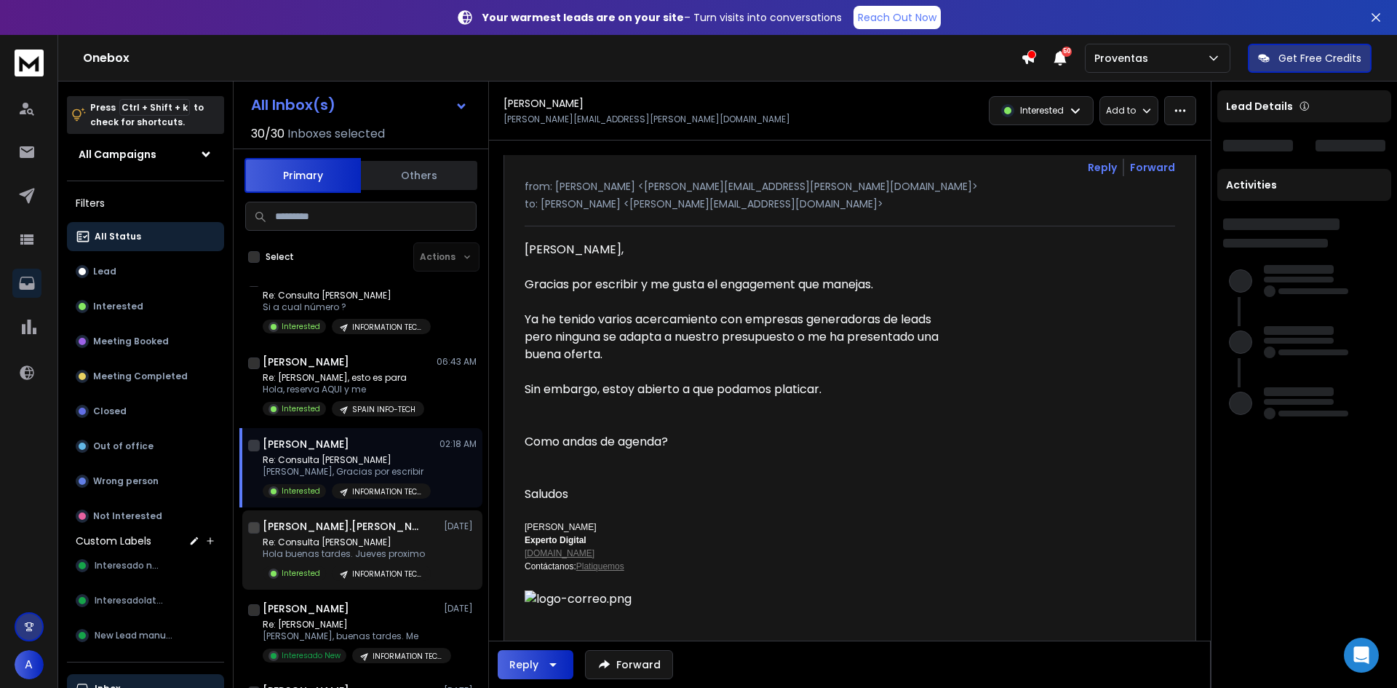
click at [364, 529] on h1 "[PERSON_NAME].anchetta [DOMAIN_NAME]" at bounding box center [343, 526] width 160 height 15
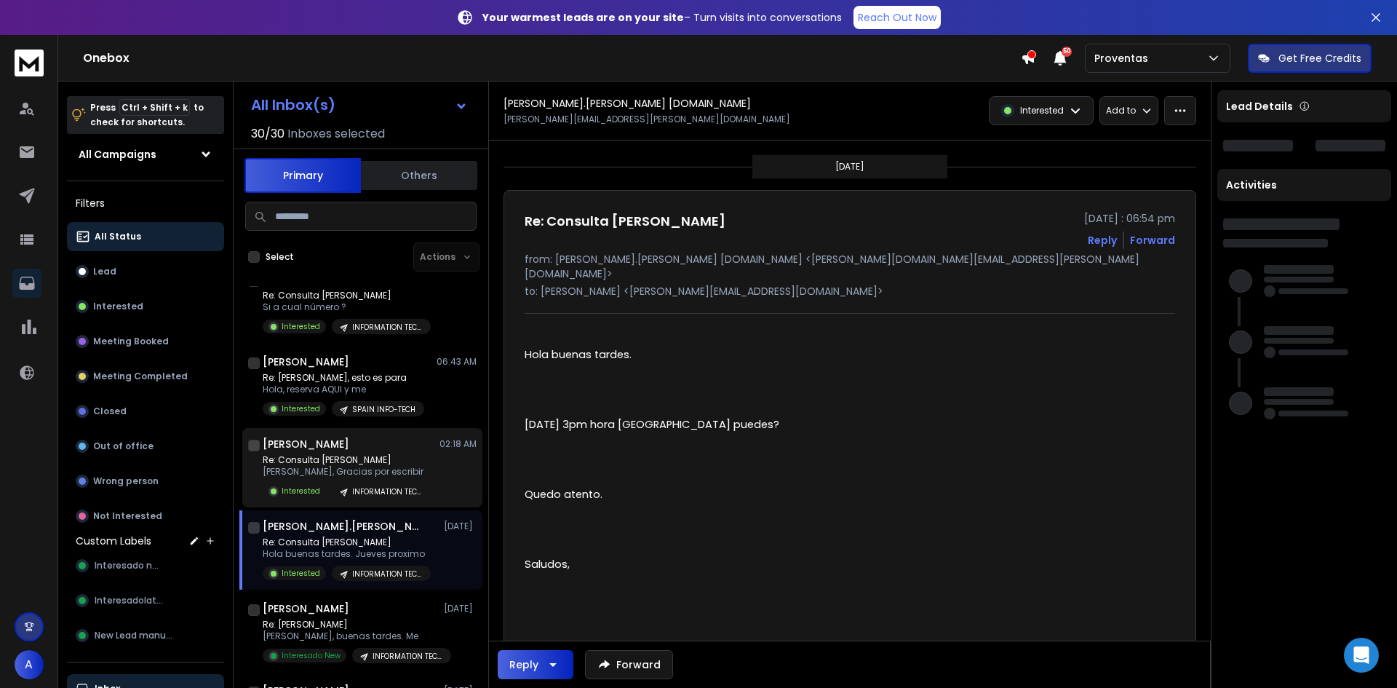
click at [393, 429] on div "Alberto Domínguez 02:18 AM Re: Consulta Alberto Hola Andres, Gracias por escrib…" at bounding box center [362, 467] width 240 height 79
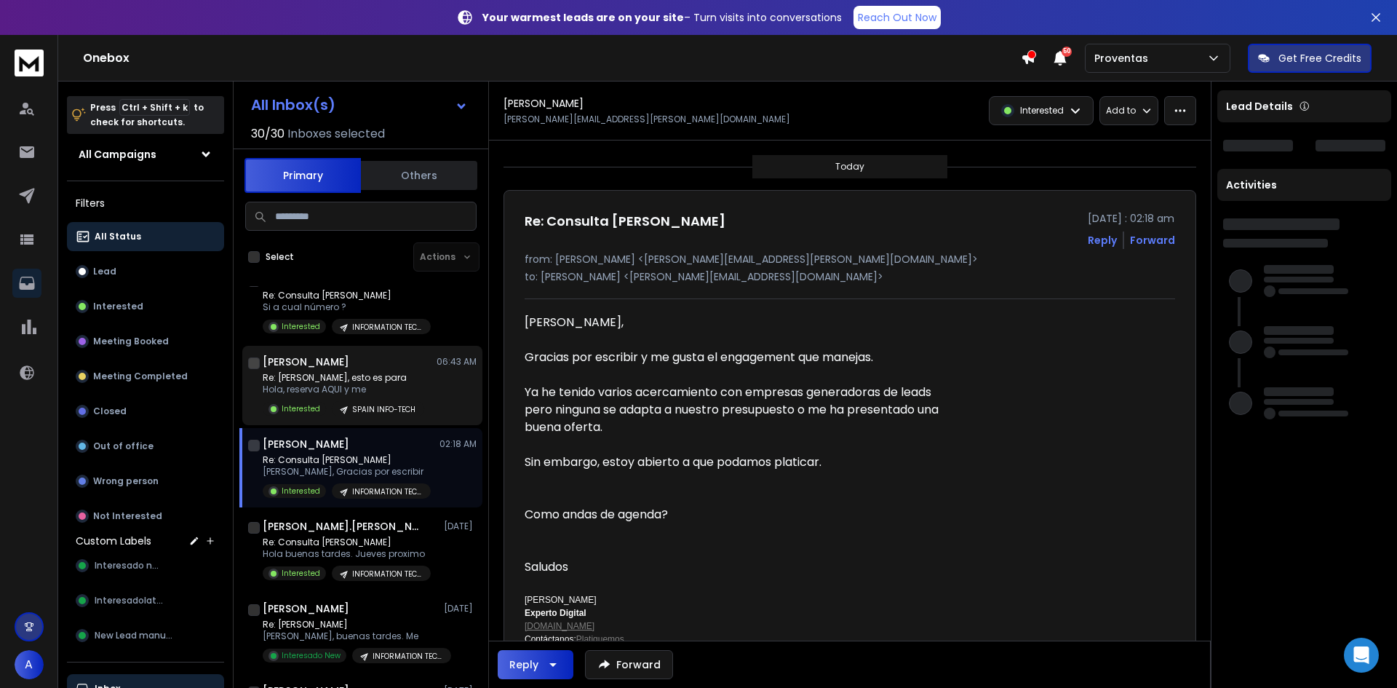
click at [414, 370] on div "Sebastian Barajas 06:43 AM Re: Sebastian, esto es para Hola, reserva AQUI y me …" at bounding box center [370, 385] width 214 height 62
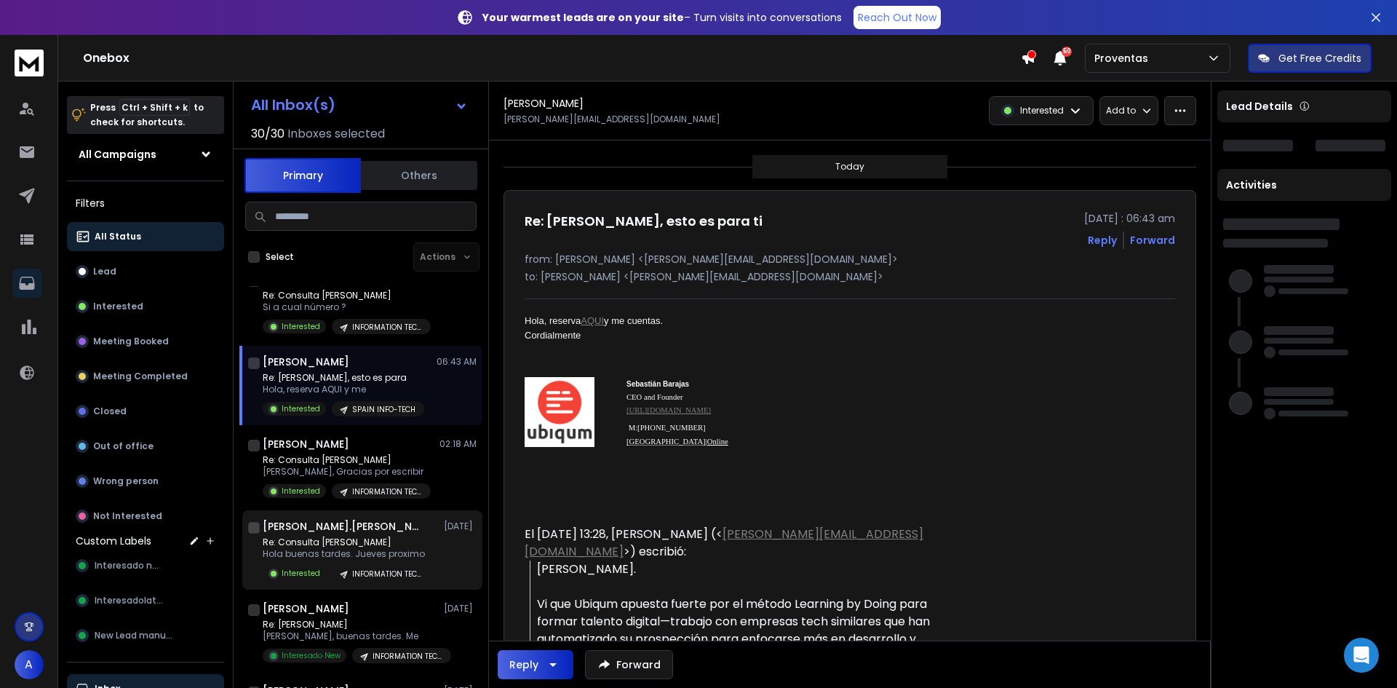
click at [398, 554] on p "Hola buenas tardes. Jueves proximo" at bounding box center [347, 554] width 168 height 12
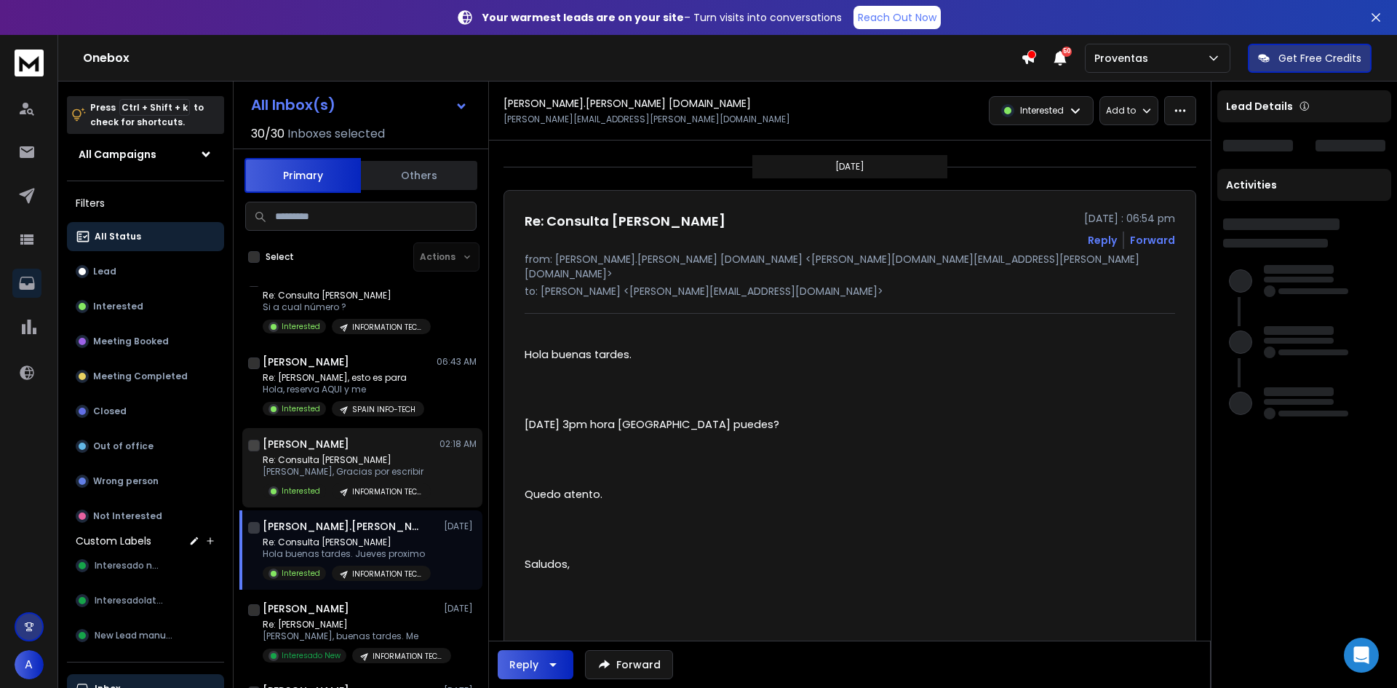
click at [398, 453] on div "Alberto Domínguez 02:18 AM Re: Consulta Alberto Hola Andres, Gracias por escrib…" at bounding box center [370, 468] width 214 height 62
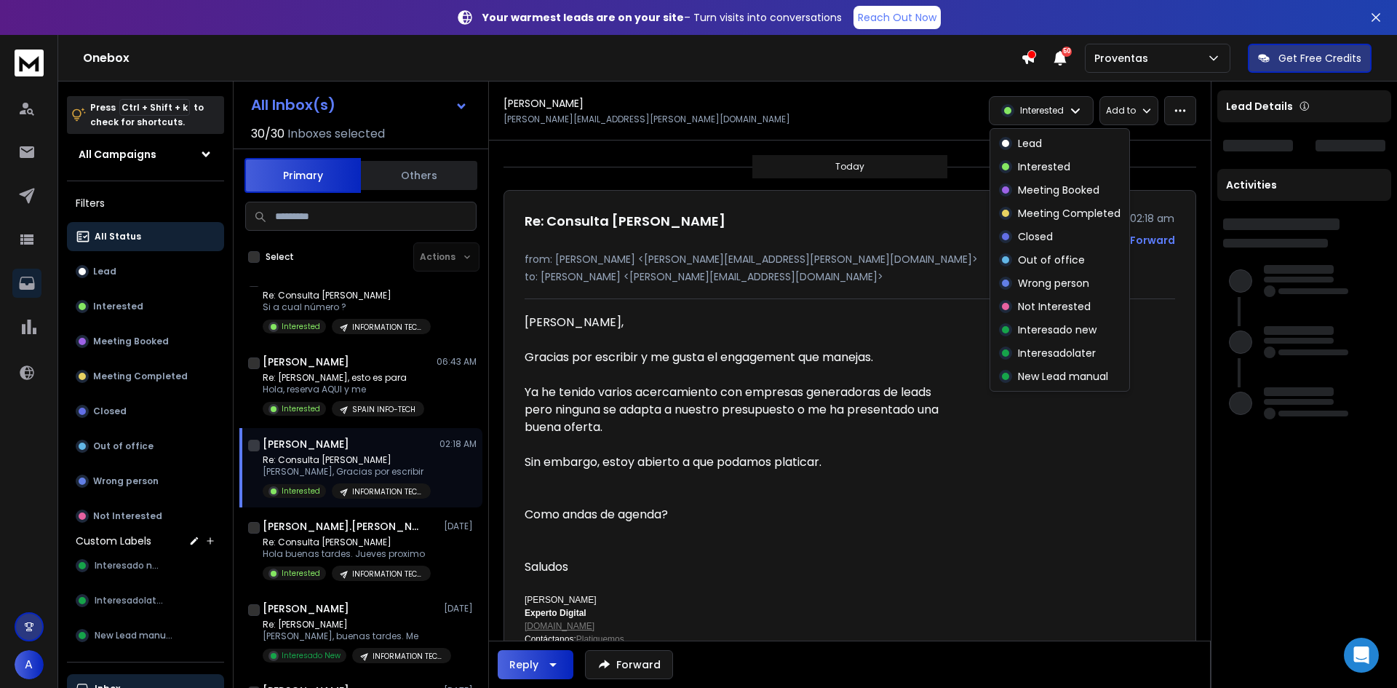
click at [1067, 117] on div "Interested" at bounding box center [1041, 111] width 103 height 28
click at [1075, 378] on p "New Lead manual" at bounding box center [1063, 376] width 90 height 15
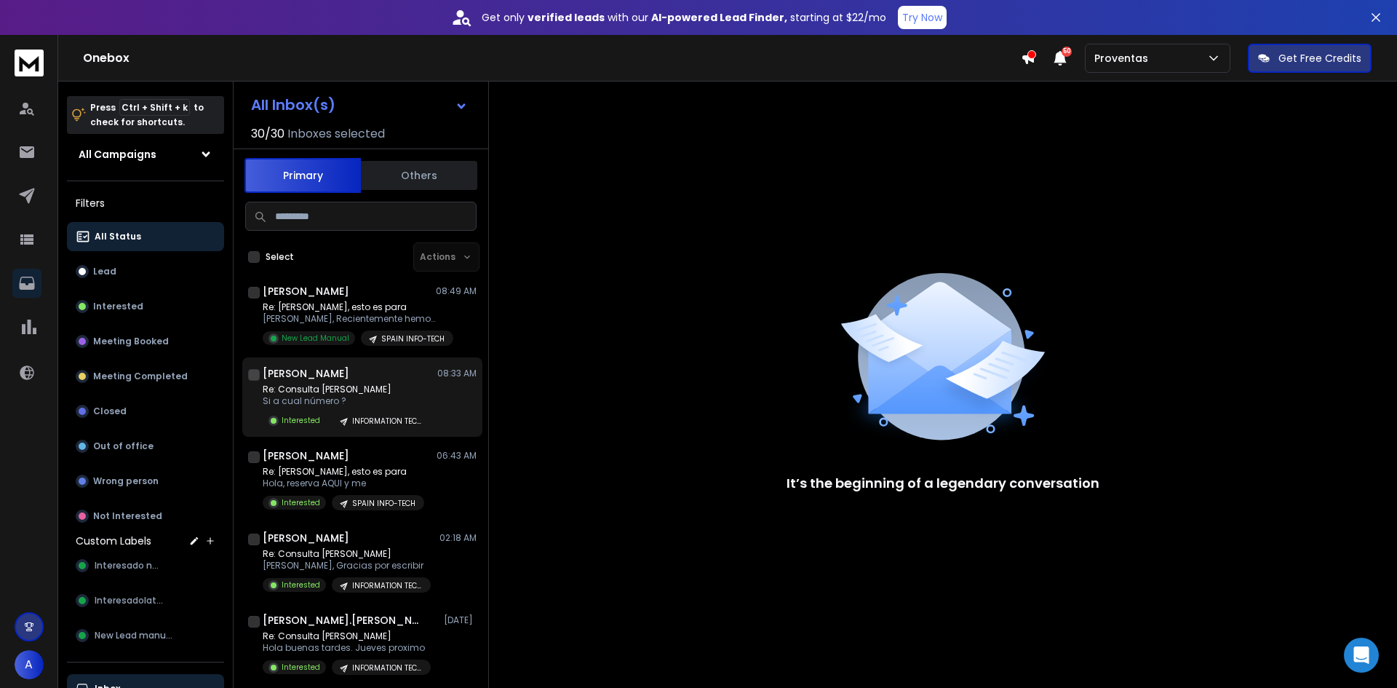
scroll to position [364, 0]
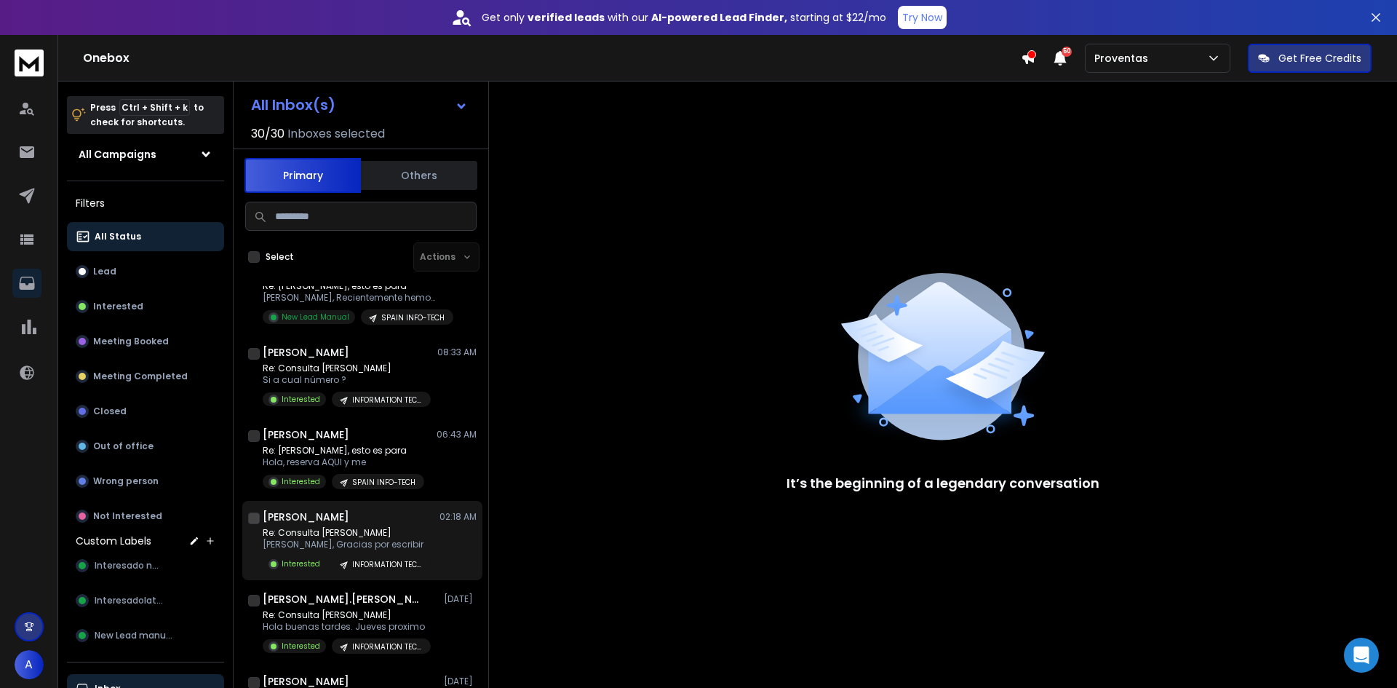
click at [348, 543] on p "[PERSON_NAME], Gracias por escribir" at bounding box center [347, 544] width 168 height 12
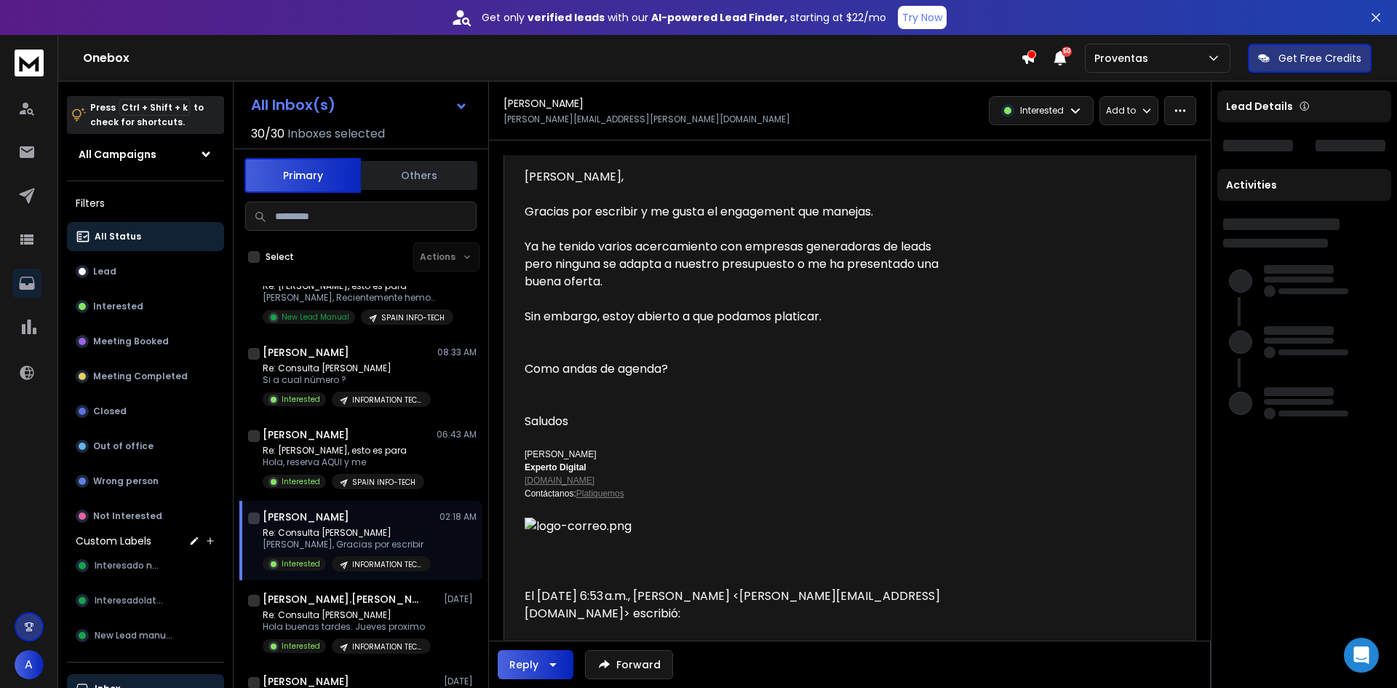
scroll to position [0, 0]
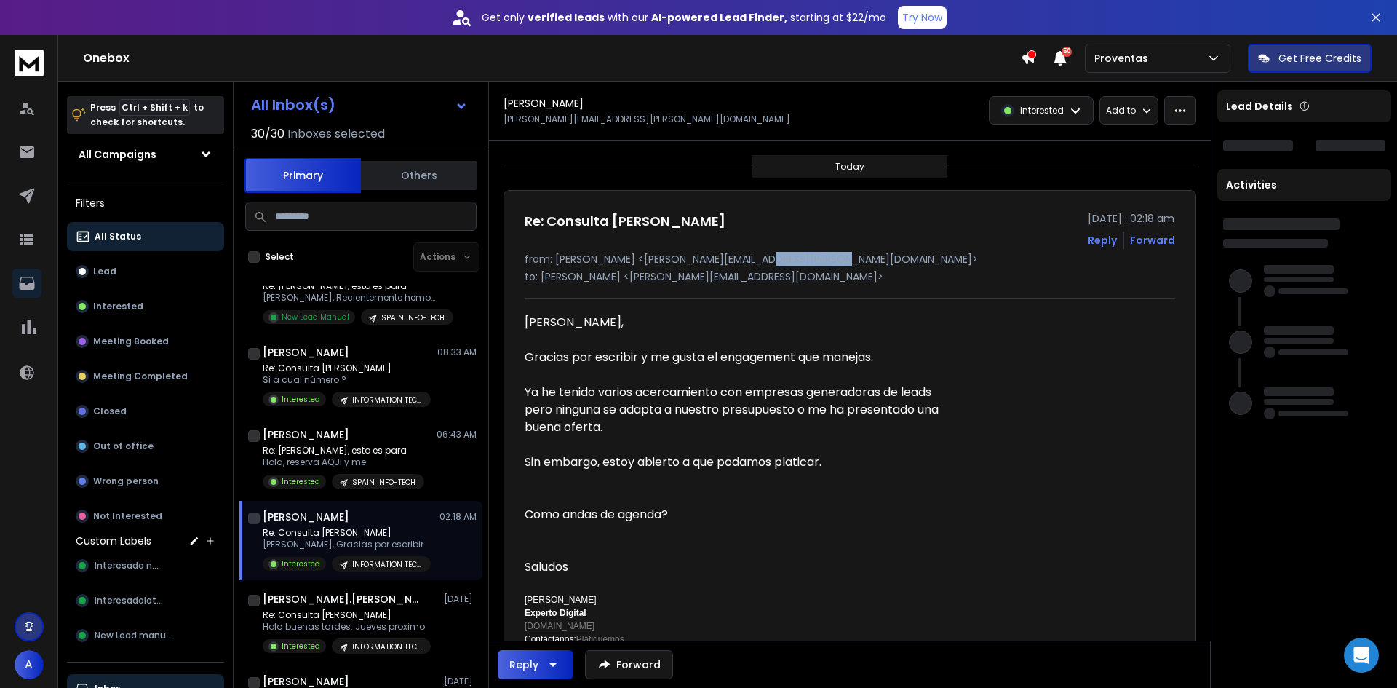
drag, startPoint x: 847, startPoint y: 258, endPoint x: 766, endPoint y: 264, distance: 81.0
click at [766, 264] on p "from: [PERSON_NAME] <[PERSON_NAME][EMAIL_ADDRESS][PERSON_NAME][DOMAIN_NAME]>" at bounding box center [850, 259] width 650 height 15
copy p "[DOMAIN_NAME]"
